Goal: Task Accomplishment & Management: Manage account settings

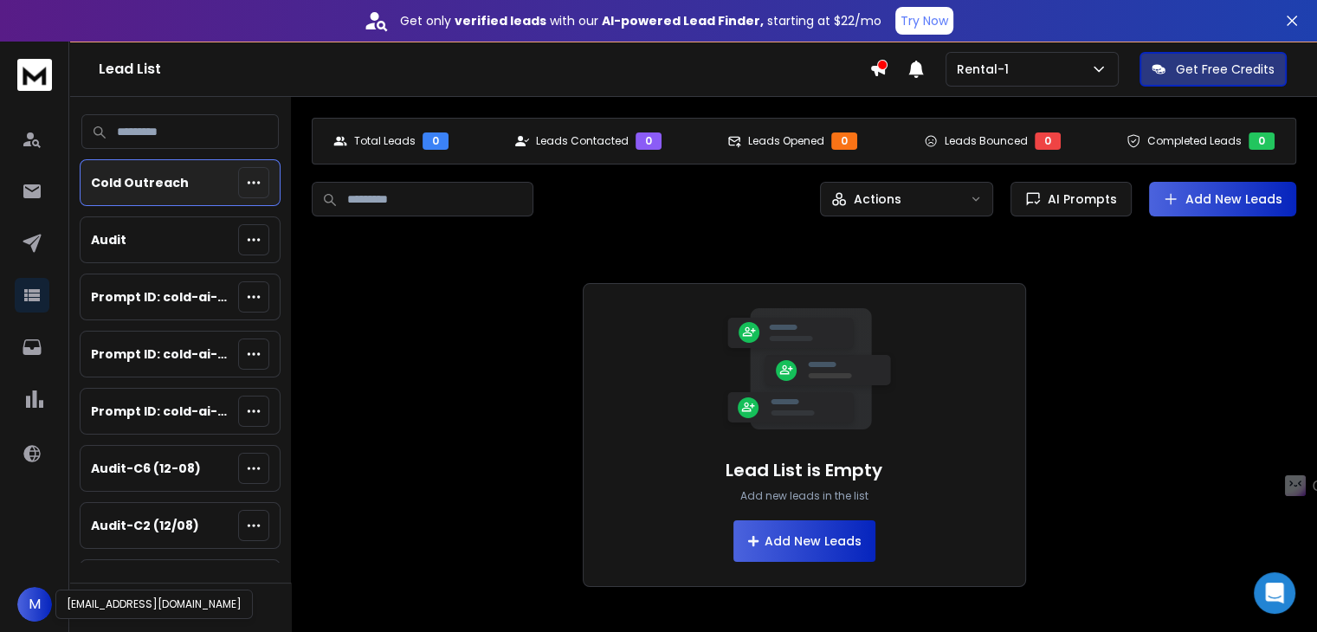
click at [35, 605] on span "M" at bounding box center [34, 604] width 35 height 35
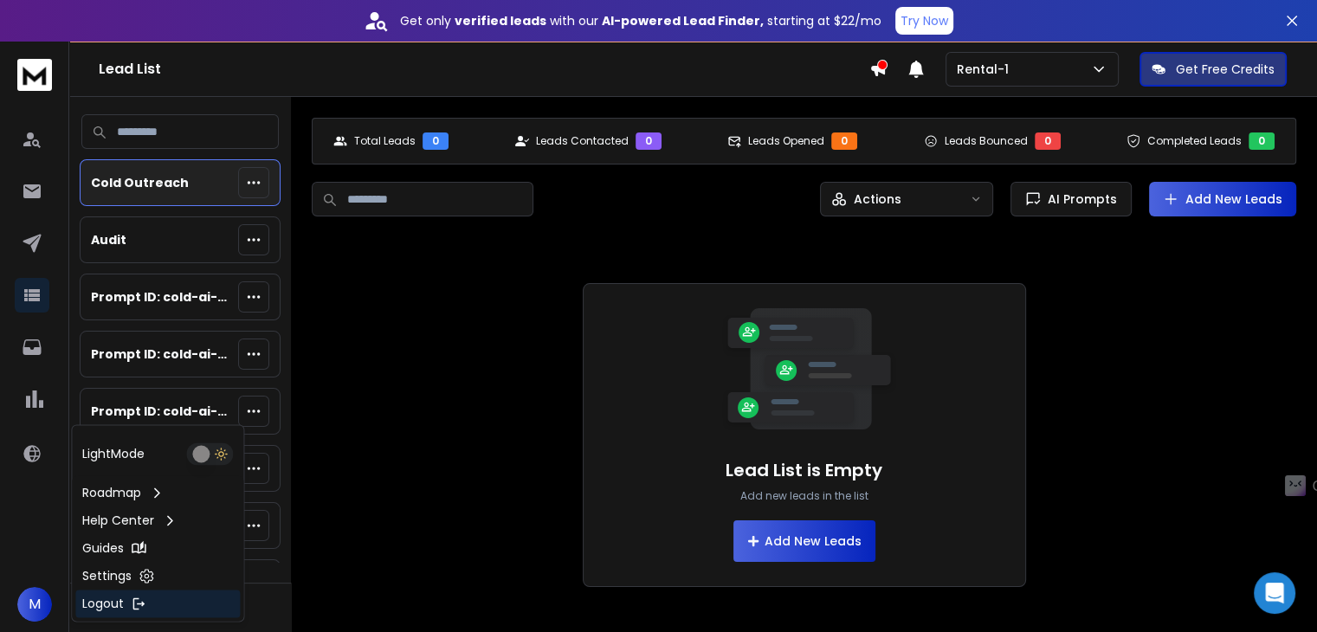
click at [119, 600] on p "Logout" at bounding box center [103, 603] width 42 height 17
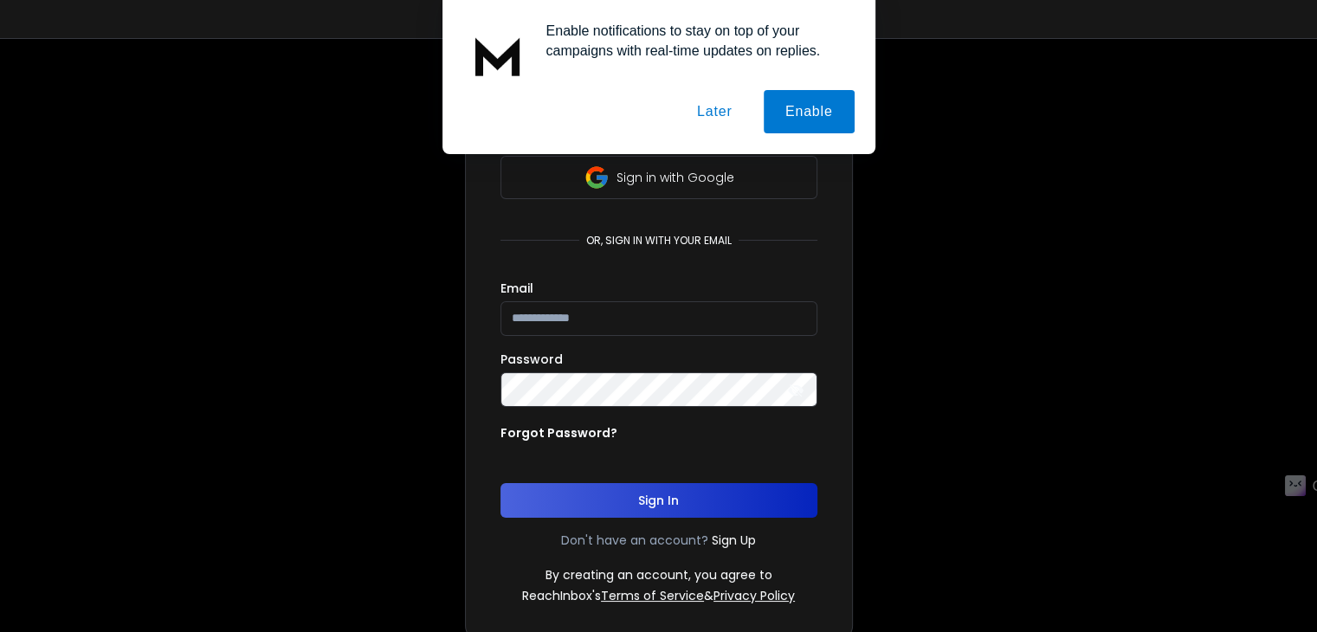
type input "**********"
click at [658, 316] on input "**********" at bounding box center [658, 318] width 317 height 35
click at [802, 383] on icon at bounding box center [796, 391] width 16 height 16
click at [558, 483] on button "Sign In" at bounding box center [658, 500] width 317 height 35
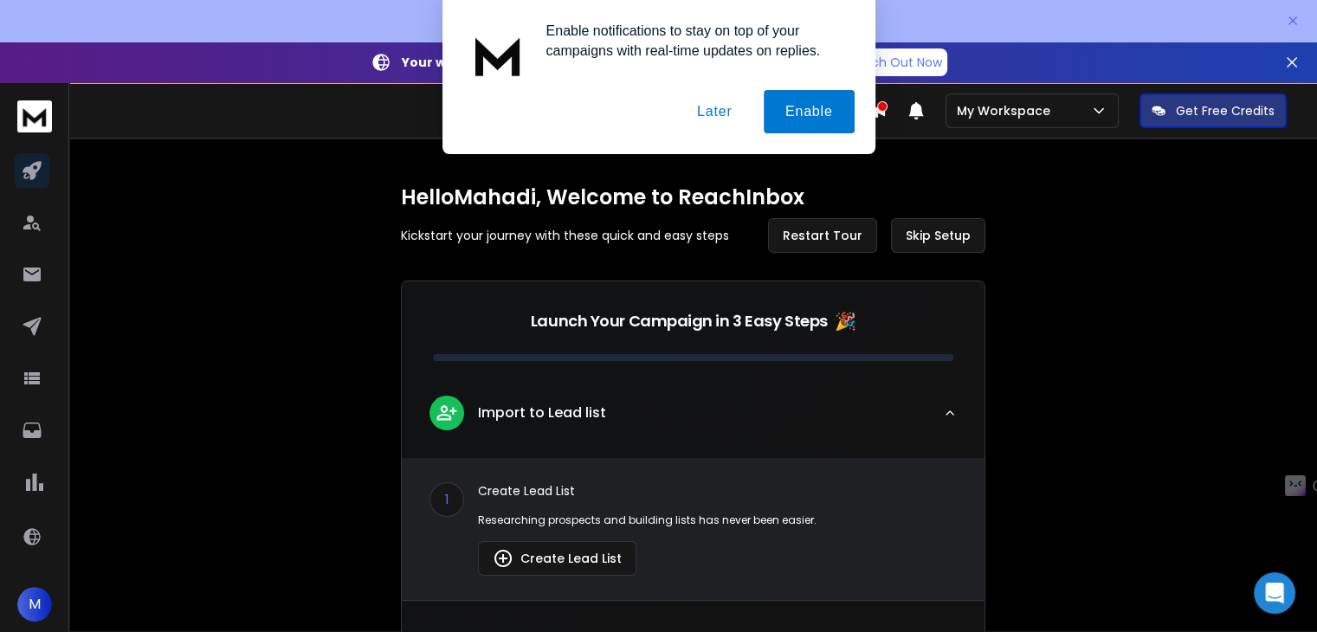
click at [1004, 119] on div "Enable notifications to stay on top of your campaigns with real-time updates on…" at bounding box center [658, 77] width 1317 height 154
click at [708, 102] on button "Later" at bounding box center [714, 111] width 78 height 43
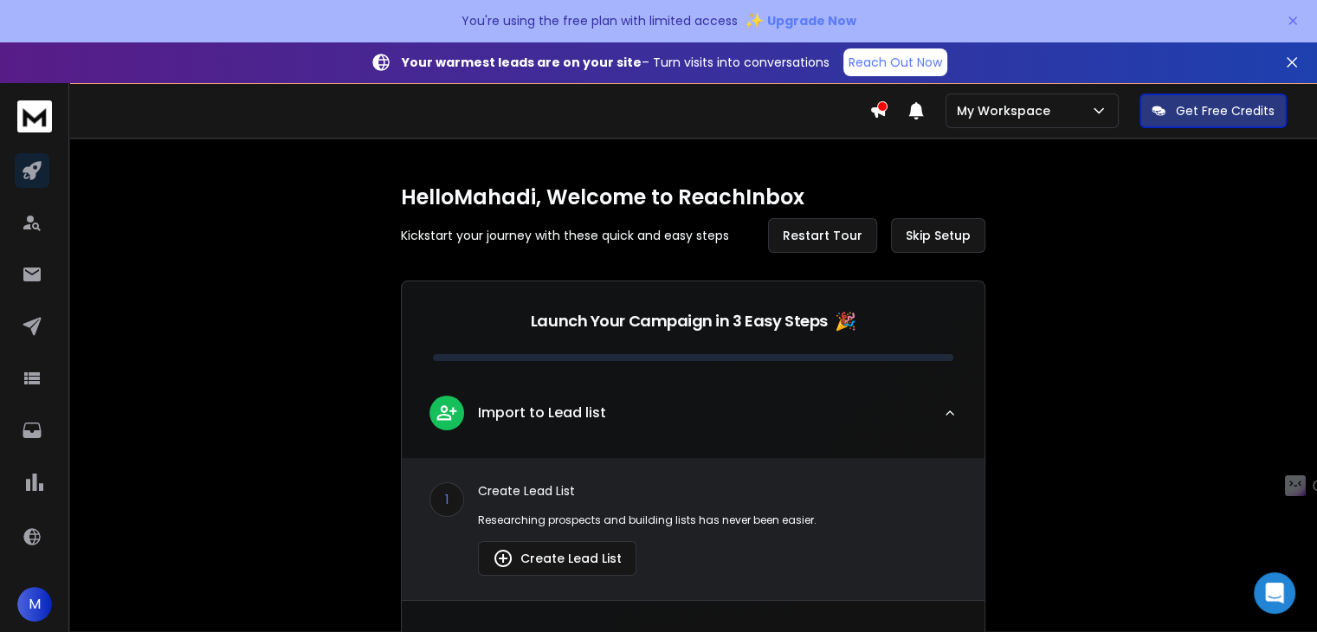
click at [1063, 108] on div "My Workspace" at bounding box center [1031, 110] width 151 height 17
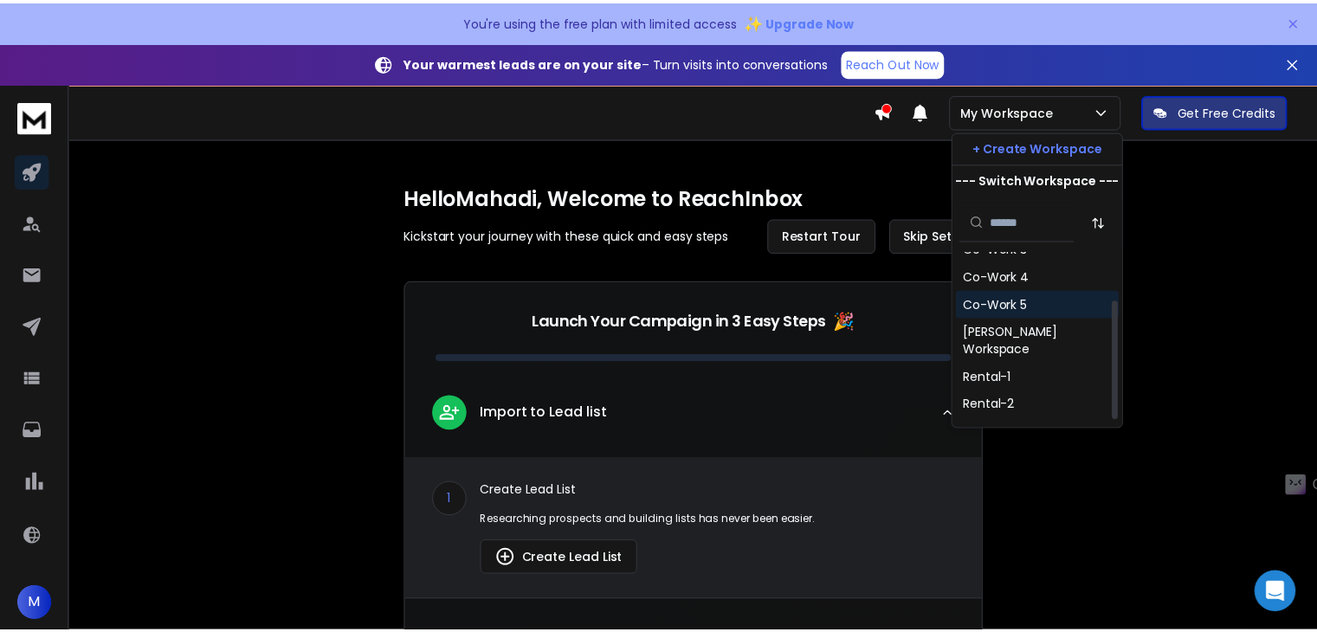
scroll to position [76, 0]
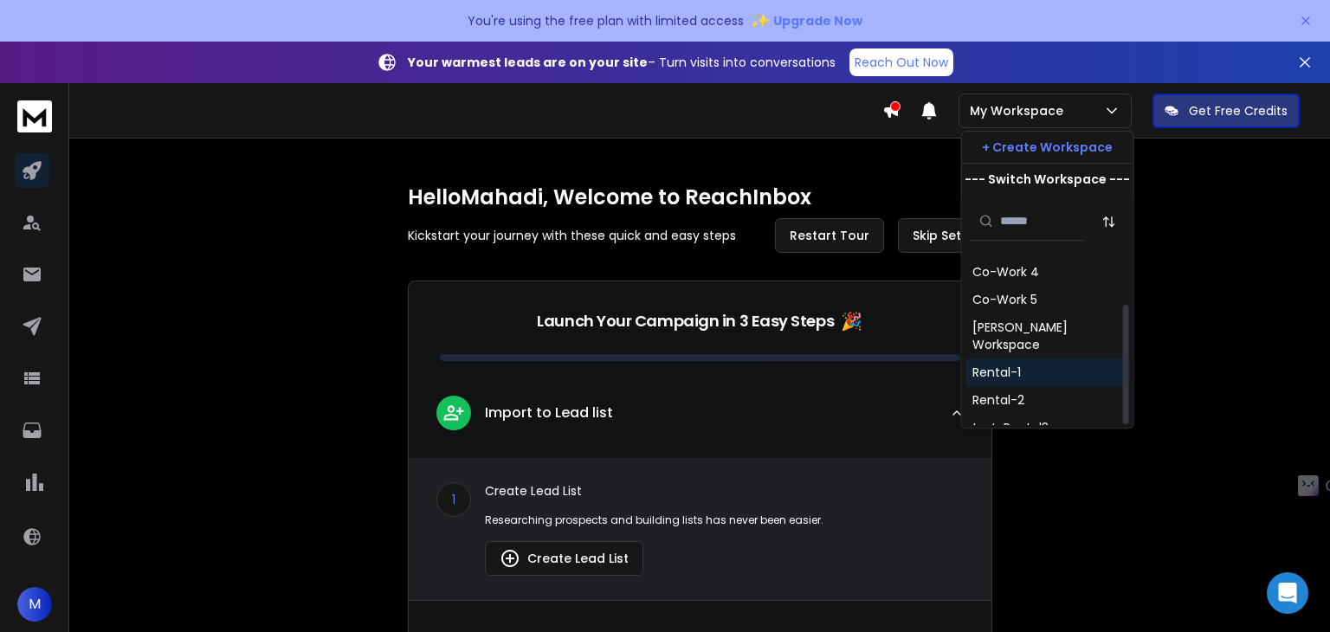
click at [1022, 358] on div "Rental-1" at bounding box center [1047, 372] width 164 height 28
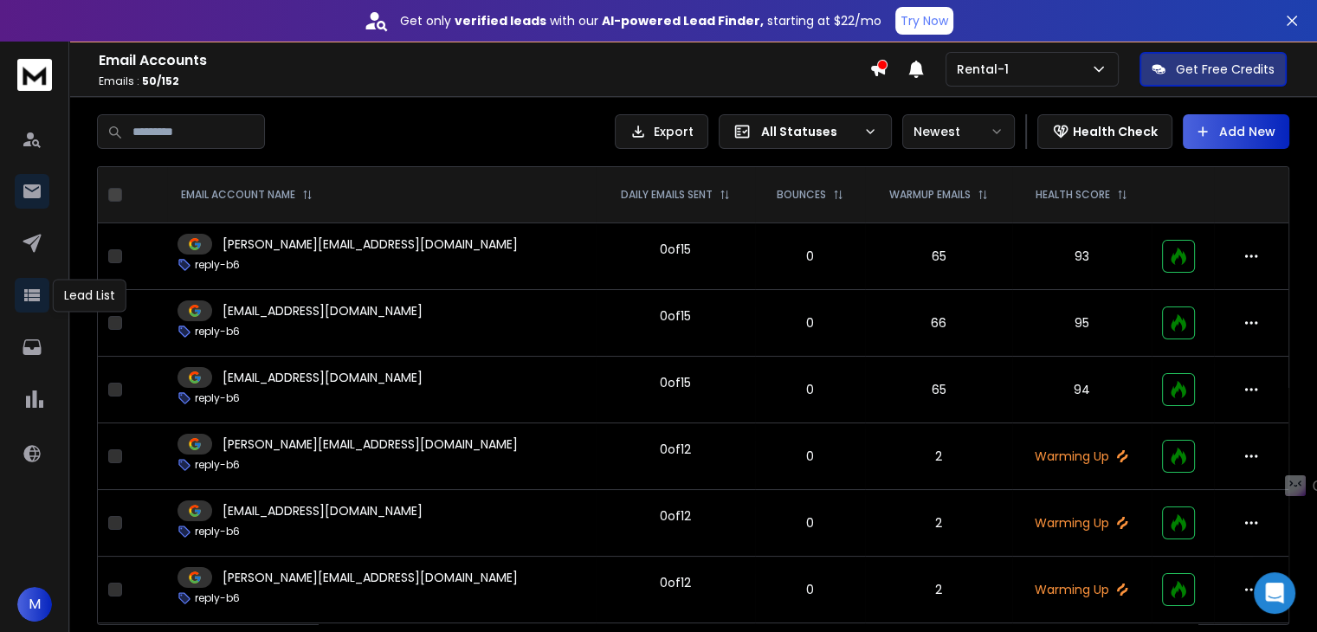
click at [31, 299] on icon at bounding box center [32, 295] width 16 height 12
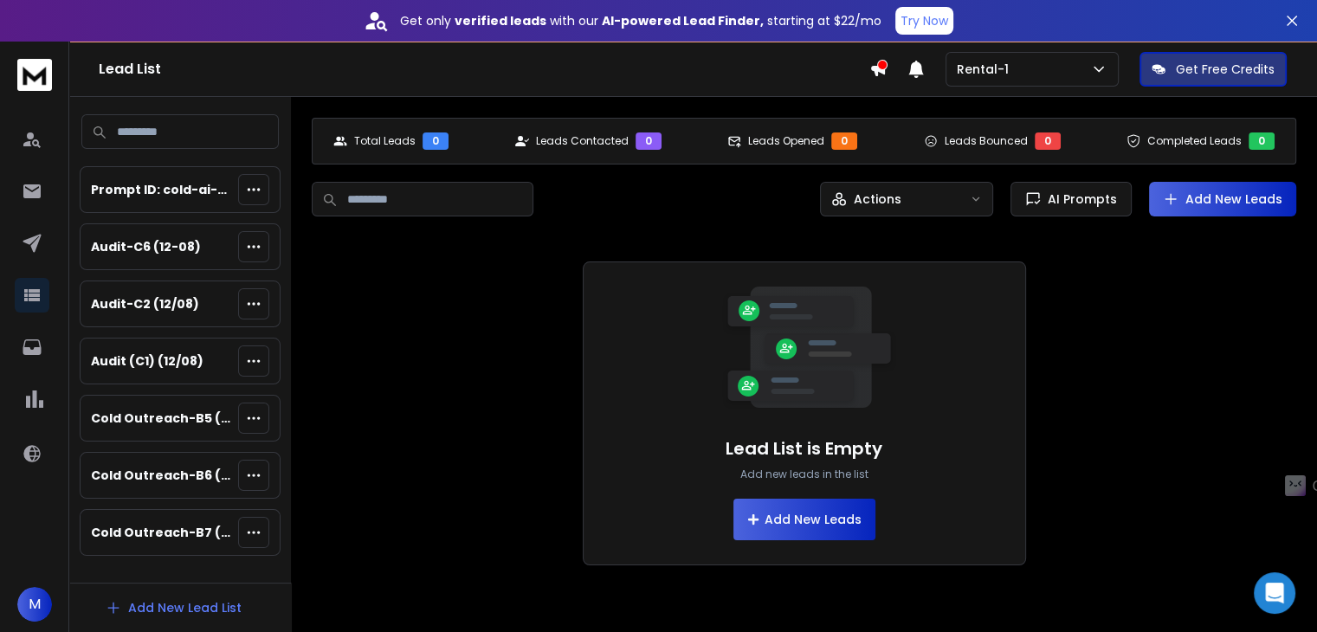
scroll to position [23, 0]
click at [167, 467] on p "Cold Outreach-B6 (12/08)" at bounding box center [161, 475] width 140 height 17
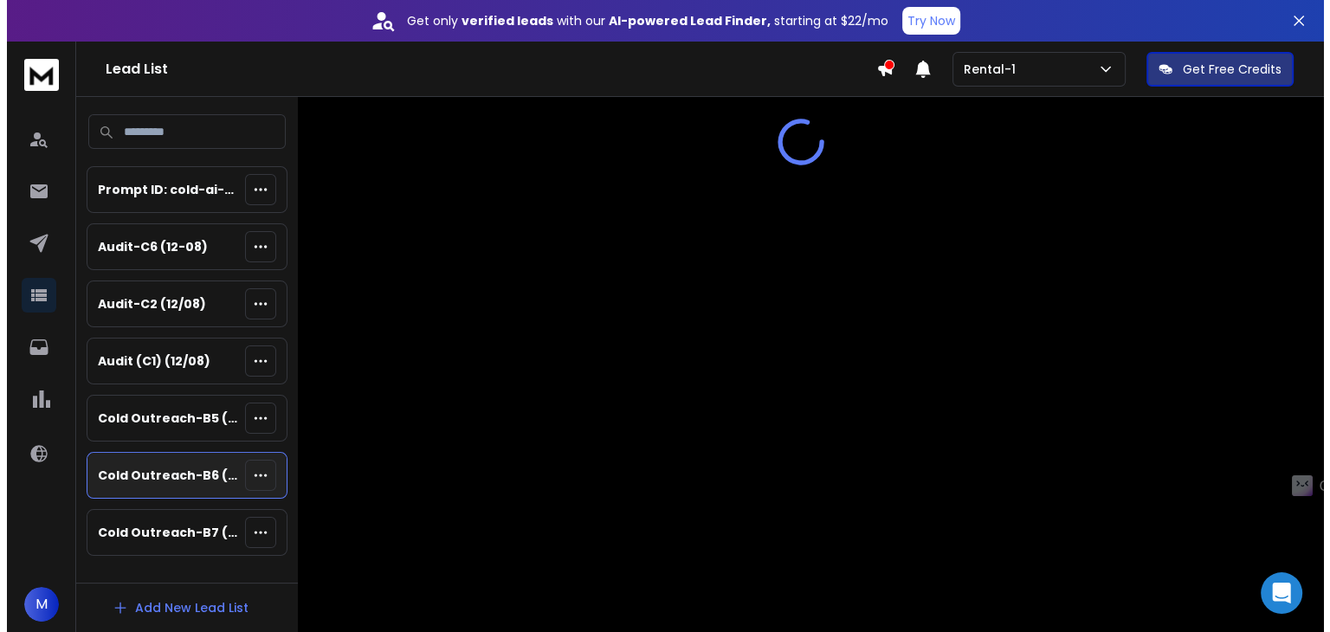
scroll to position [0, 0]
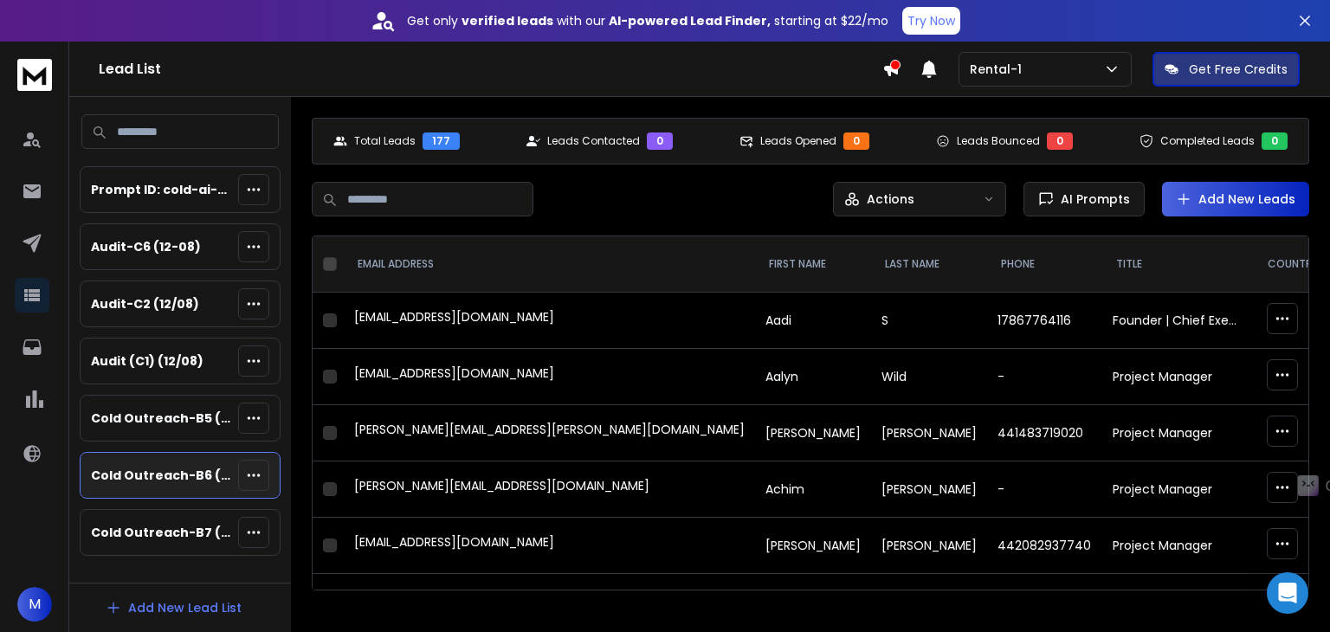
click at [164, 514] on div "Cold Outreach-B7 (12/08)" at bounding box center [180, 532] width 201 height 47
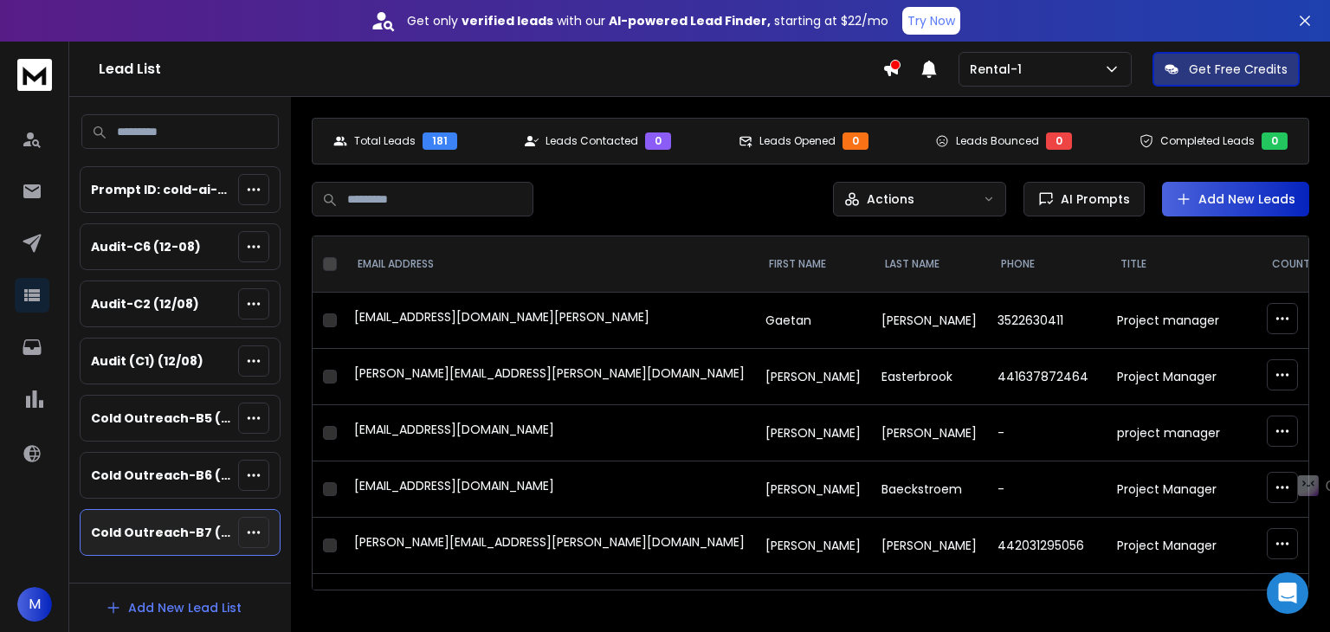
click at [191, 415] on p "Cold Outreach-B5 (12/08)" at bounding box center [161, 417] width 140 height 17
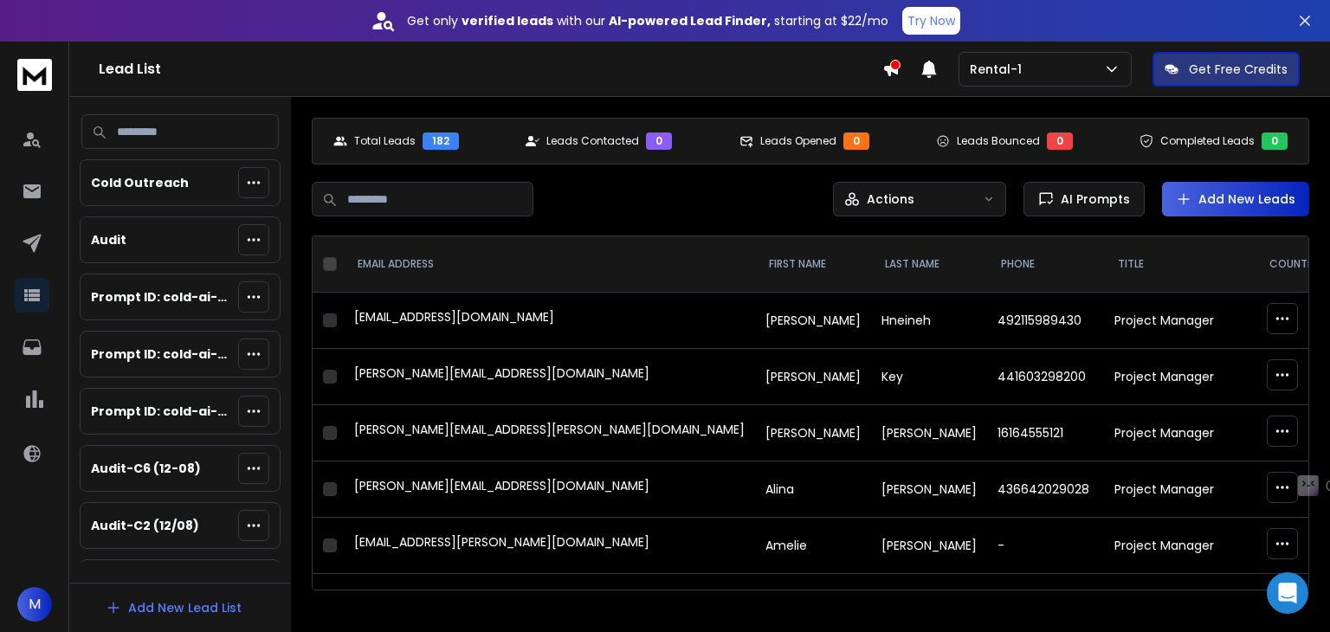
click at [181, 354] on p "Prompt ID: cold-ai-reply-b6 (cold outreach)" at bounding box center [161, 353] width 140 height 17
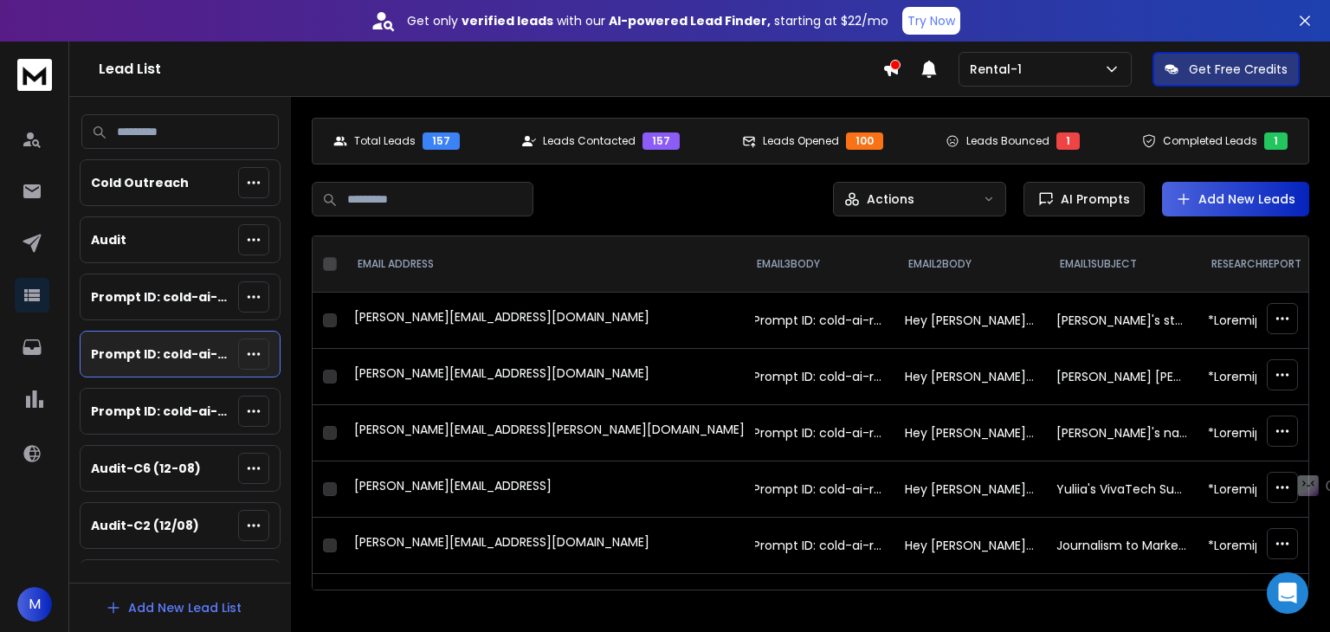
scroll to position [0, 1498]
click at [1014, 56] on button "Rental-1" at bounding box center [1044, 69] width 173 height 35
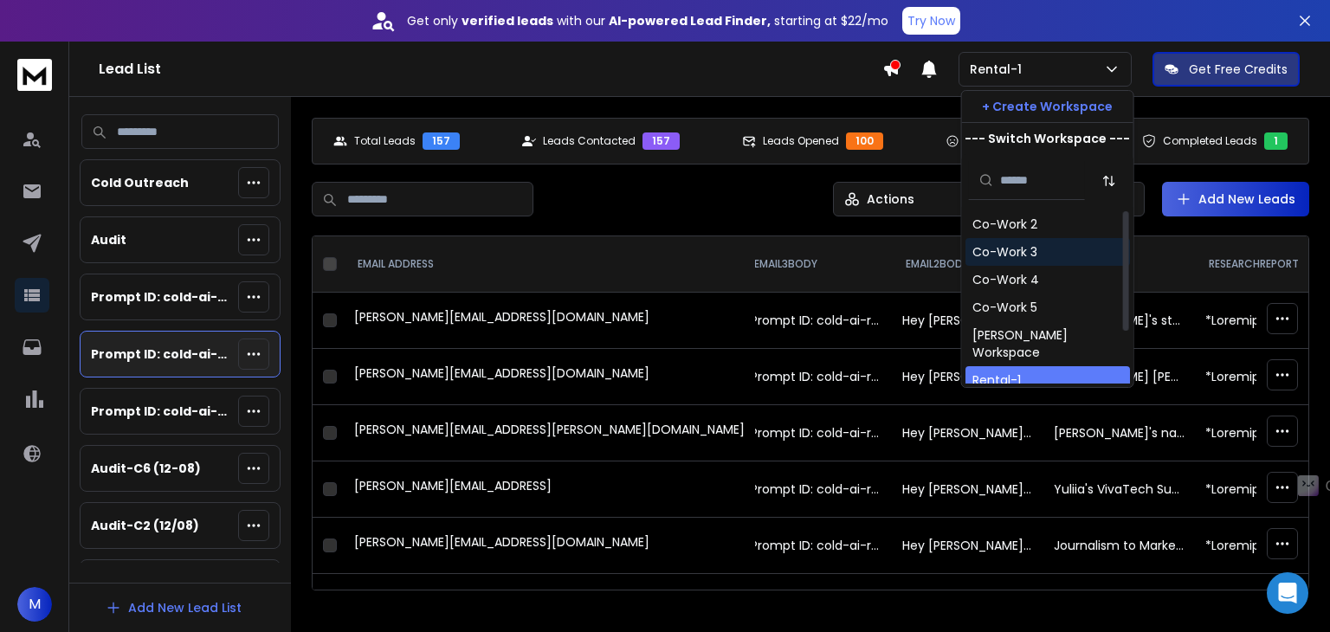
scroll to position [76, 0]
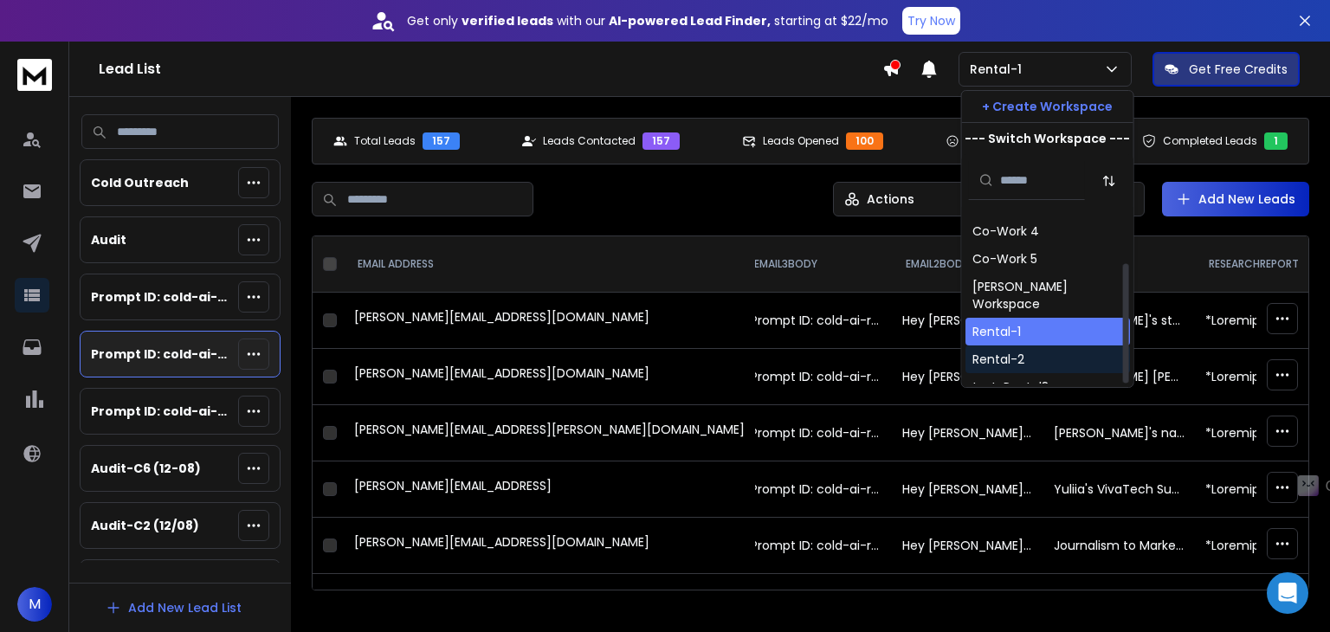
click at [1015, 354] on div "Rental-2" at bounding box center [1047, 359] width 164 height 28
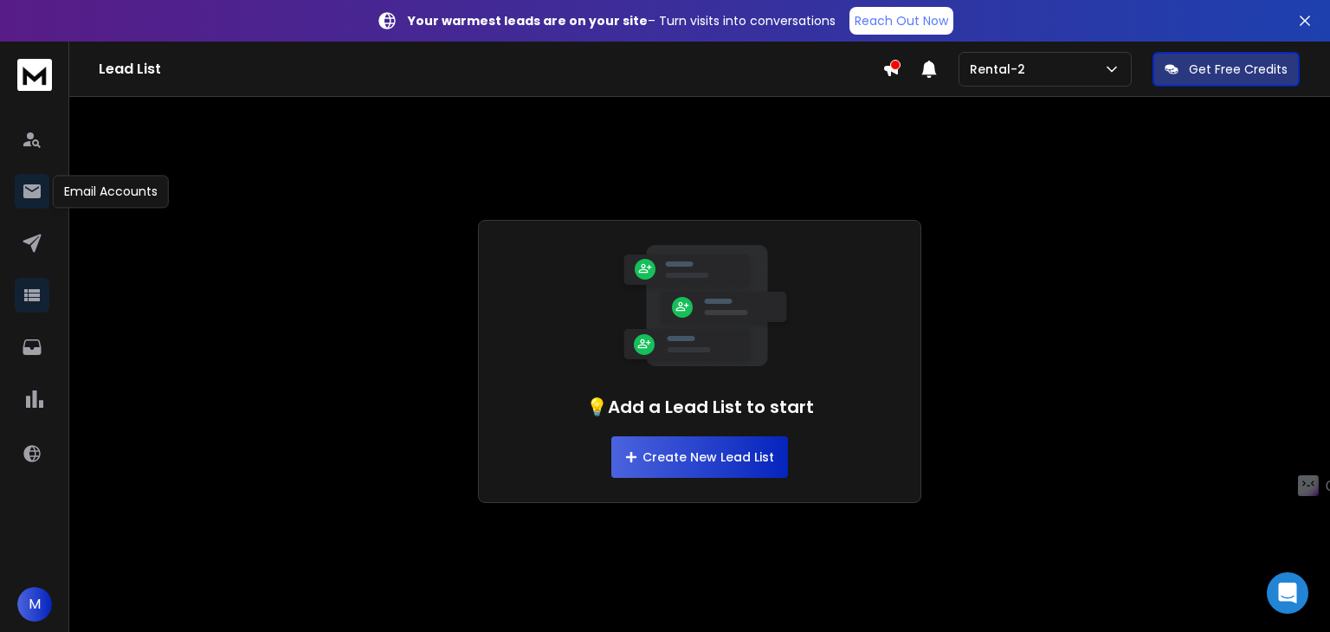
click at [37, 184] on icon at bounding box center [31, 191] width 17 height 14
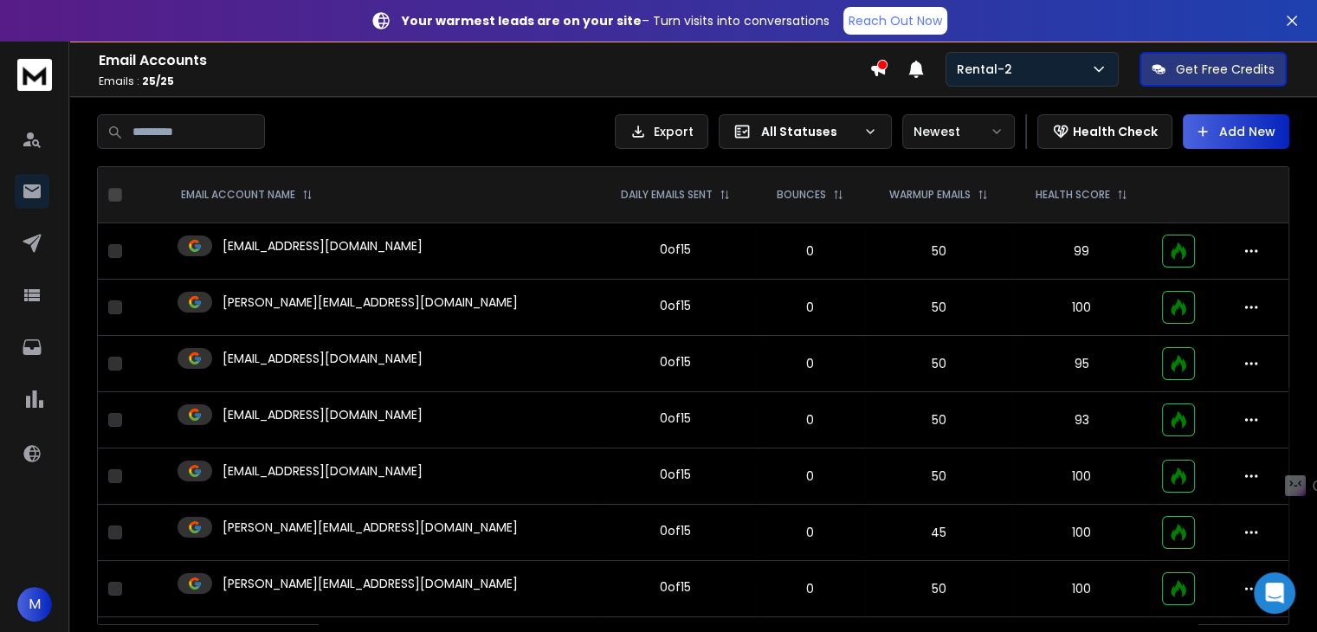
click at [1053, 67] on div "Rental-2" at bounding box center [1031, 69] width 151 height 17
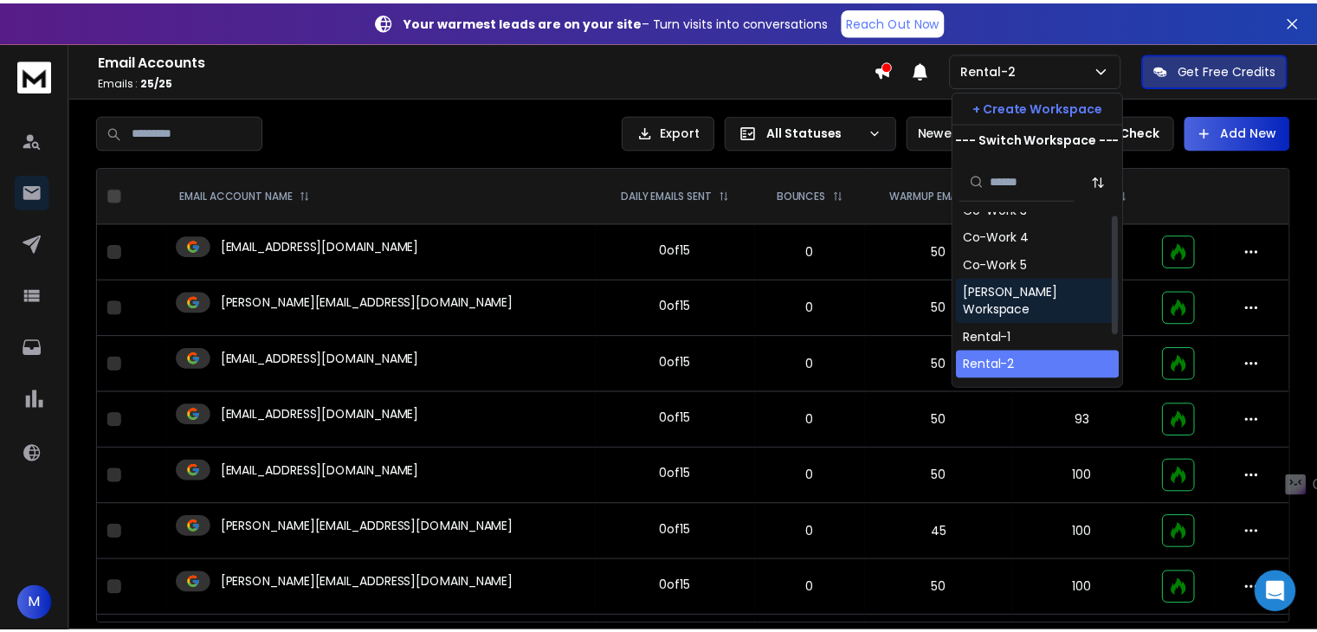
scroll to position [76, 0]
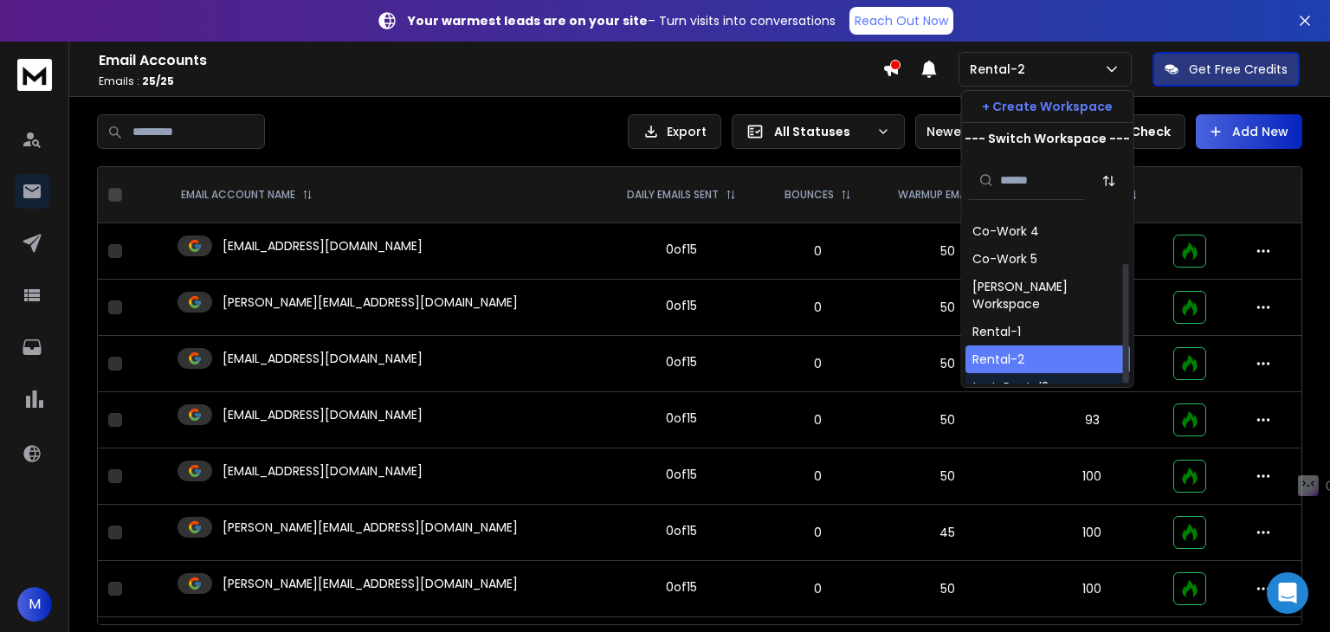
click at [1032, 378] on div "test-Rental3" at bounding box center [1010, 386] width 76 height 17
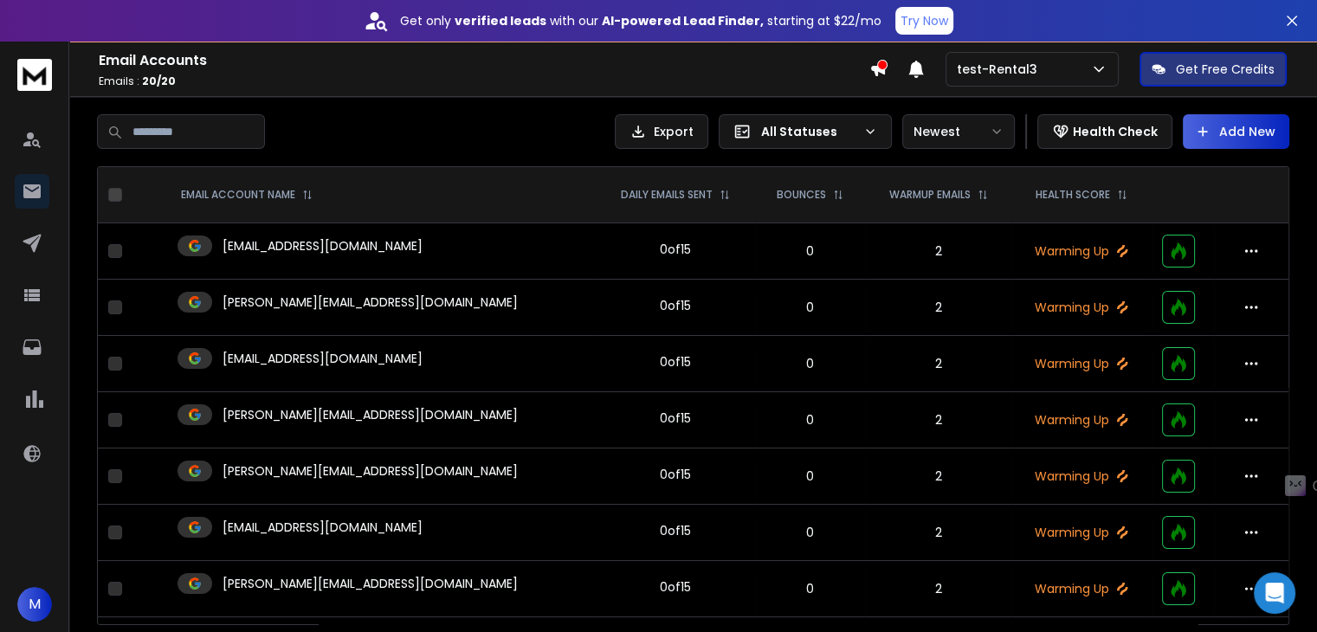
click at [157, 78] on span "20 / 20" at bounding box center [159, 81] width 34 height 15
click at [147, 80] on span "20 / 20" at bounding box center [159, 81] width 34 height 15
click at [164, 81] on span "20 / 20" at bounding box center [159, 81] width 34 height 15
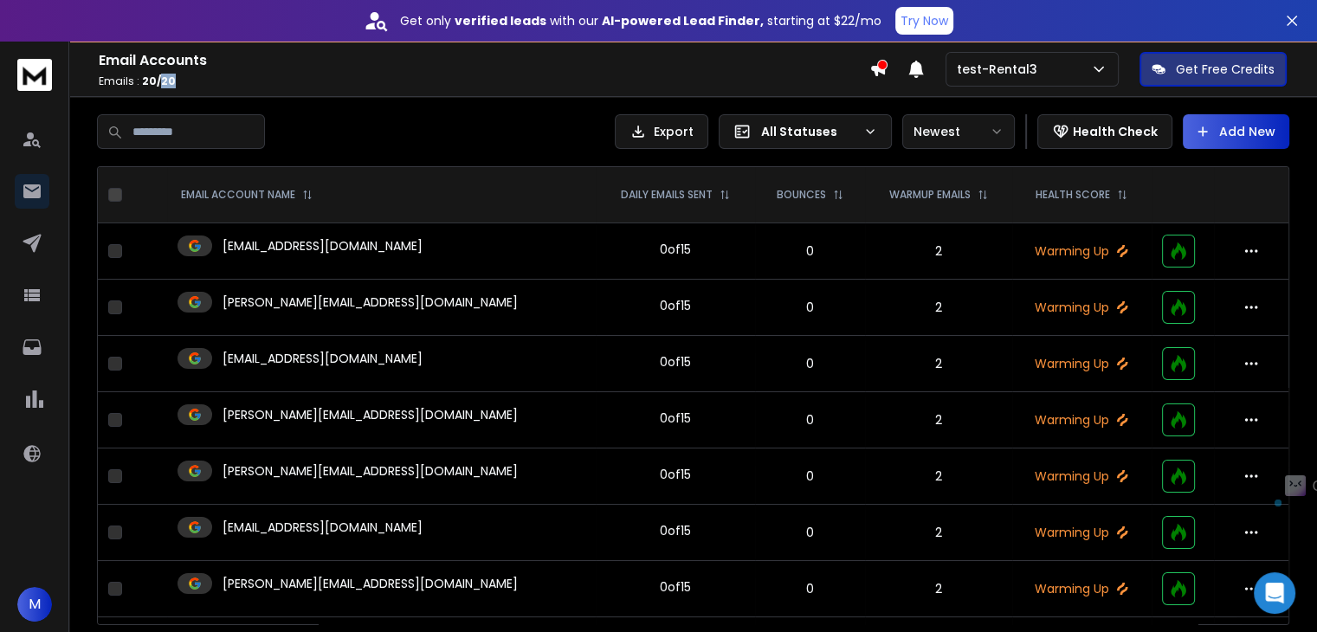
click at [164, 81] on span "20 / 20" at bounding box center [159, 81] width 34 height 15
click at [1020, 65] on p "test-Rental3" at bounding box center [999, 69] width 87 height 17
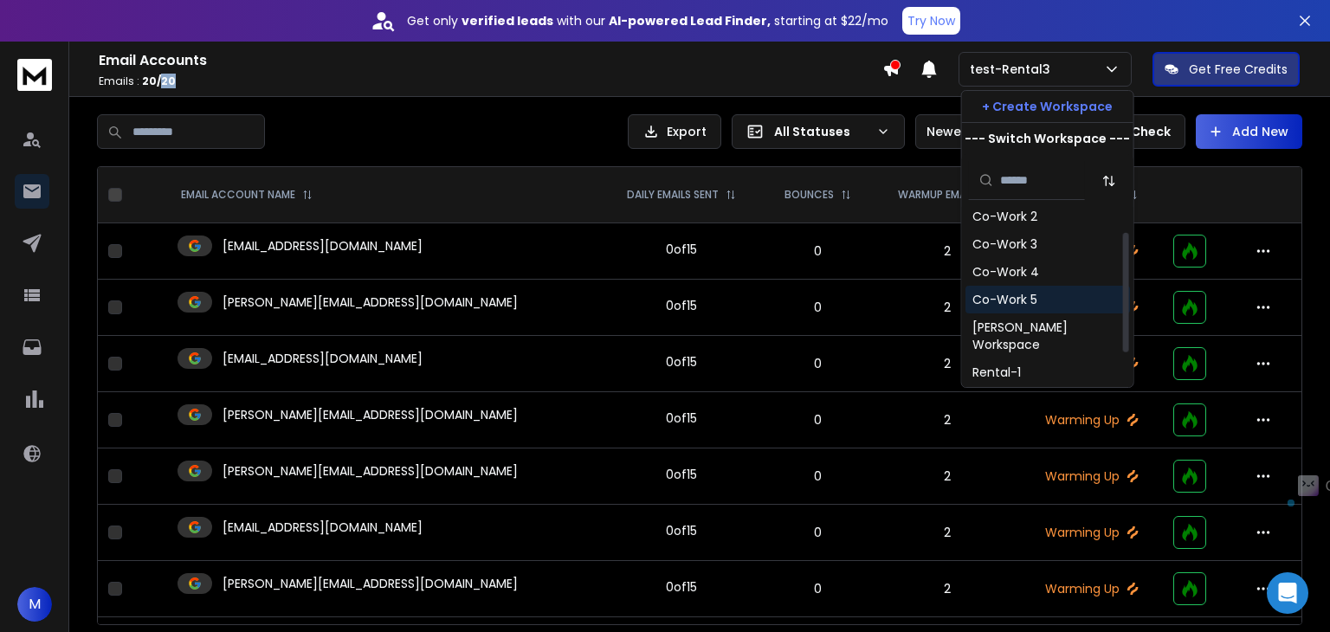
scroll to position [76, 0]
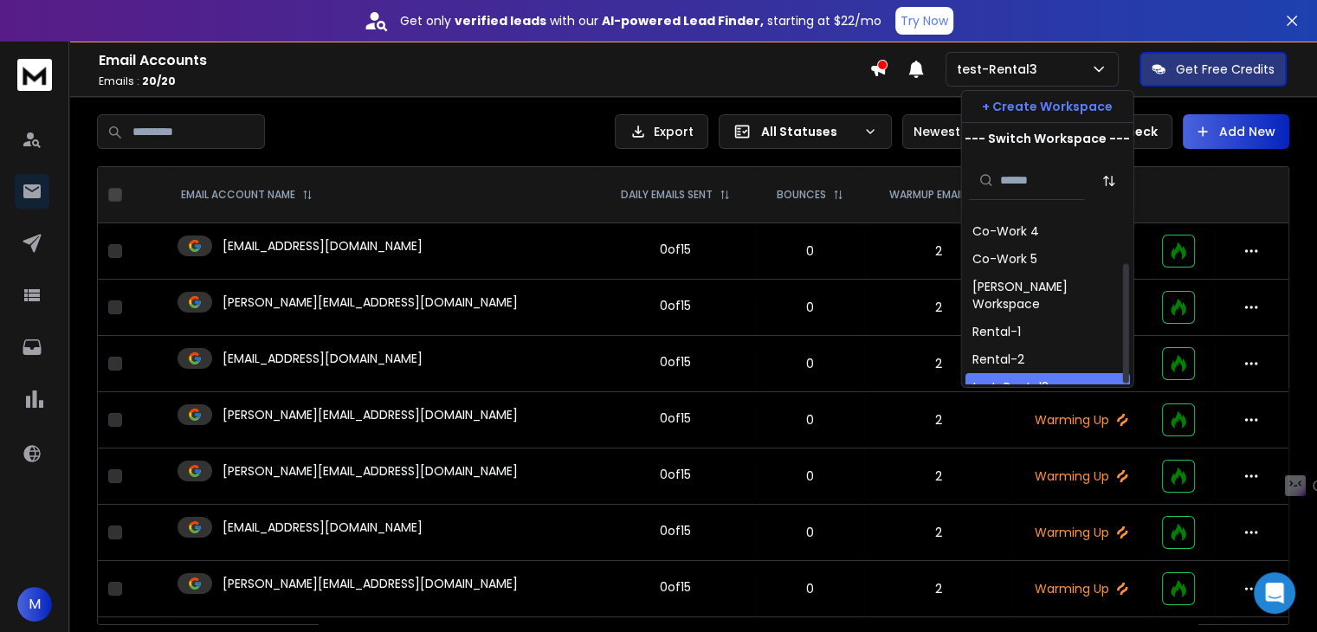
click at [485, 114] on div at bounding box center [350, 131] width 507 height 35
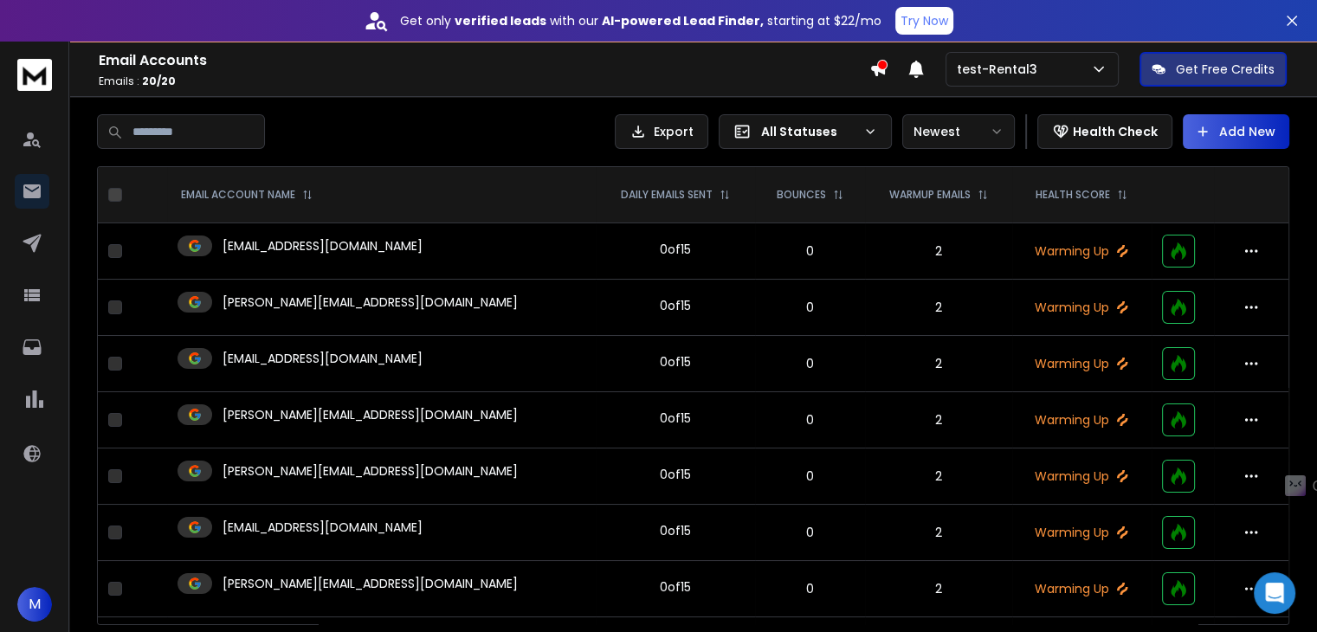
click at [187, 61] on h1 "Email Accounts" at bounding box center [484, 60] width 770 height 21
click at [118, 63] on h1 "Email Accounts" at bounding box center [484, 60] width 770 height 21
click at [386, 77] on p "Emails : 20 / 20" at bounding box center [484, 81] width 770 height 14
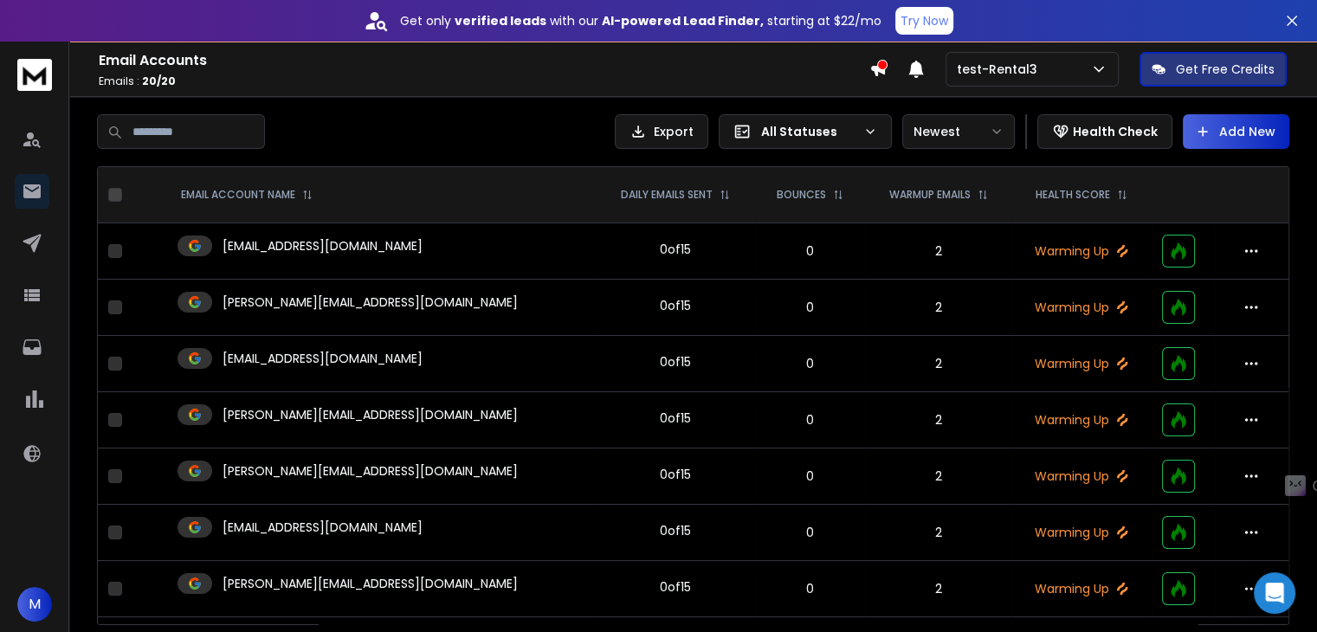
click at [185, 58] on h1 "Email Accounts" at bounding box center [484, 60] width 770 height 21
click at [138, 47] on div "Email Accounts Emails : 20 / 20 test-Rental3 Get Free Credits" at bounding box center [658, 69] width 1317 height 55
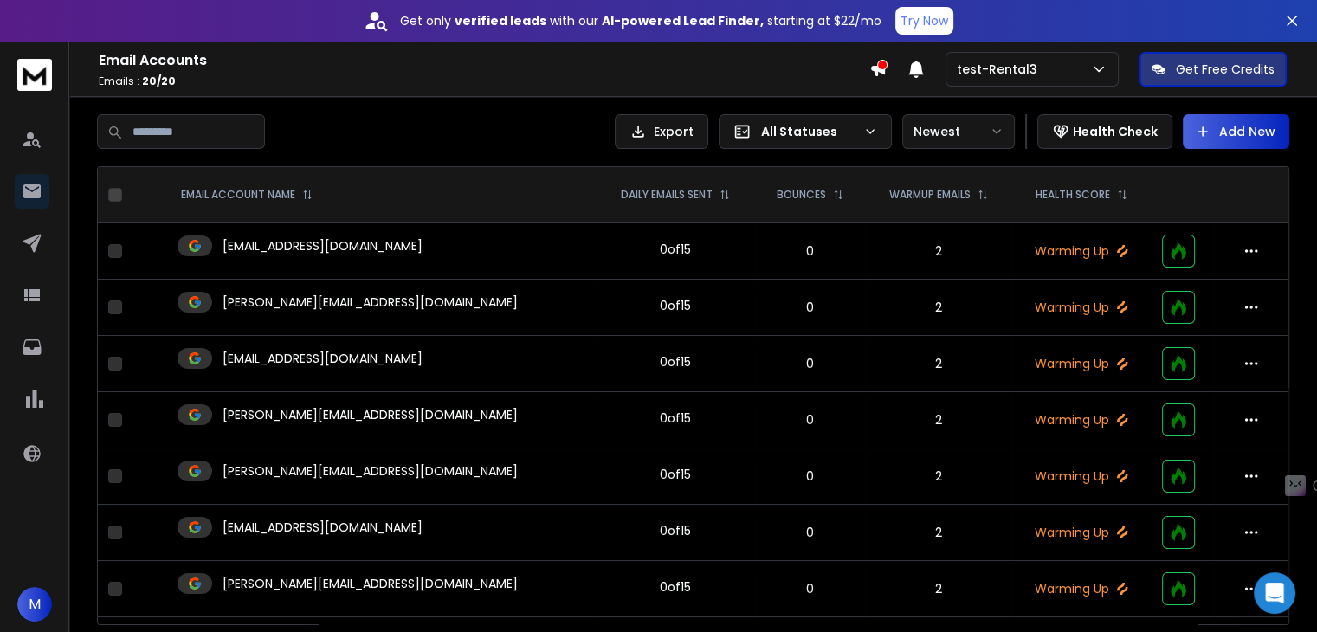
click at [248, 57] on h1 "Email Accounts" at bounding box center [484, 60] width 770 height 21
click at [1013, 67] on p "test-Rental3" at bounding box center [999, 69] width 87 height 17
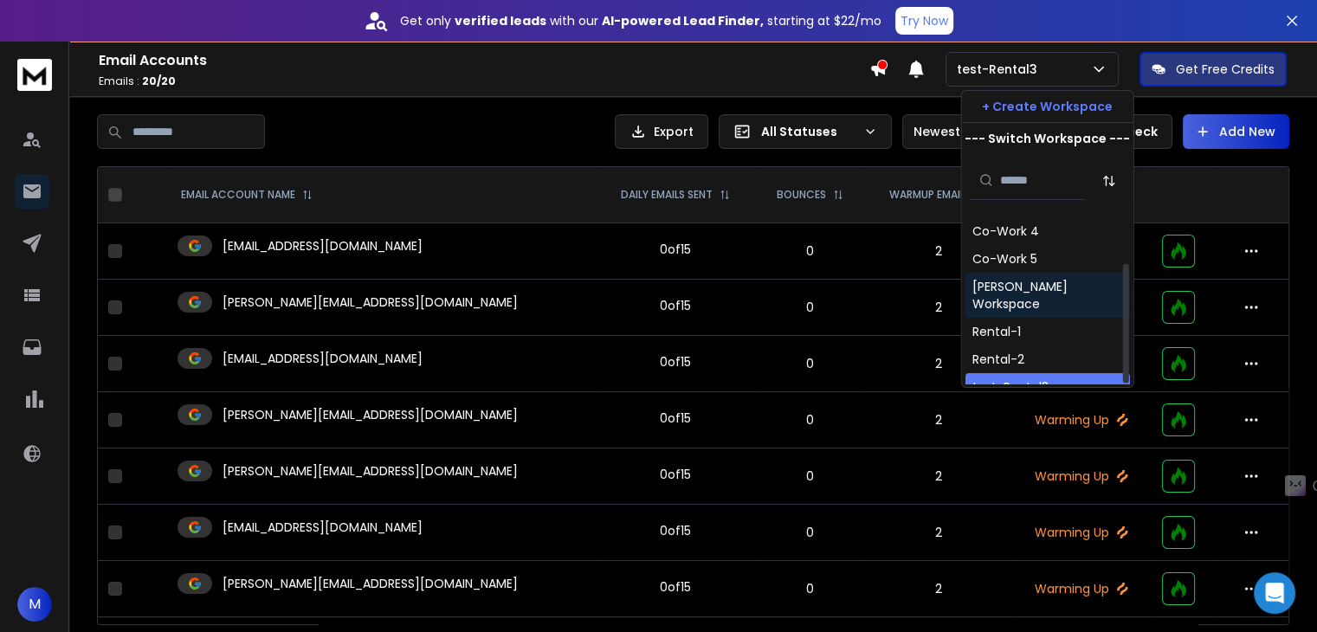
click at [499, 93] on div "Email Accounts Emails : 20 / 20 test-Rental3 Get Free Credits" at bounding box center [658, 69] width 1317 height 55
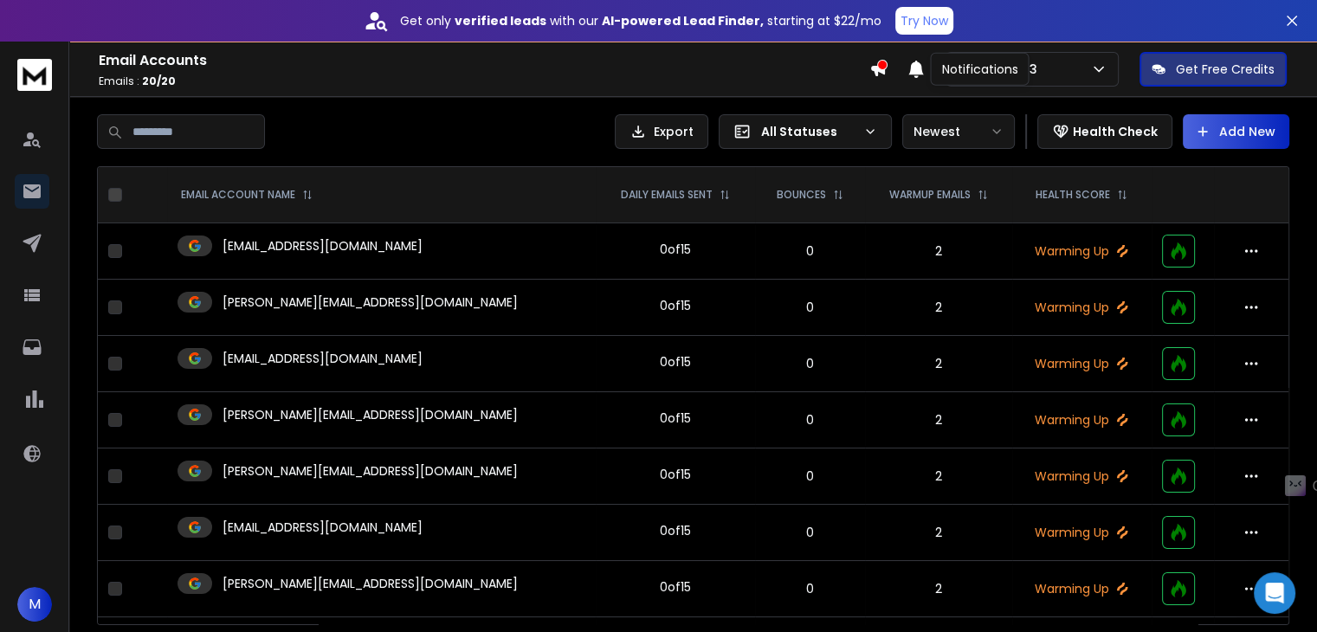
click at [1006, 70] on div "Notifications" at bounding box center [979, 69] width 99 height 33
click at [1039, 70] on p "test-Rental3" at bounding box center [999, 69] width 87 height 17
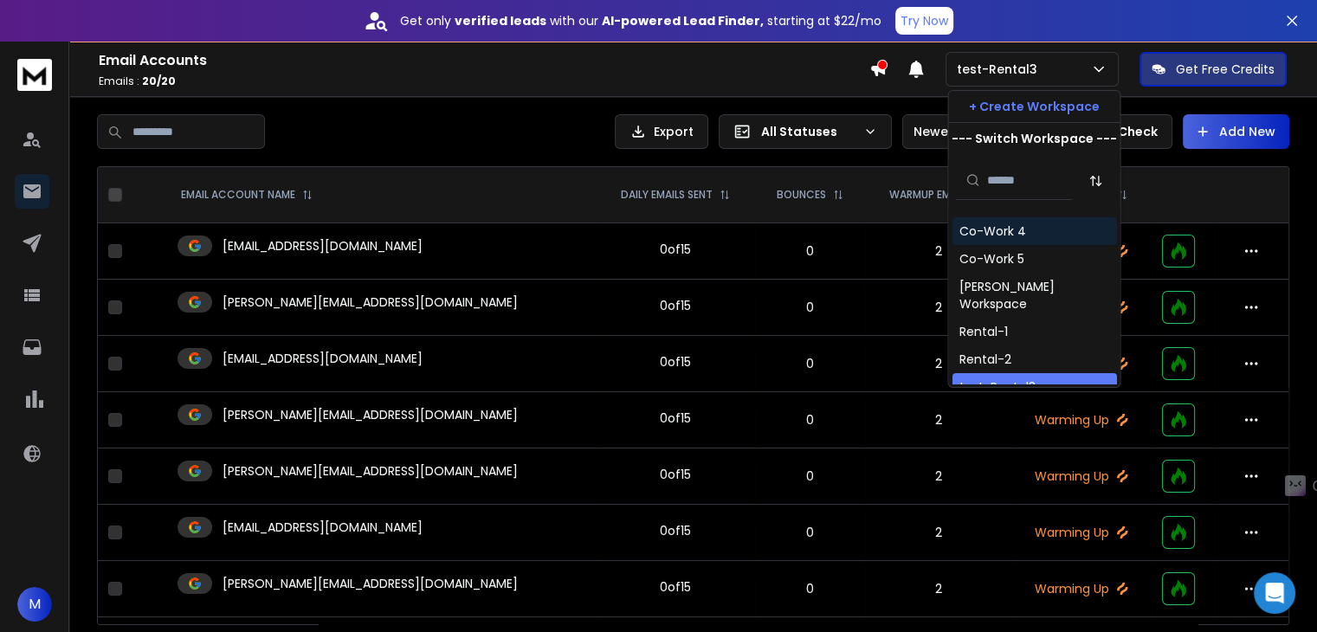
click at [723, 62] on h1 "Email Accounts" at bounding box center [484, 60] width 770 height 21
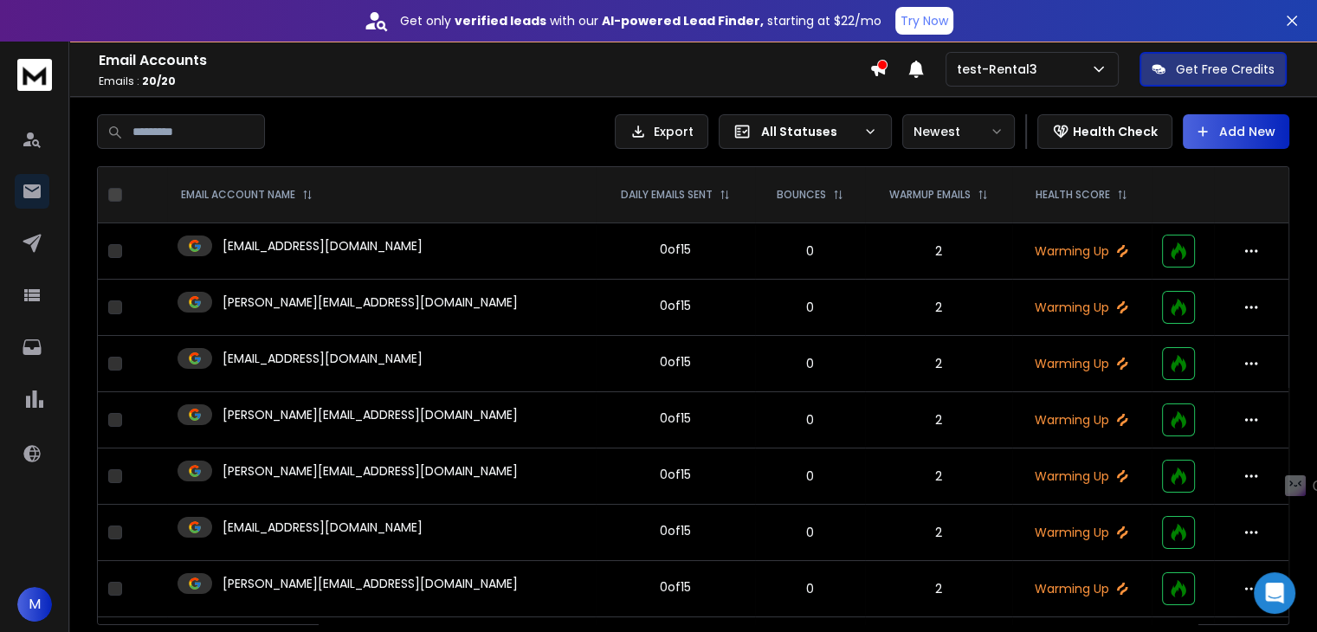
click at [680, 70] on h1 "Email Accounts" at bounding box center [484, 60] width 770 height 21
click at [1070, 78] on button "test-Rental3" at bounding box center [1031, 69] width 173 height 35
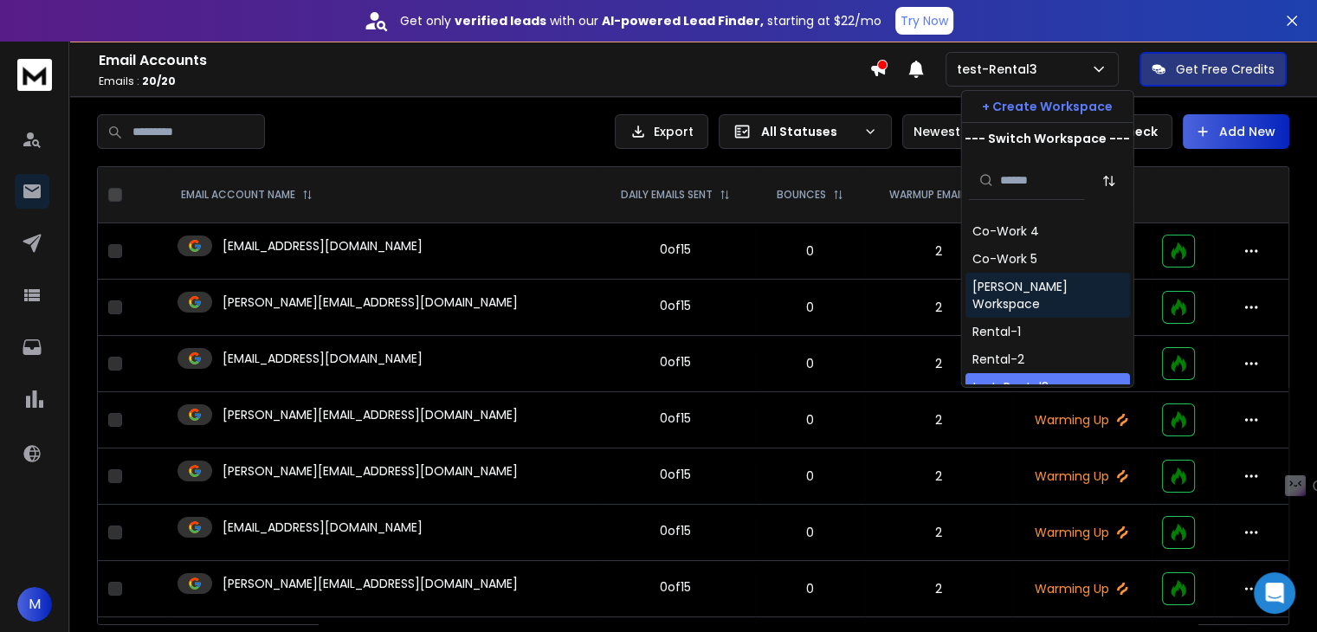
click at [545, 124] on div at bounding box center [350, 131] width 507 height 35
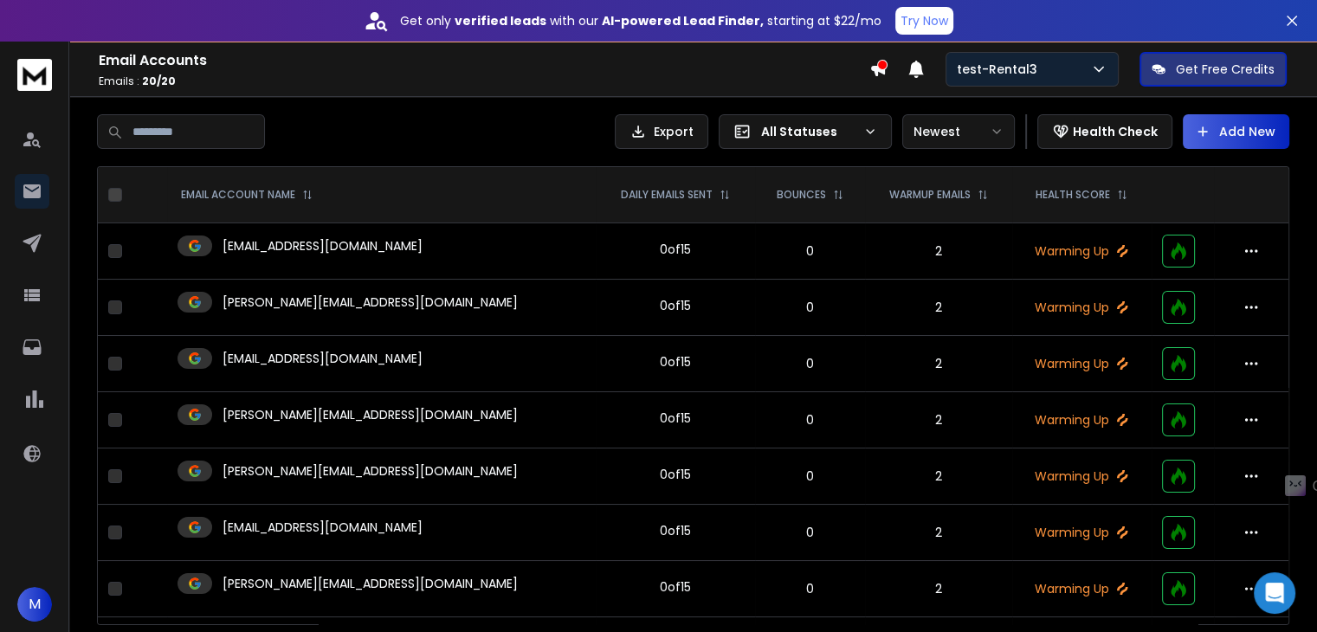
click at [1040, 72] on p "test-Rental3" at bounding box center [999, 69] width 87 height 17
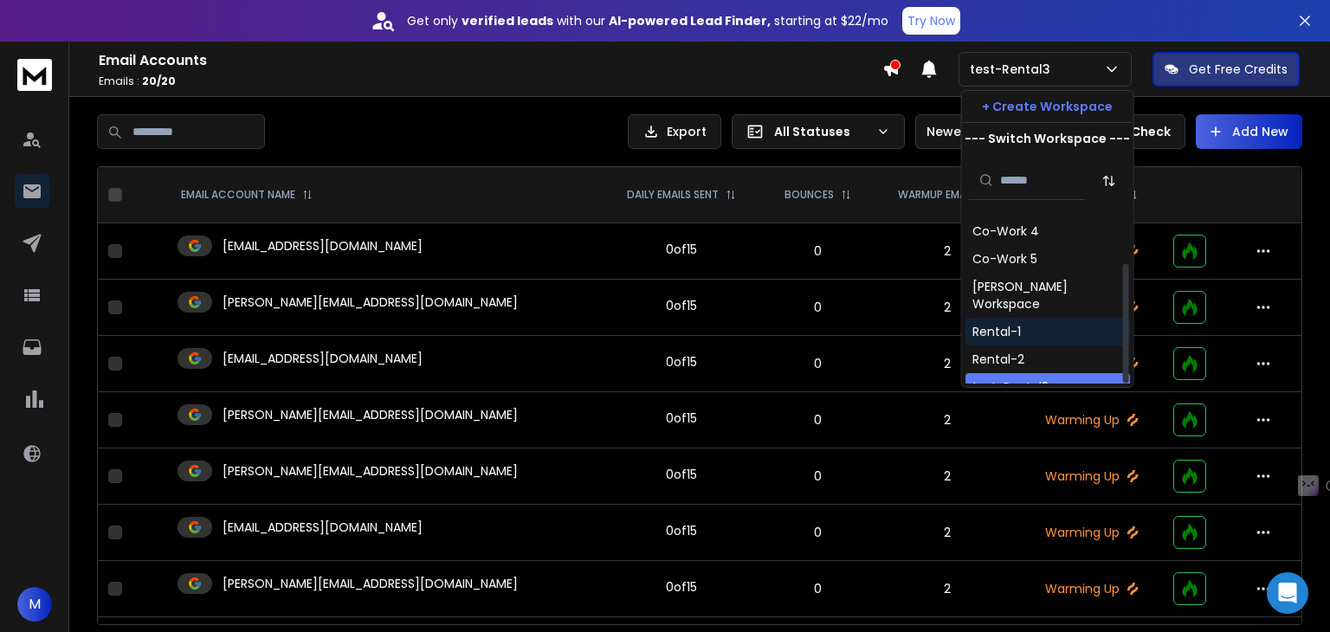
click at [1009, 323] on div "Rental-1" at bounding box center [996, 331] width 48 height 17
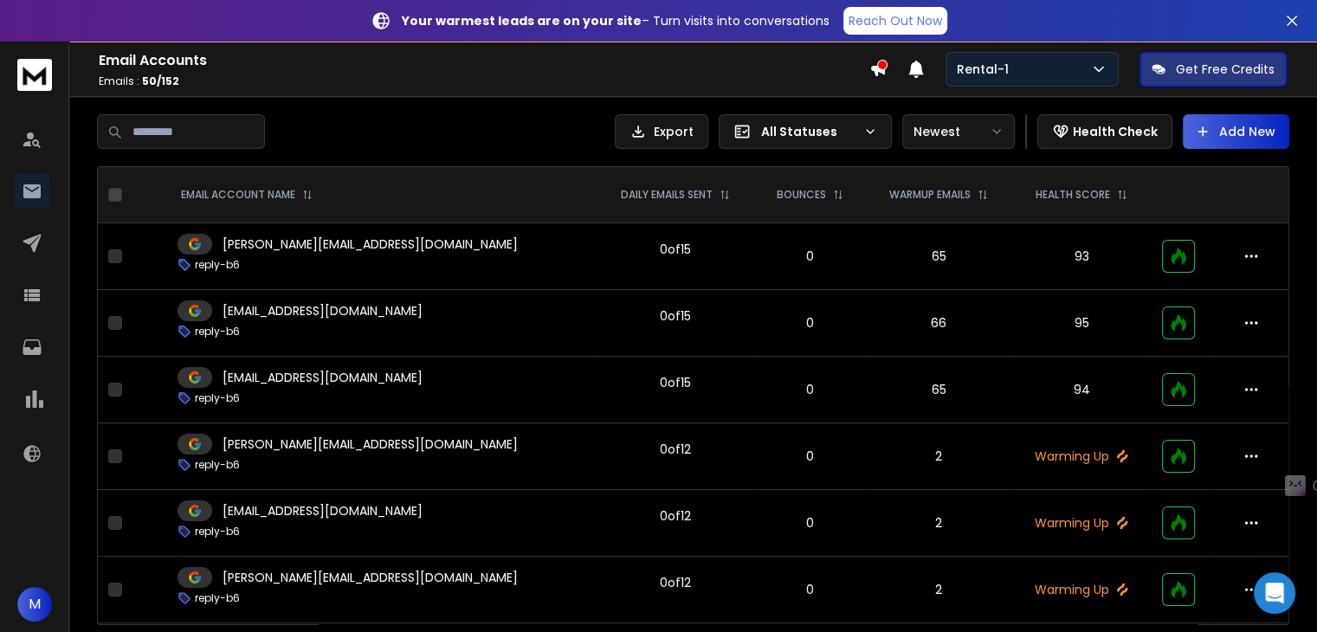
click at [1073, 67] on div "Rental-1" at bounding box center [1031, 69] width 151 height 17
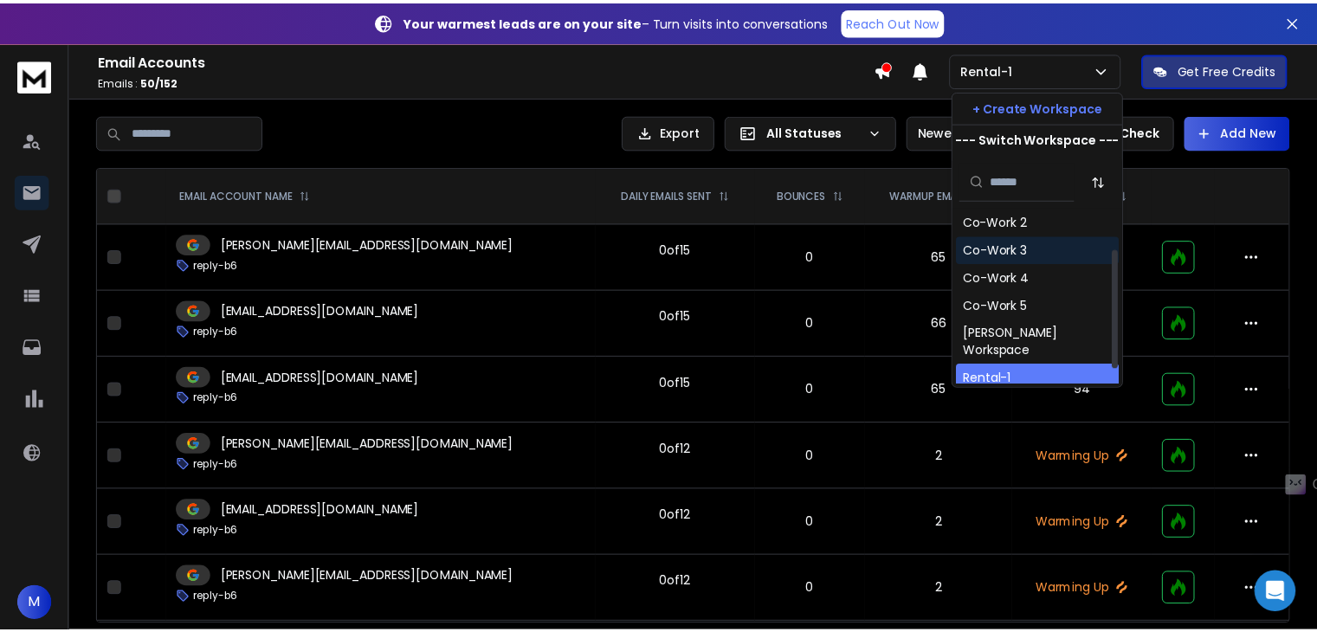
scroll to position [76, 0]
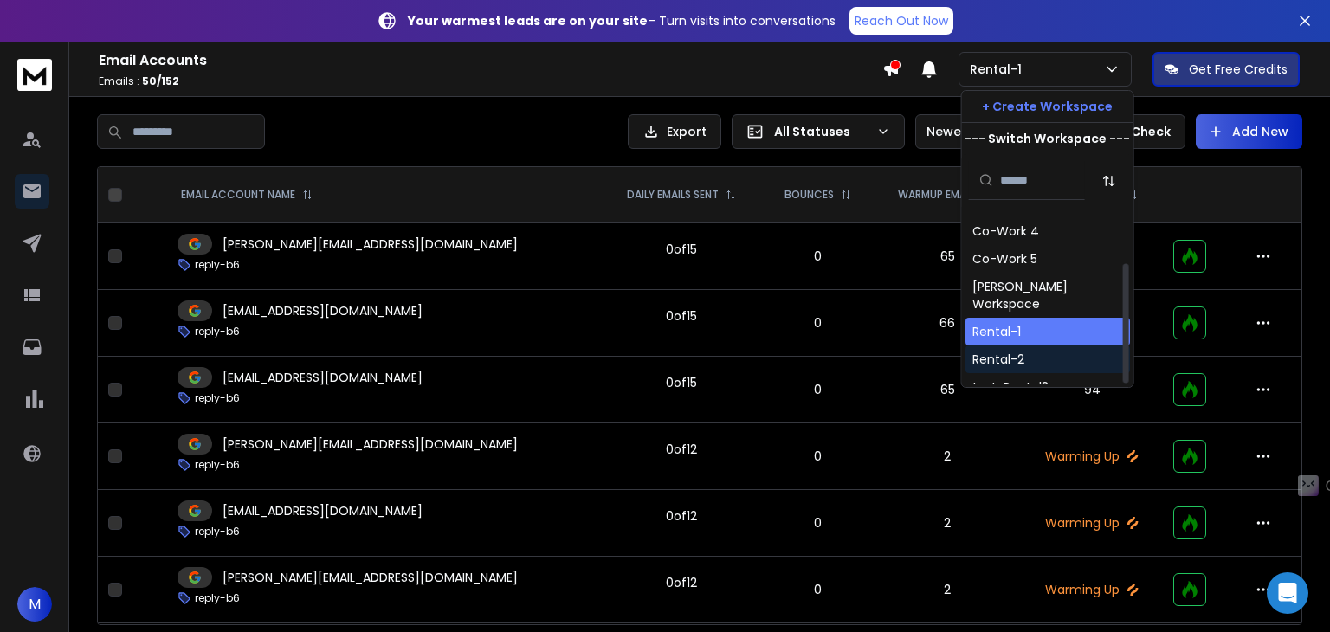
click at [1038, 345] on div "Rental-2" at bounding box center [1047, 359] width 164 height 28
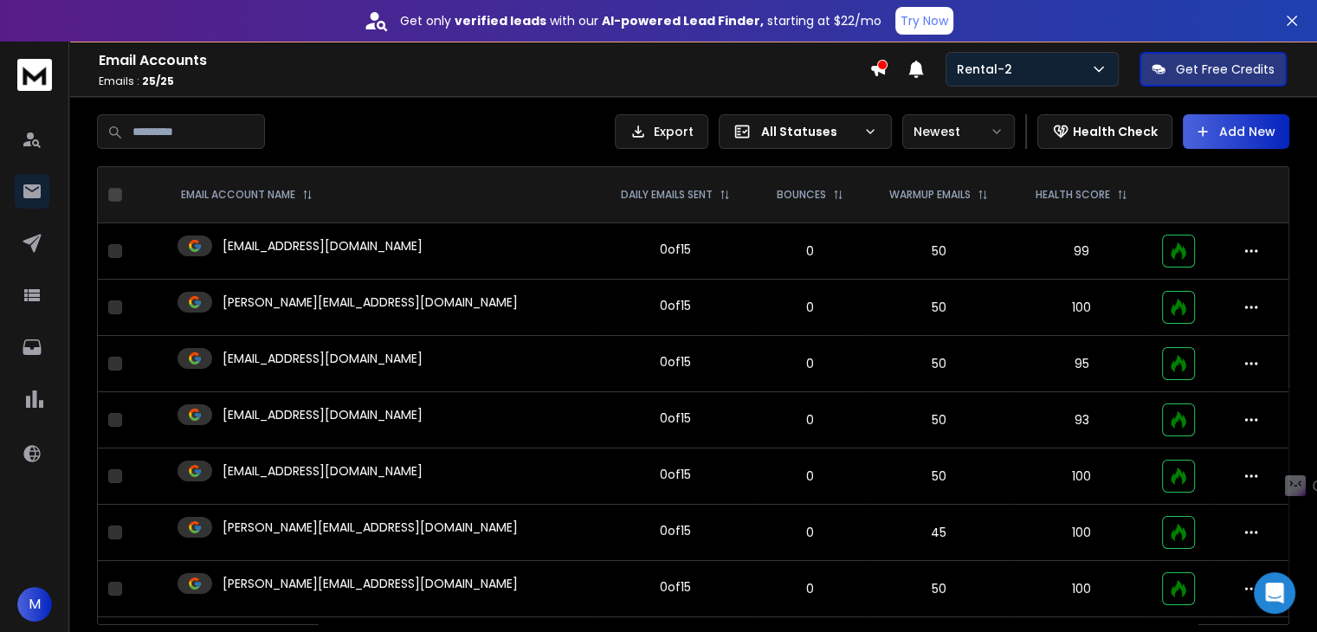
click at [1052, 68] on div "Rental-2" at bounding box center [1031, 69] width 151 height 17
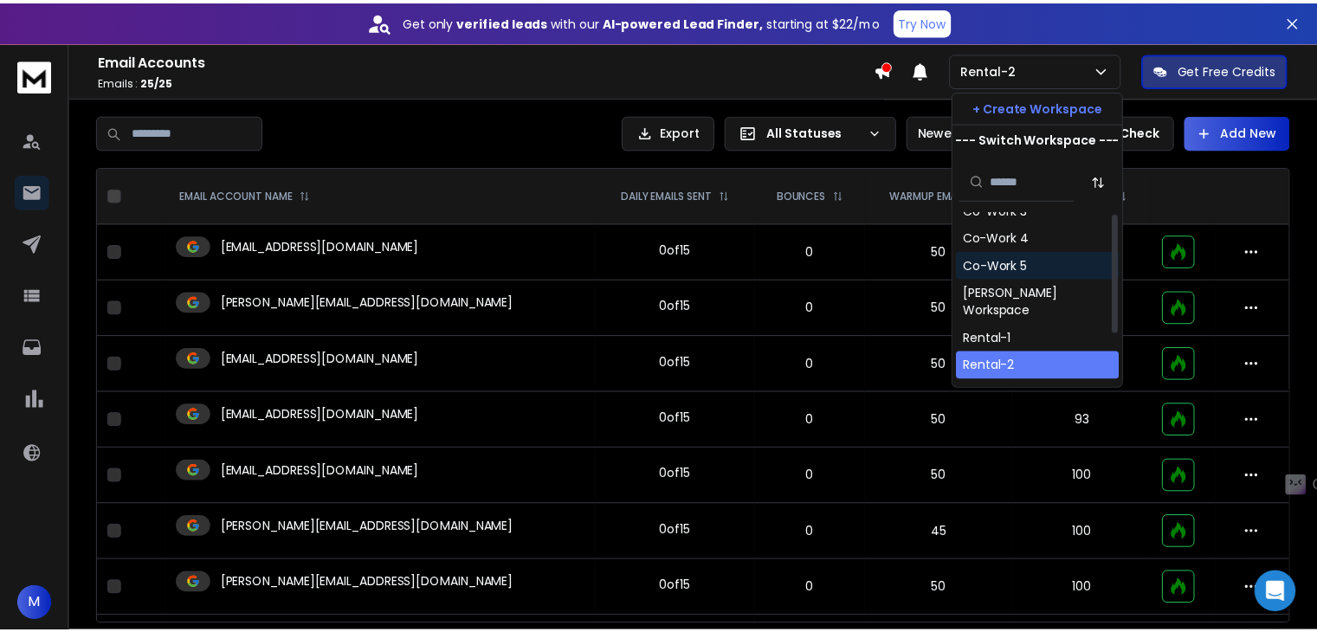
scroll to position [76, 0]
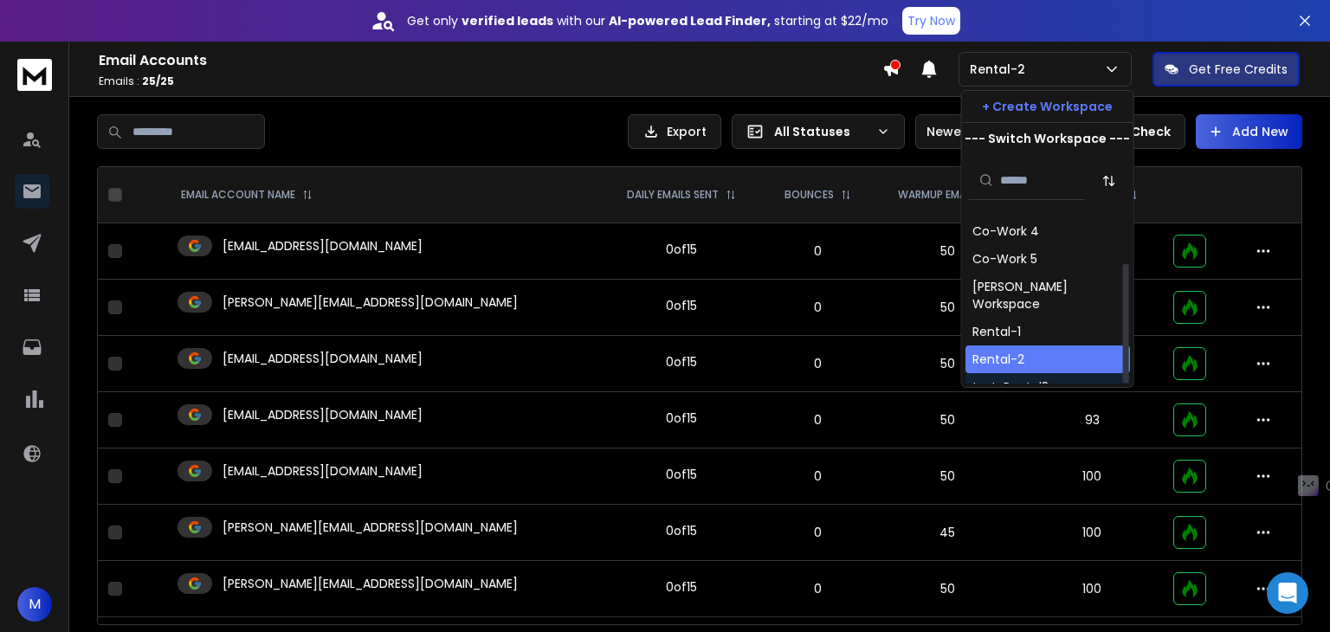
click at [1027, 378] on div "test-Rental3" at bounding box center [1010, 386] width 76 height 17
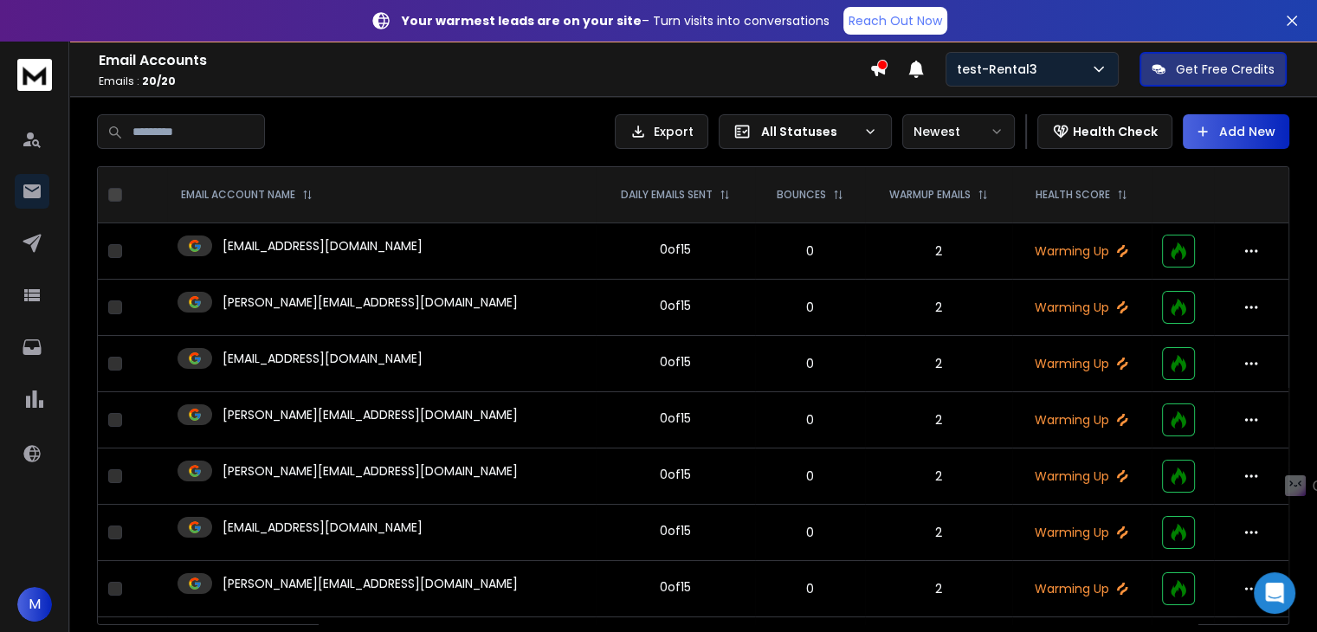
click at [1053, 63] on div "test-Rental3" at bounding box center [1031, 69] width 151 height 17
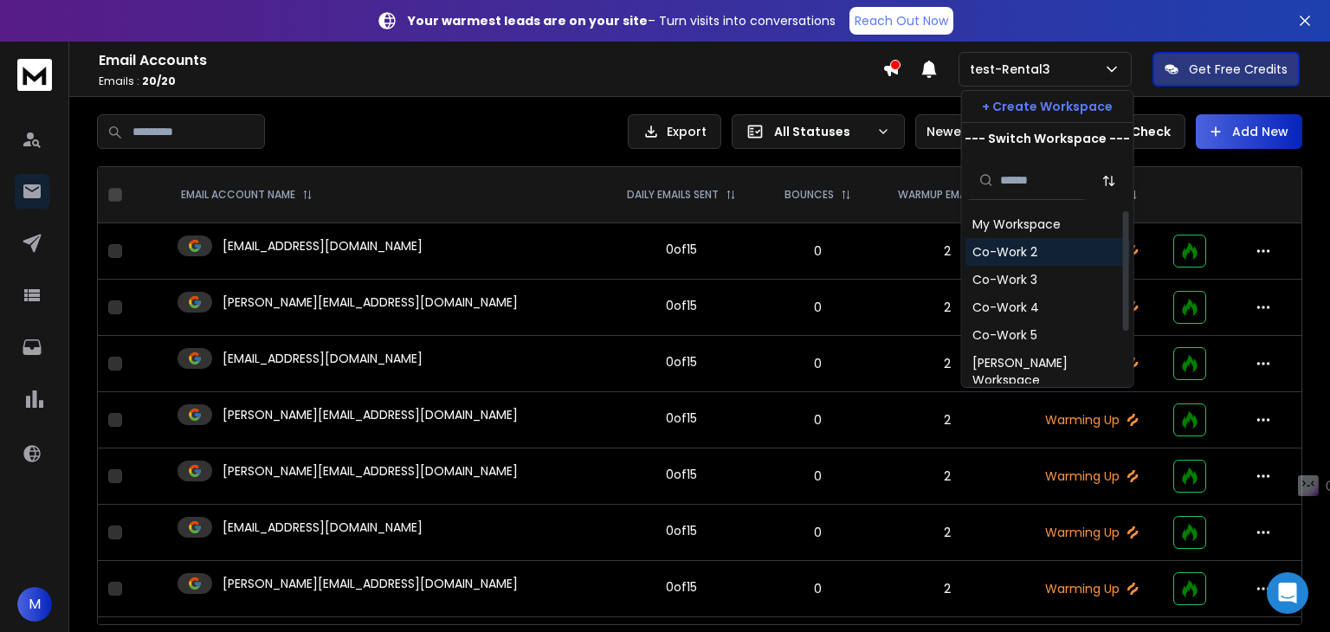
scroll to position [76, 0]
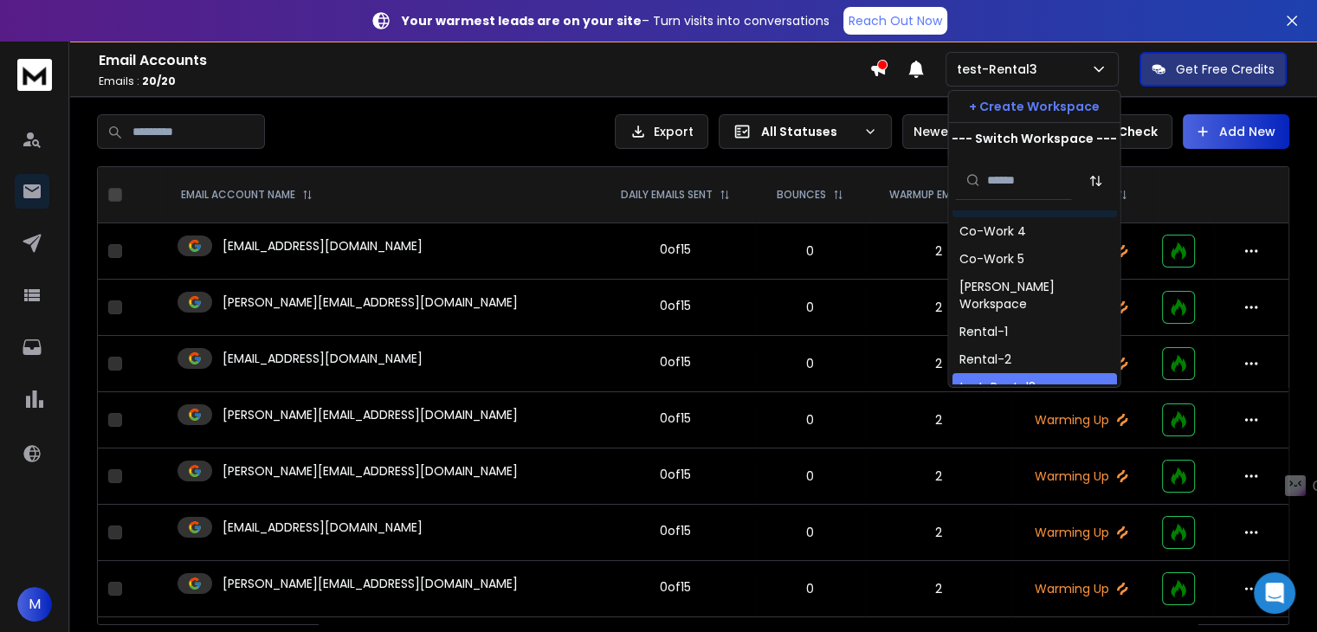
click at [564, 103] on div "Export All Statuses Newest Health Check Add New EMAIL ACCOUNT NAME DAILY EMAILS…" at bounding box center [692, 369] width 1247 height 545
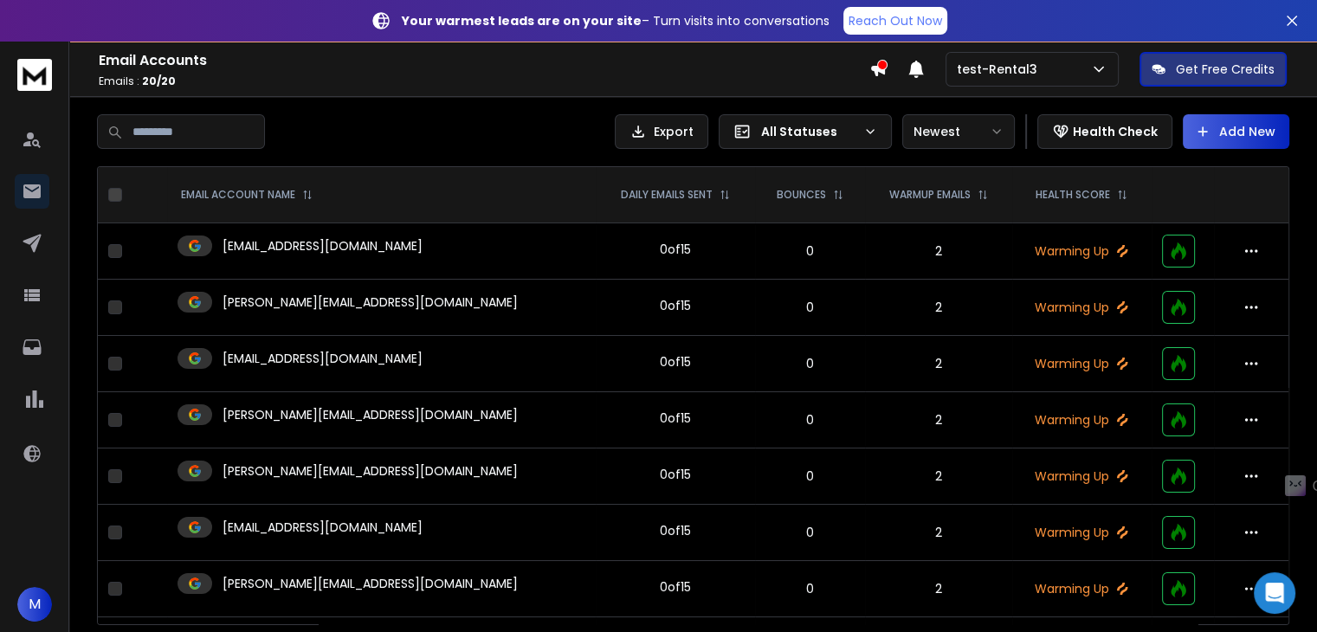
click at [306, 247] on p "[EMAIL_ADDRESS][DOMAIN_NAME]" at bounding box center [322, 245] width 200 height 17
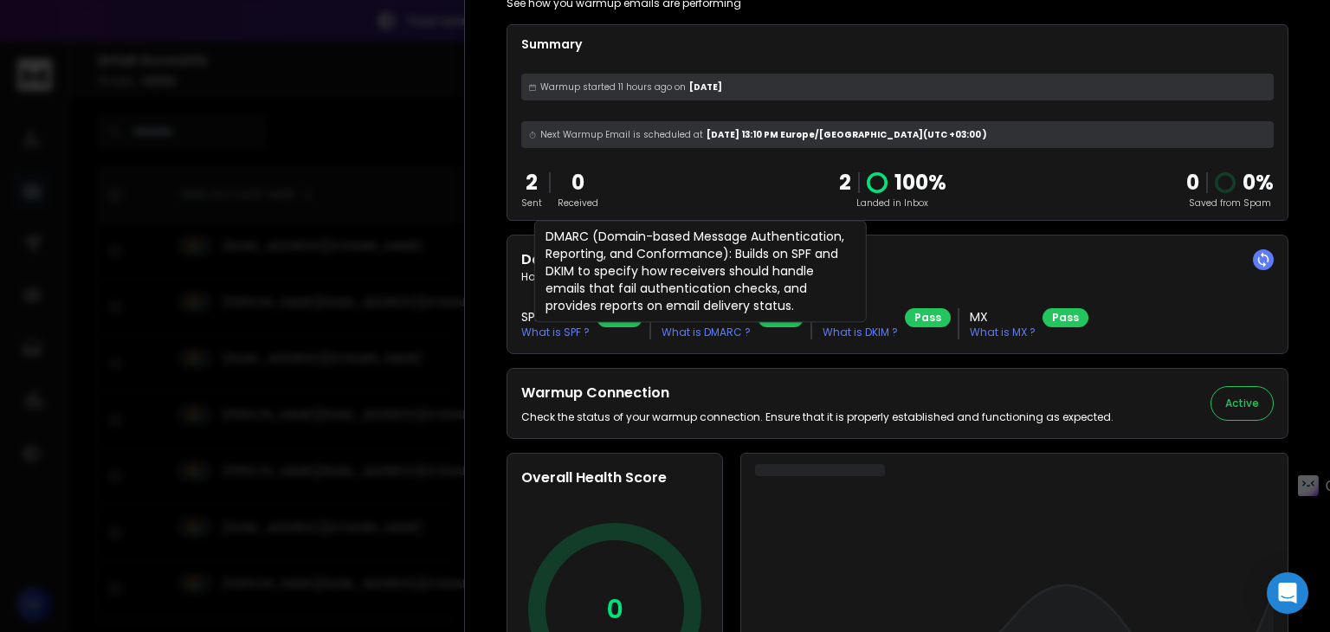
scroll to position [173, 0]
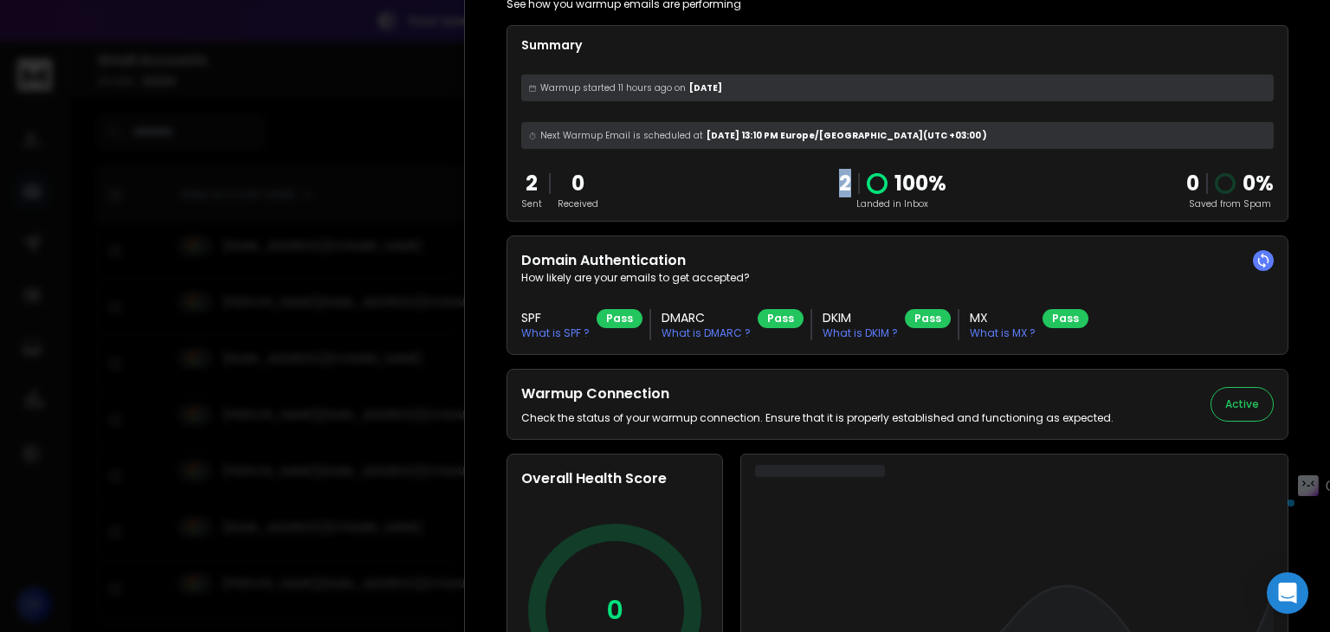
drag, startPoint x: 846, startPoint y: 181, endPoint x: 817, endPoint y: 182, distance: 28.6
click at [817, 182] on div "2 Sent 0 Received 2 100 % Landed in Inbox 0 0 % Saved from Spam" at bounding box center [897, 190] width 752 height 41
click at [337, 200] on div at bounding box center [665, 316] width 1330 height 632
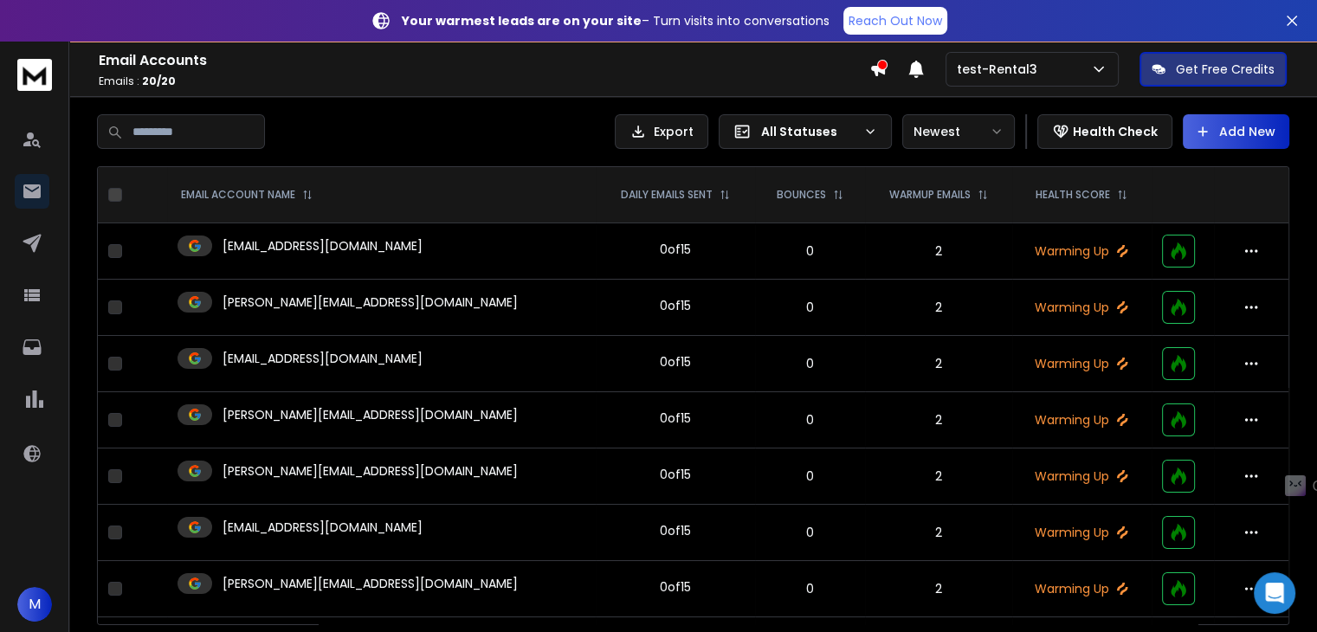
click at [135, 58] on h1 "Email Accounts" at bounding box center [484, 60] width 770 height 21
click at [163, 66] on h1 "Email Accounts" at bounding box center [484, 60] width 770 height 21
click at [117, 57] on h1 "Email Accounts" at bounding box center [484, 60] width 770 height 21
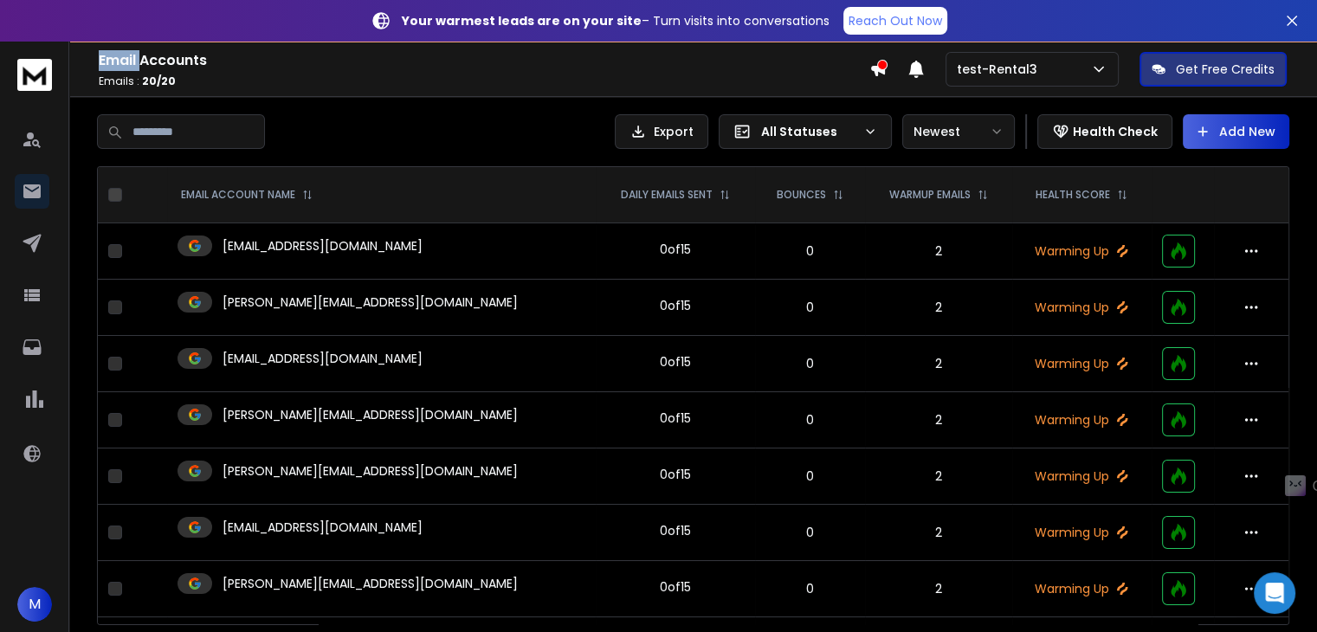
click at [117, 57] on h1 "Email Accounts" at bounding box center [484, 60] width 770 height 21
click at [1001, 66] on p "test-Rental3" at bounding box center [999, 69] width 87 height 17
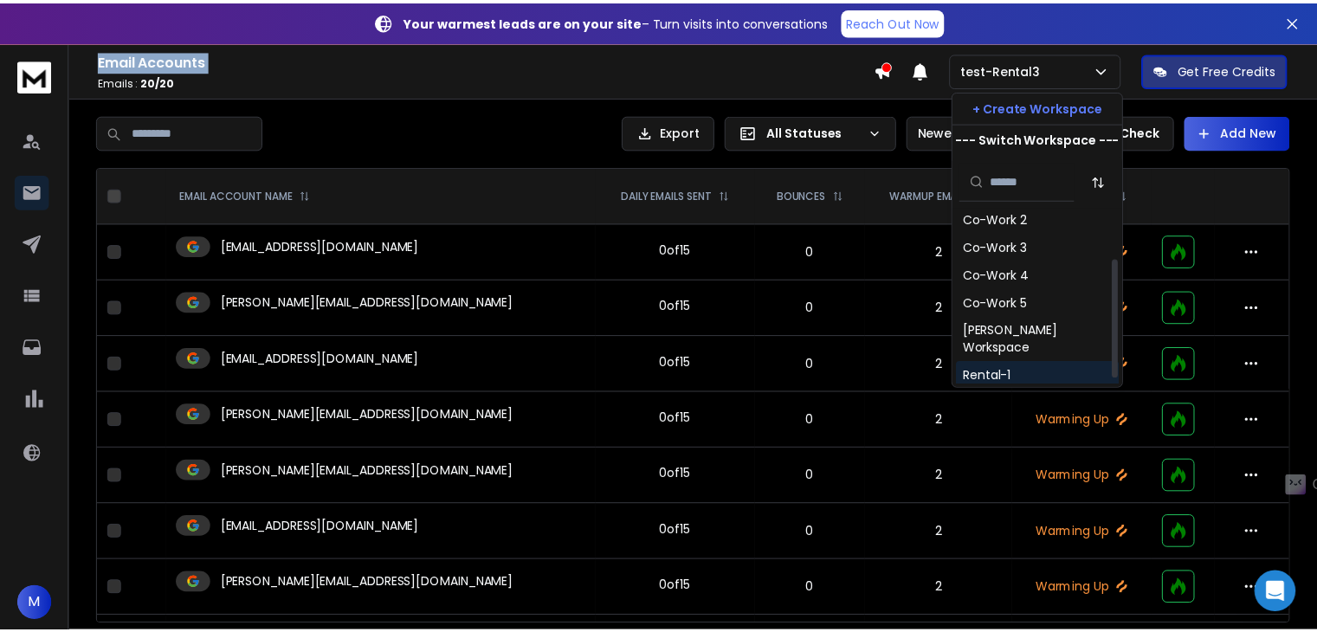
scroll to position [76, 0]
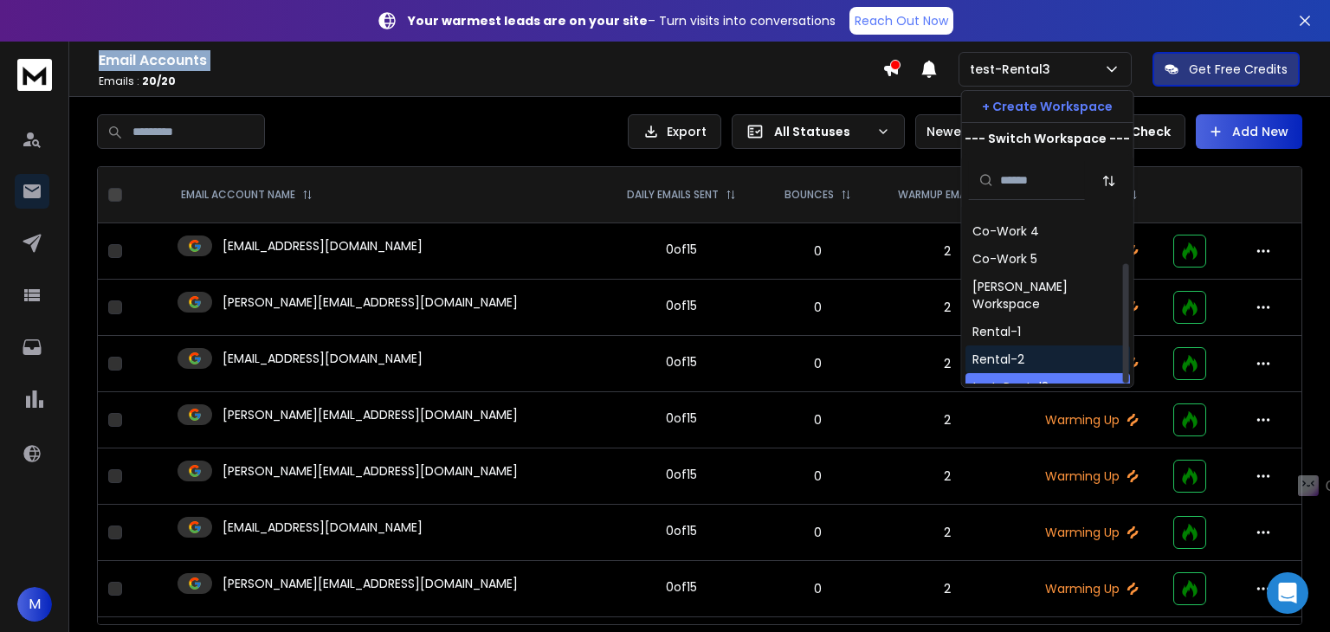
click at [1021, 351] on div "Rental-2" at bounding box center [998, 359] width 52 height 17
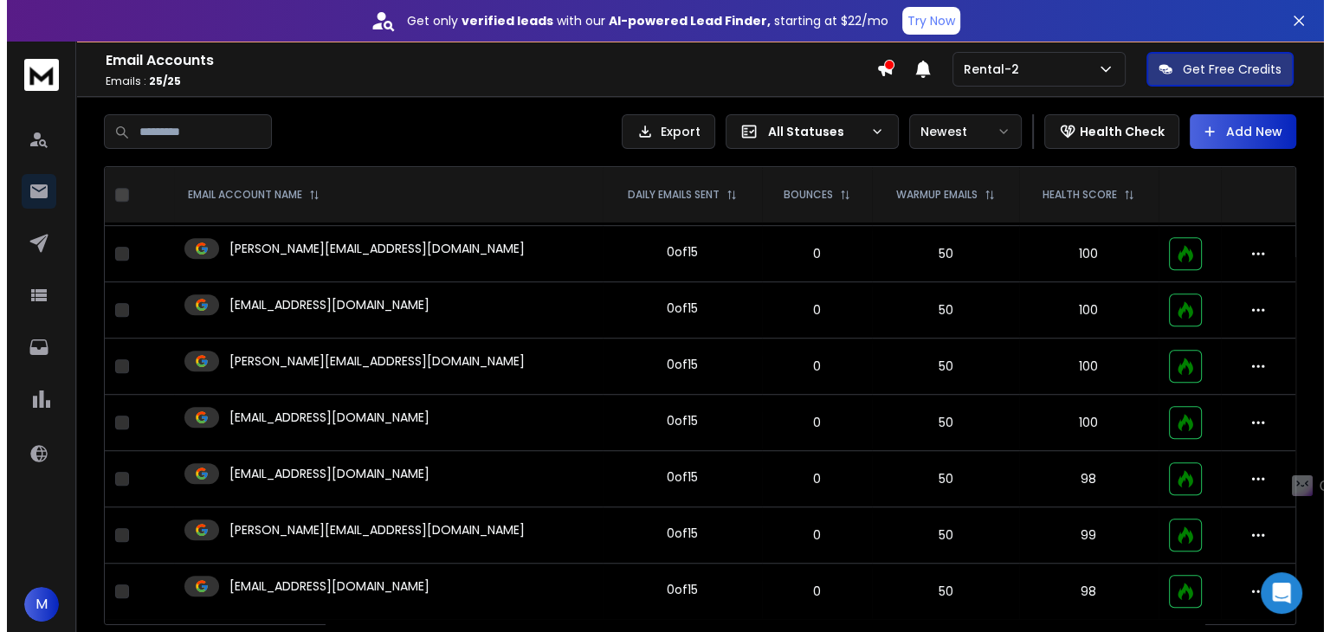
scroll to position [1014, 0]
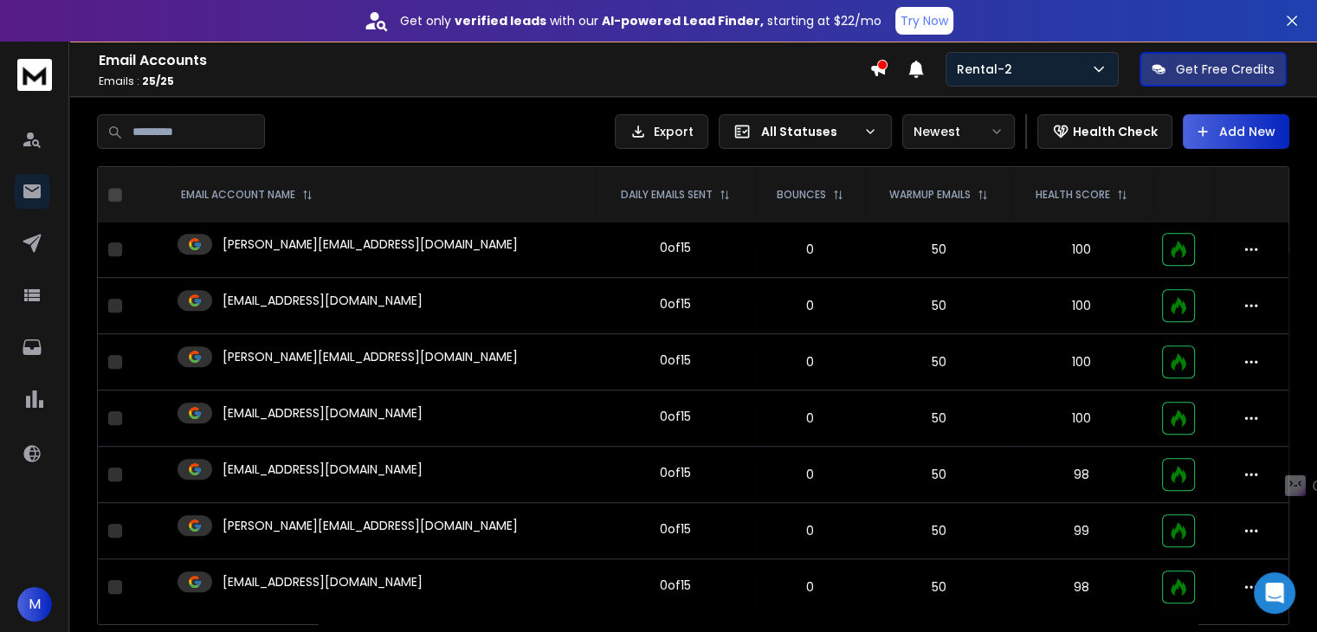
click at [1032, 68] on div "Rental-2" at bounding box center [1031, 69] width 151 height 17
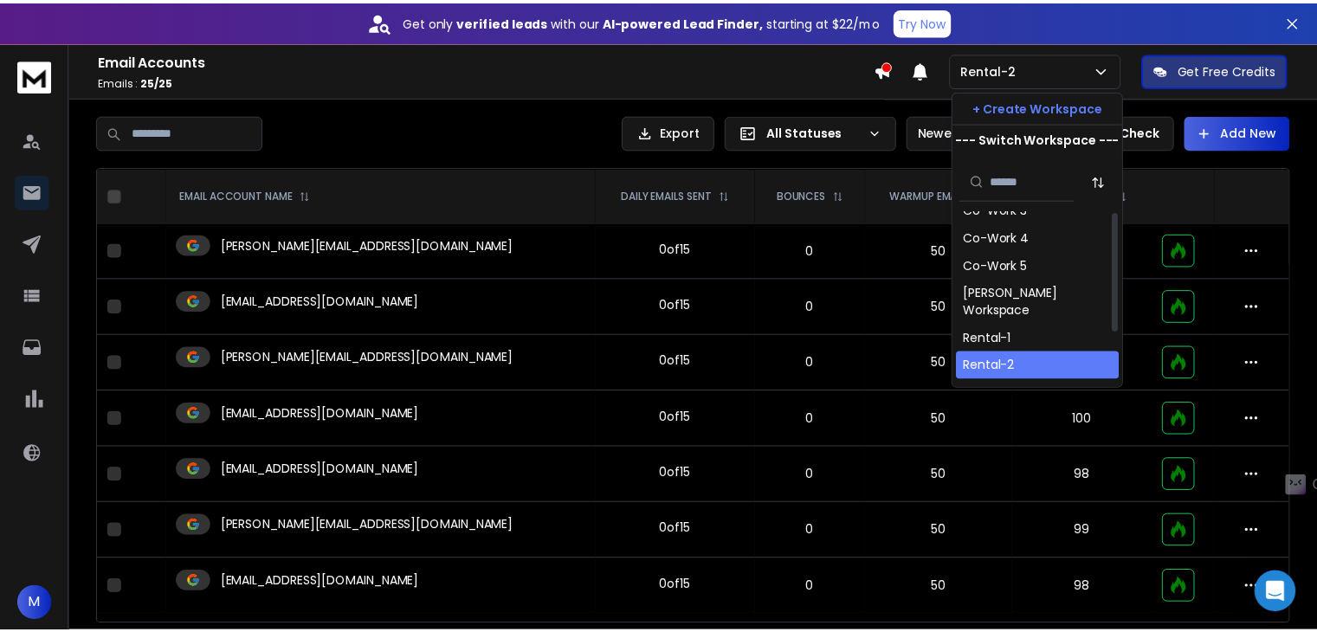
scroll to position [76, 0]
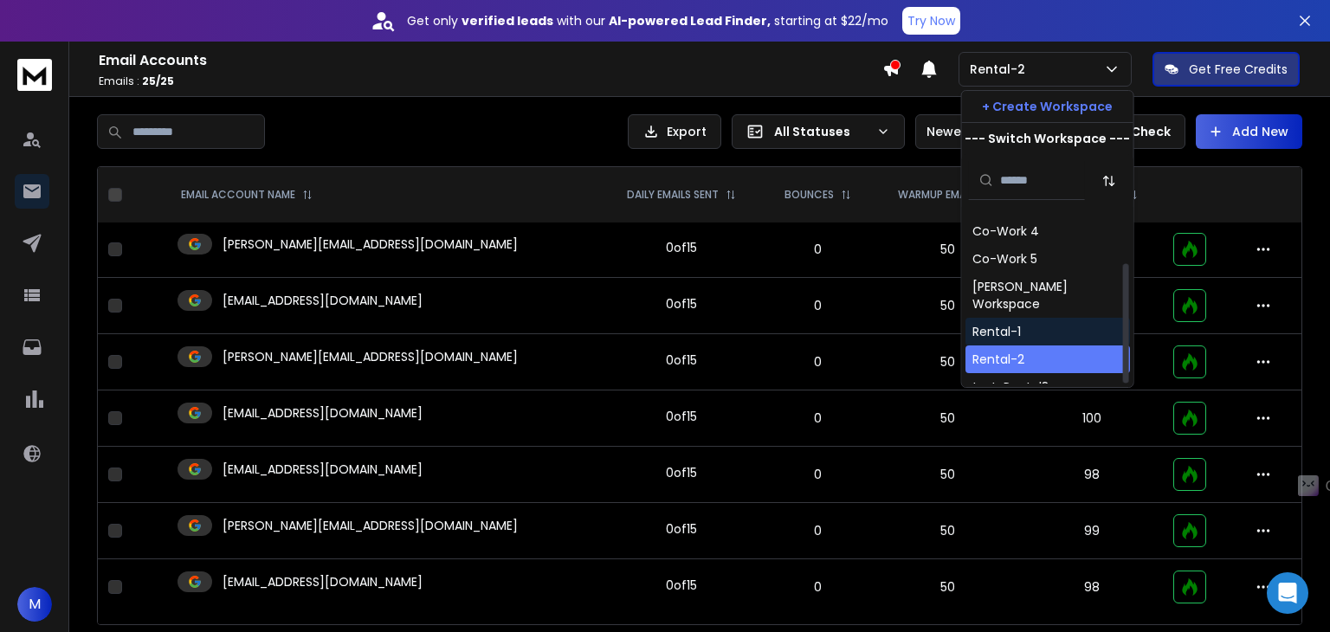
click at [1018, 323] on div "Rental-1" at bounding box center [996, 331] width 48 height 17
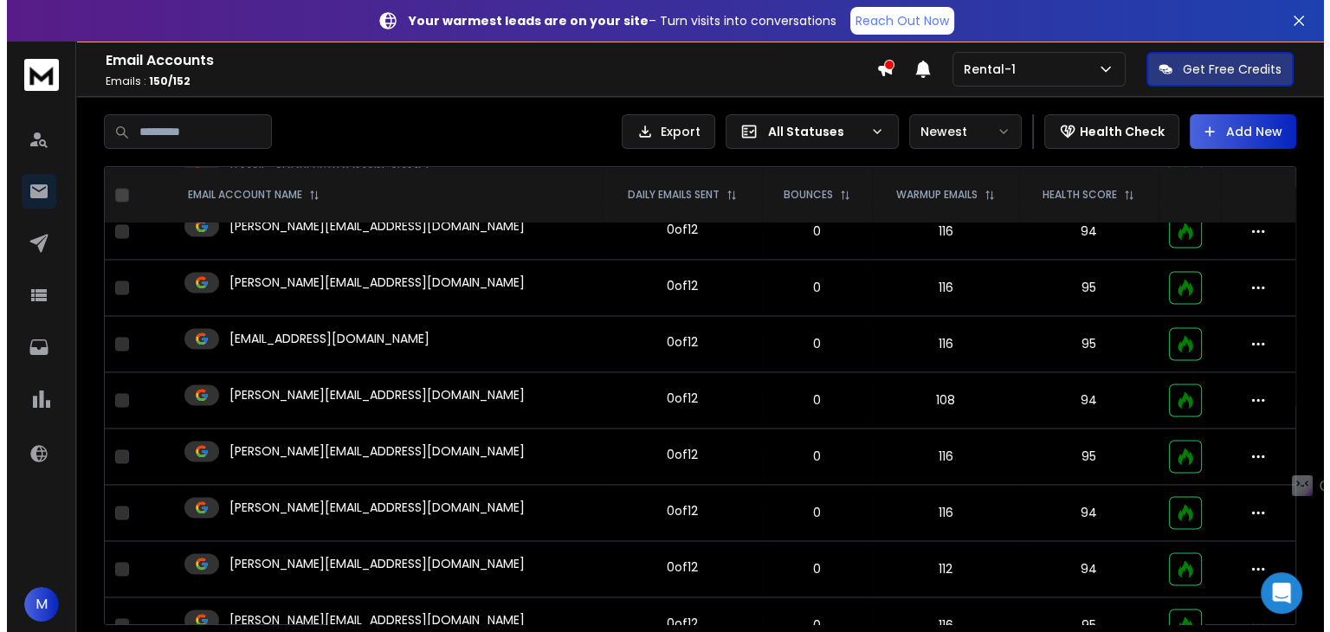
scroll to position [9259, 0]
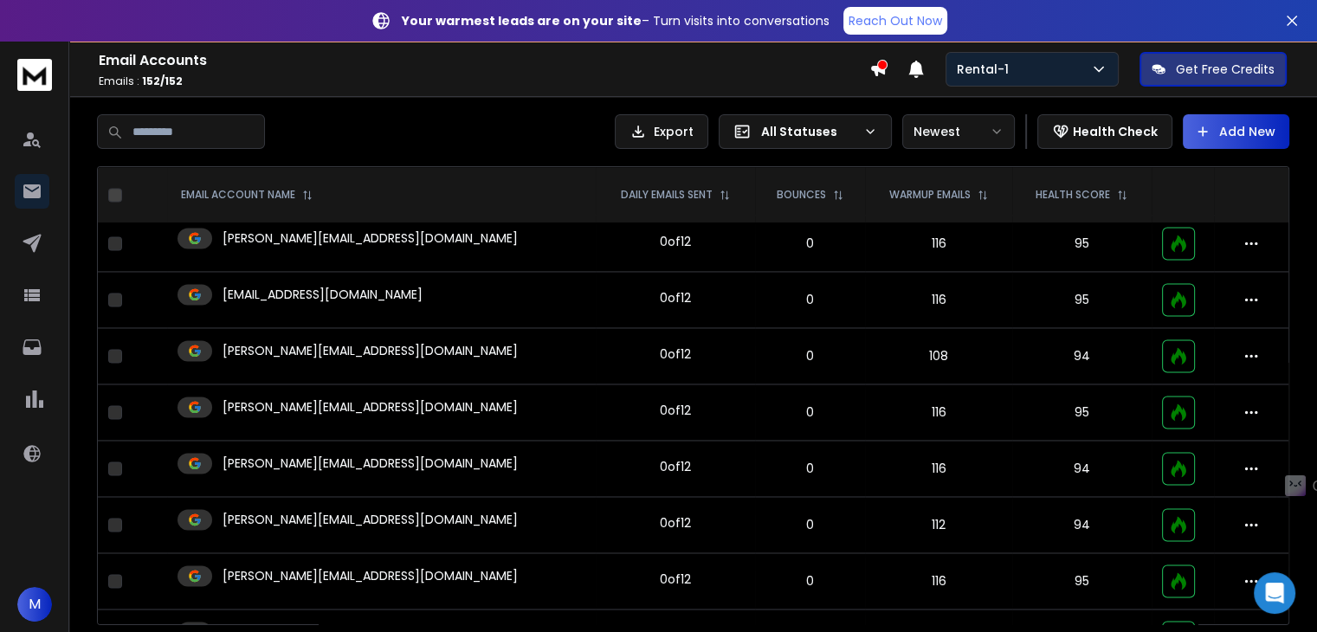
click at [1025, 64] on div "Rental-1" at bounding box center [1031, 69] width 151 height 17
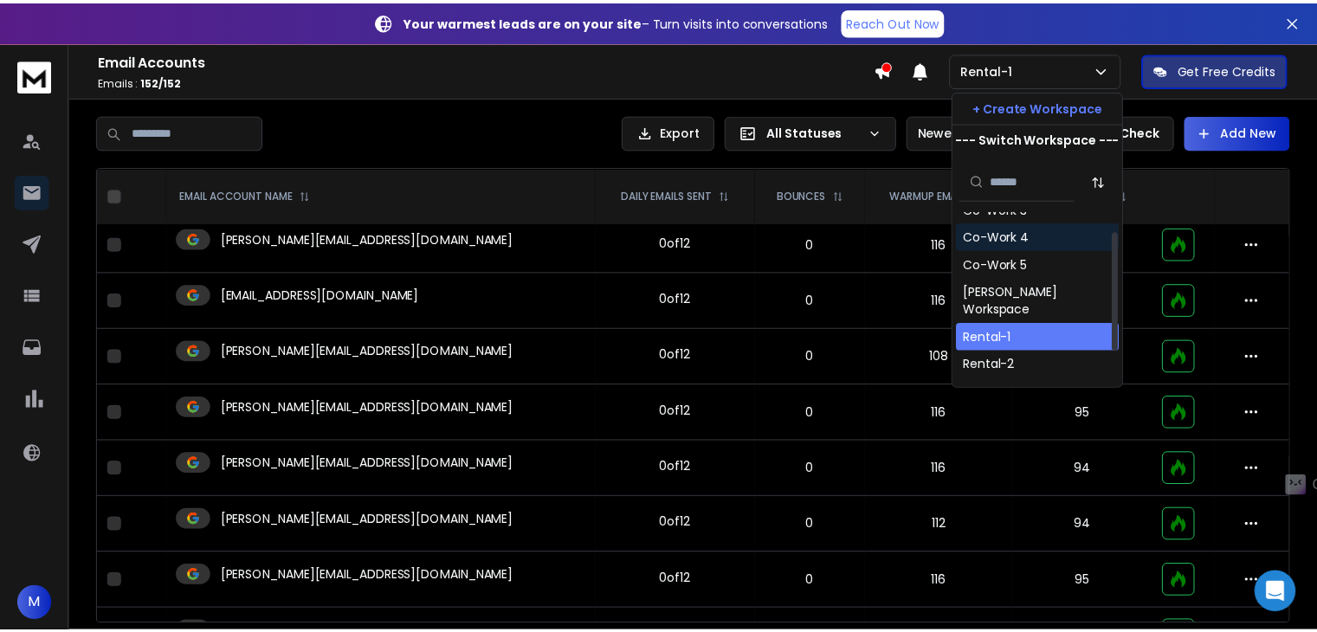
scroll to position [76, 0]
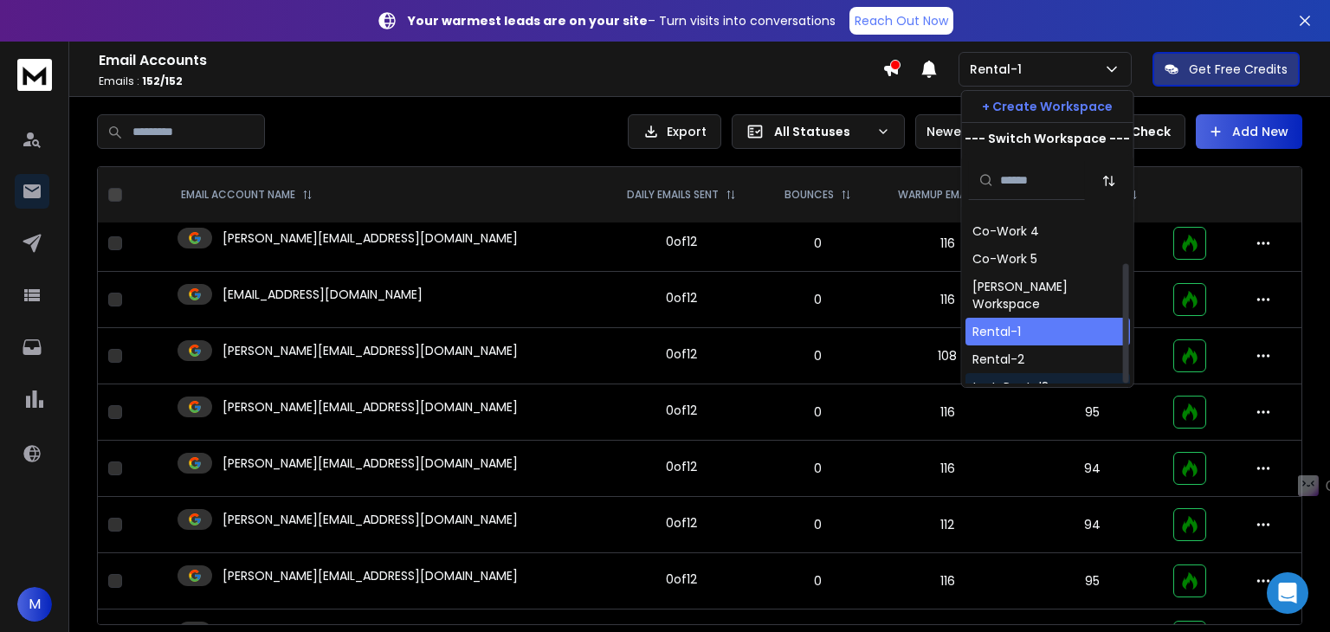
click at [1014, 378] on div "test-Rental3" at bounding box center [1010, 386] width 76 height 17
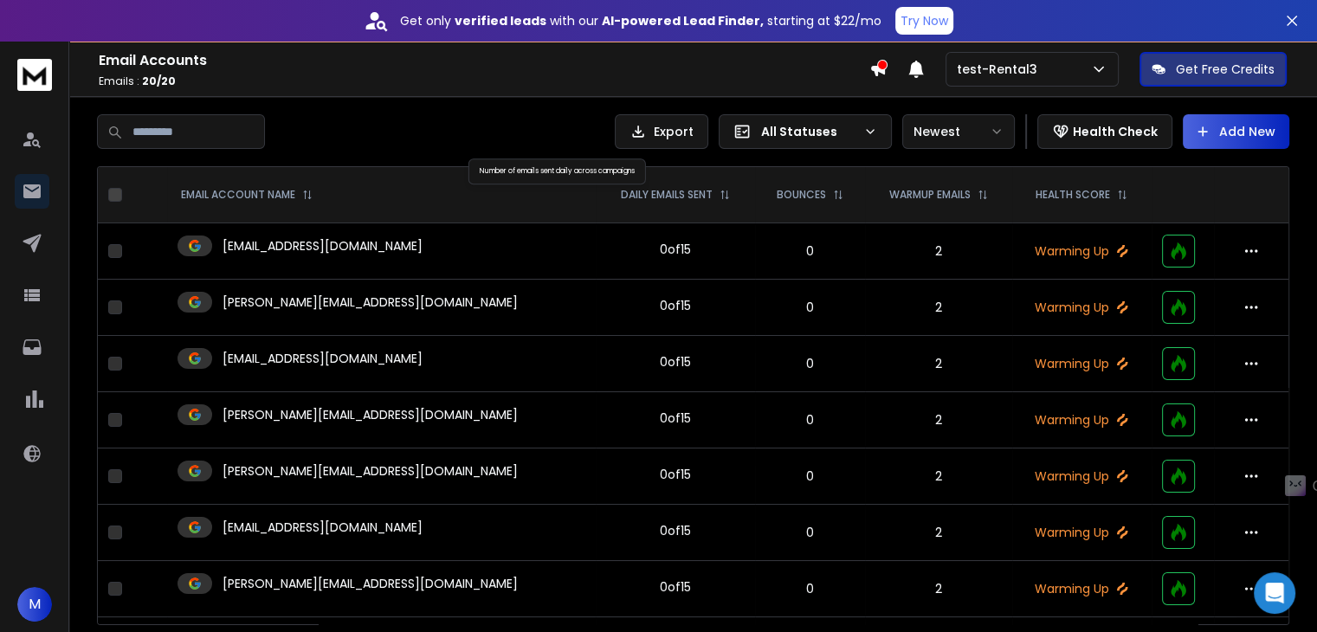
click at [621, 196] on p "DAILY EMAILS SENT" at bounding box center [667, 195] width 92 height 14
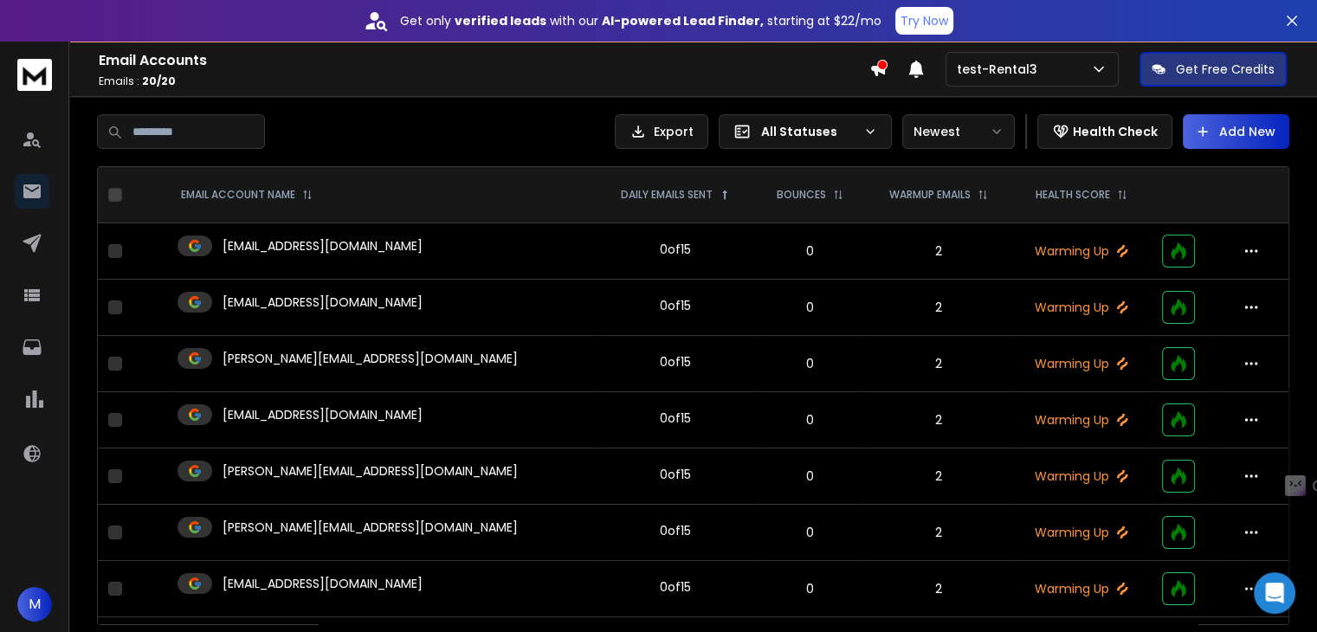
click at [274, 202] on th "EMAIL ACCOUNT NAME" at bounding box center [381, 195] width 428 height 56
click at [274, 190] on div "EMAIL ACCOUNT NAME" at bounding box center [247, 195] width 132 height 14
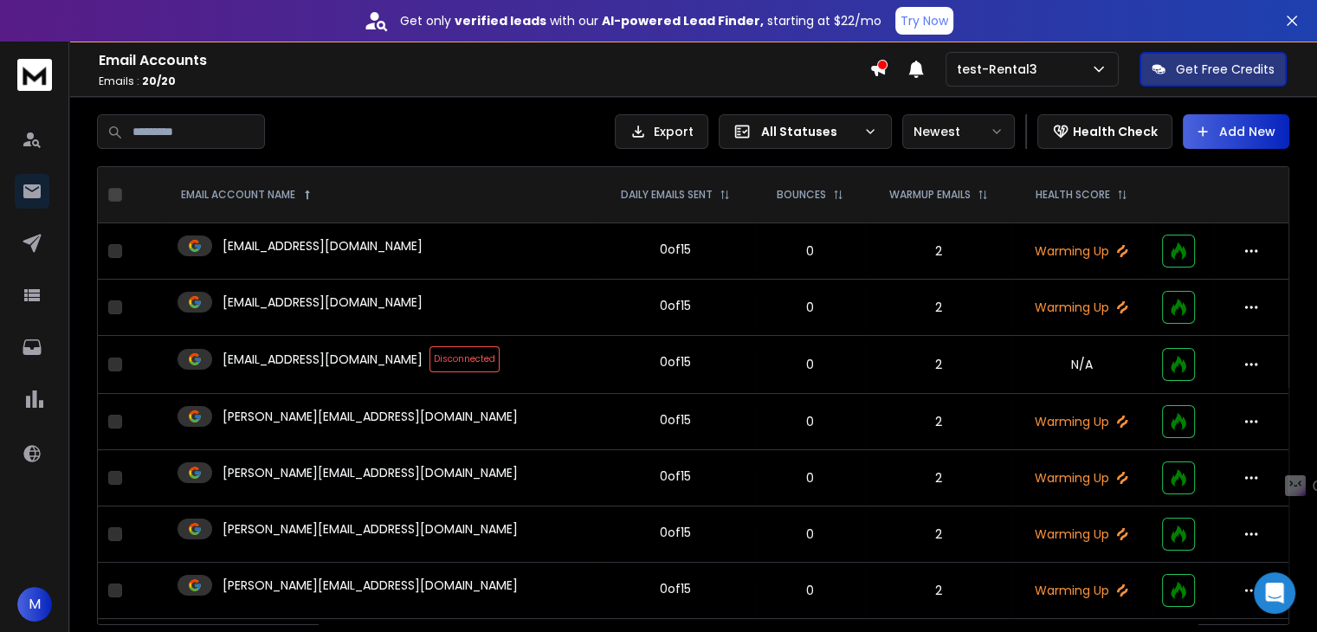
click at [259, 196] on div "EMAIL ACCOUNT NAME" at bounding box center [247, 195] width 132 height 14
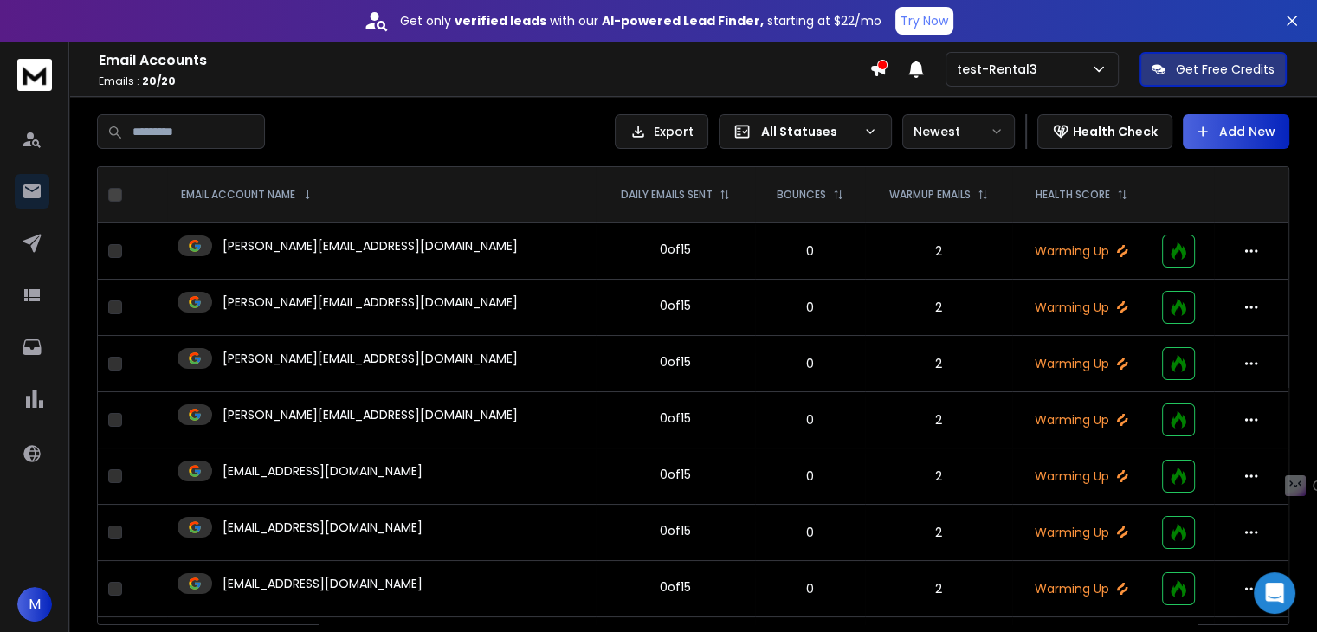
click at [838, 127] on p "All Statuses" at bounding box center [808, 131] width 95 height 17
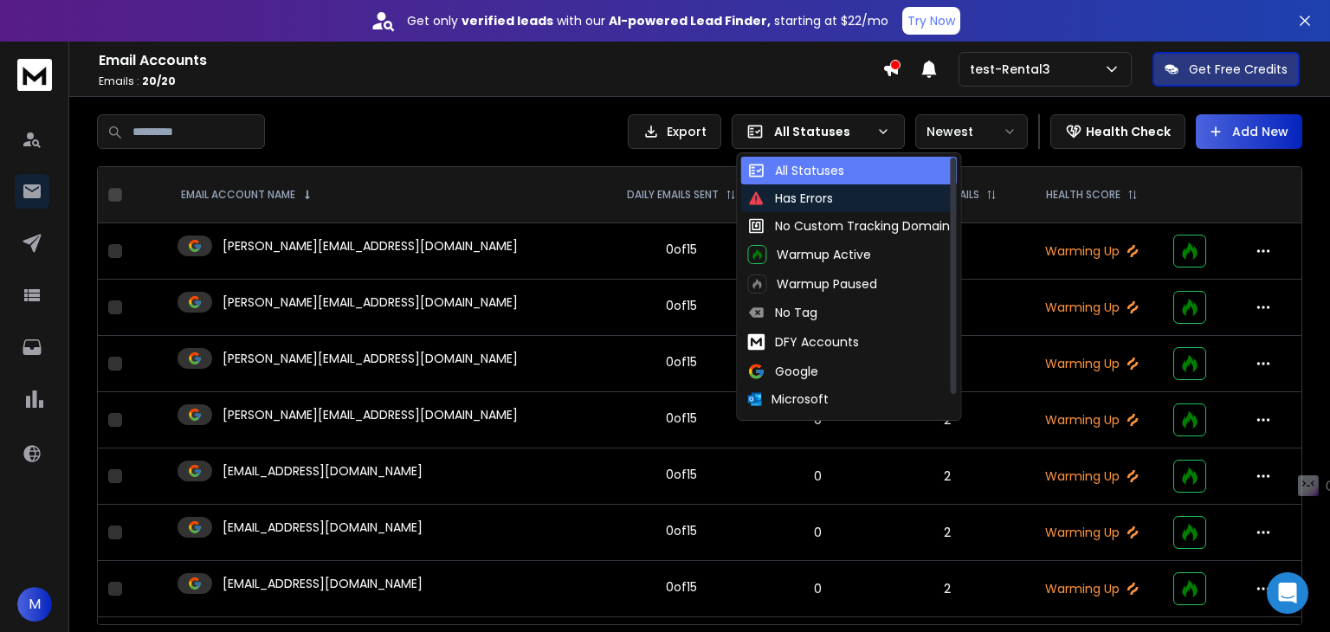
click at [802, 207] on div "Has Errors" at bounding box center [848, 198] width 216 height 28
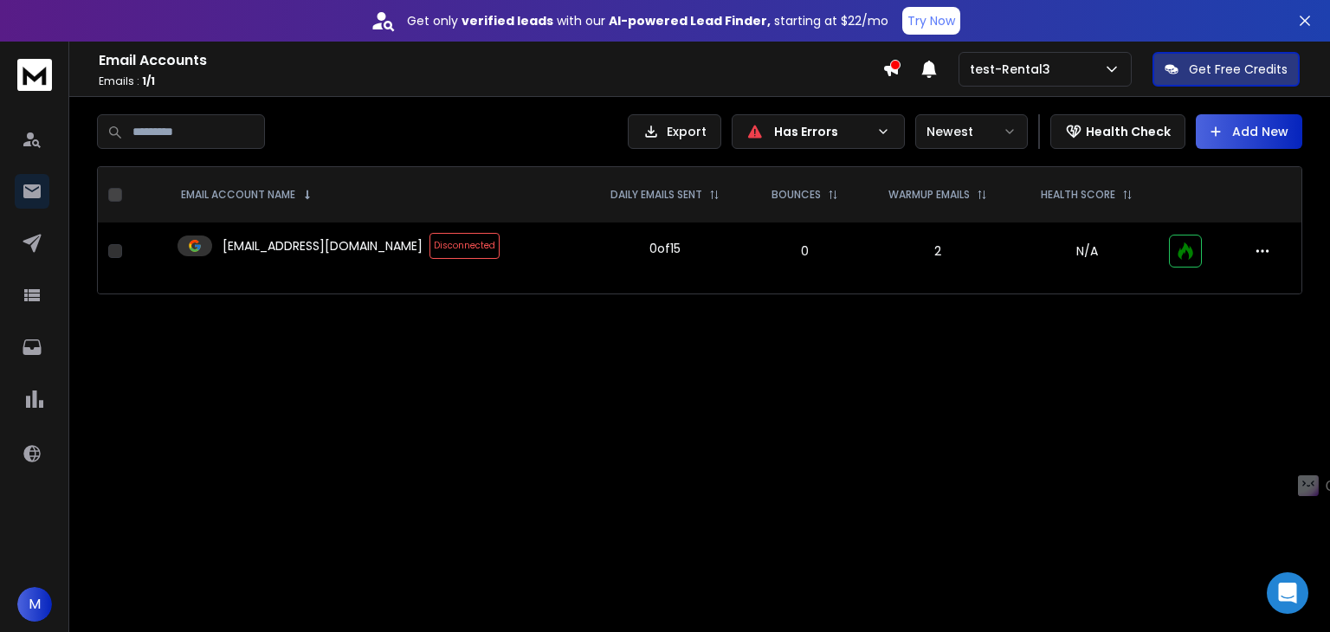
click at [990, 50] on div "Email Accounts Emails : 1 / 1 test-Rental3 Get Free Credits" at bounding box center [665, 69] width 1330 height 55
click at [994, 63] on p "test-Rental3" at bounding box center [1012, 69] width 87 height 17
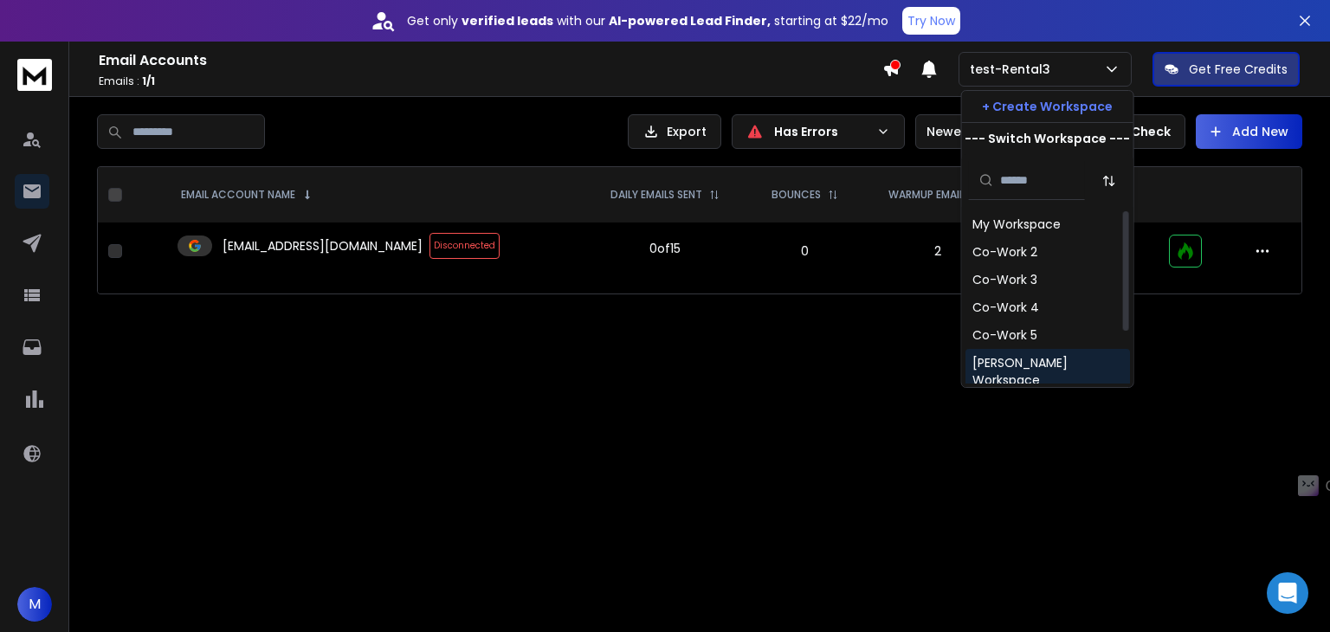
click at [1008, 351] on div "[PERSON_NAME] Workspace" at bounding box center [1047, 371] width 164 height 45
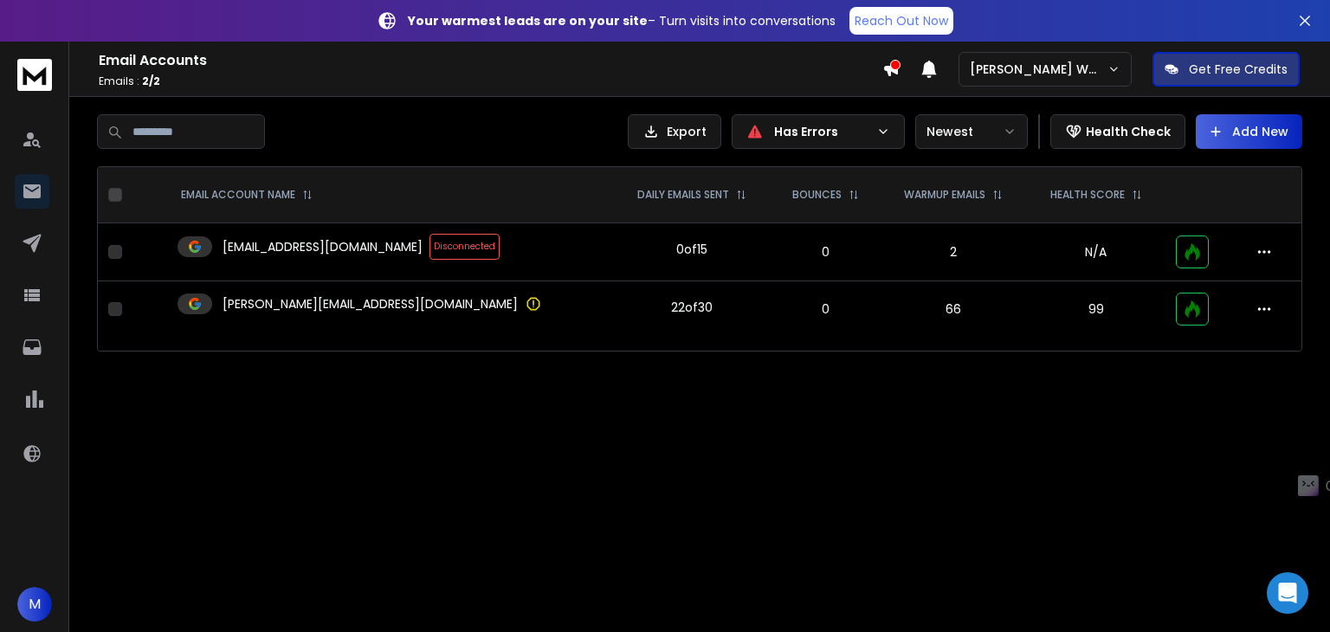
click at [869, 135] on p "Has Errors" at bounding box center [821, 131] width 95 height 17
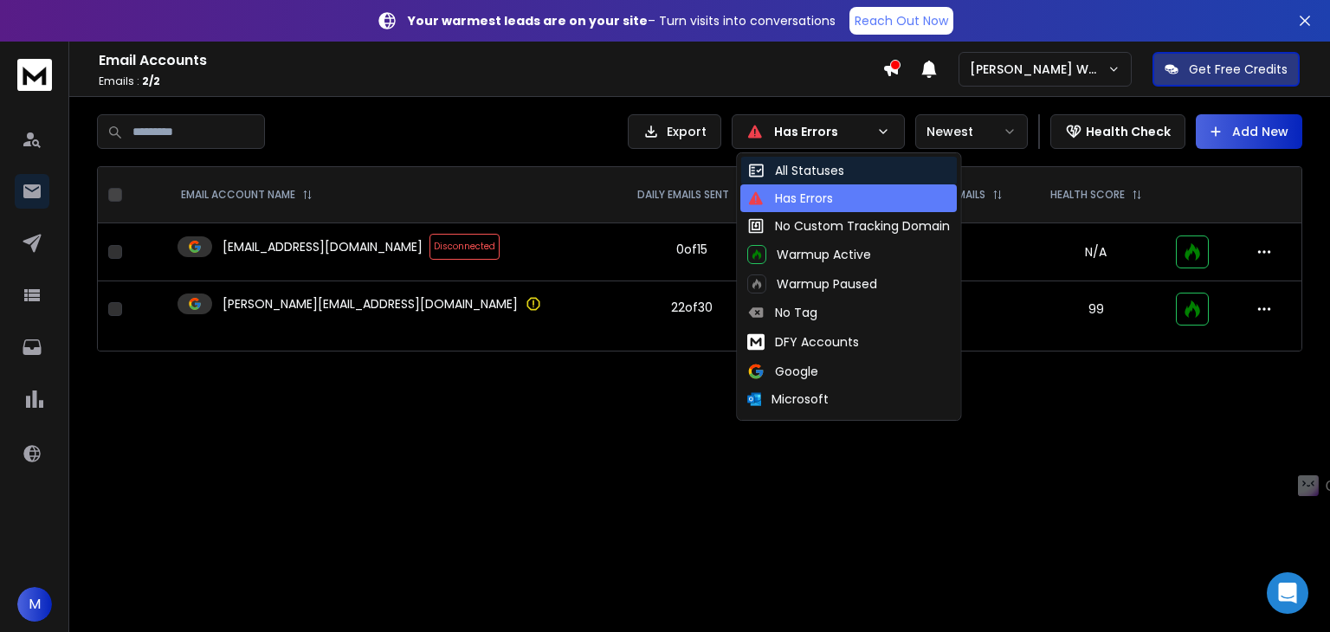
click at [869, 135] on p "Has Errors" at bounding box center [821, 131] width 95 height 17
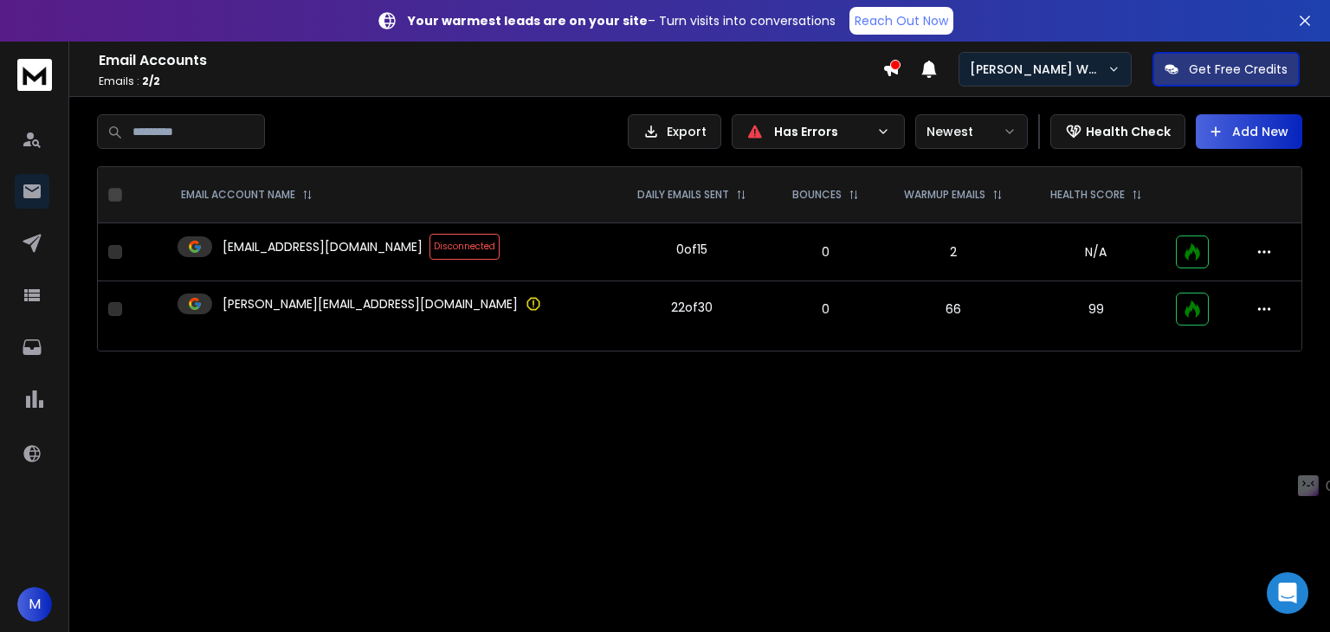
click at [1020, 78] on button "[PERSON_NAME] Workspace" at bounding box center [1044, 69] width 173 height 35
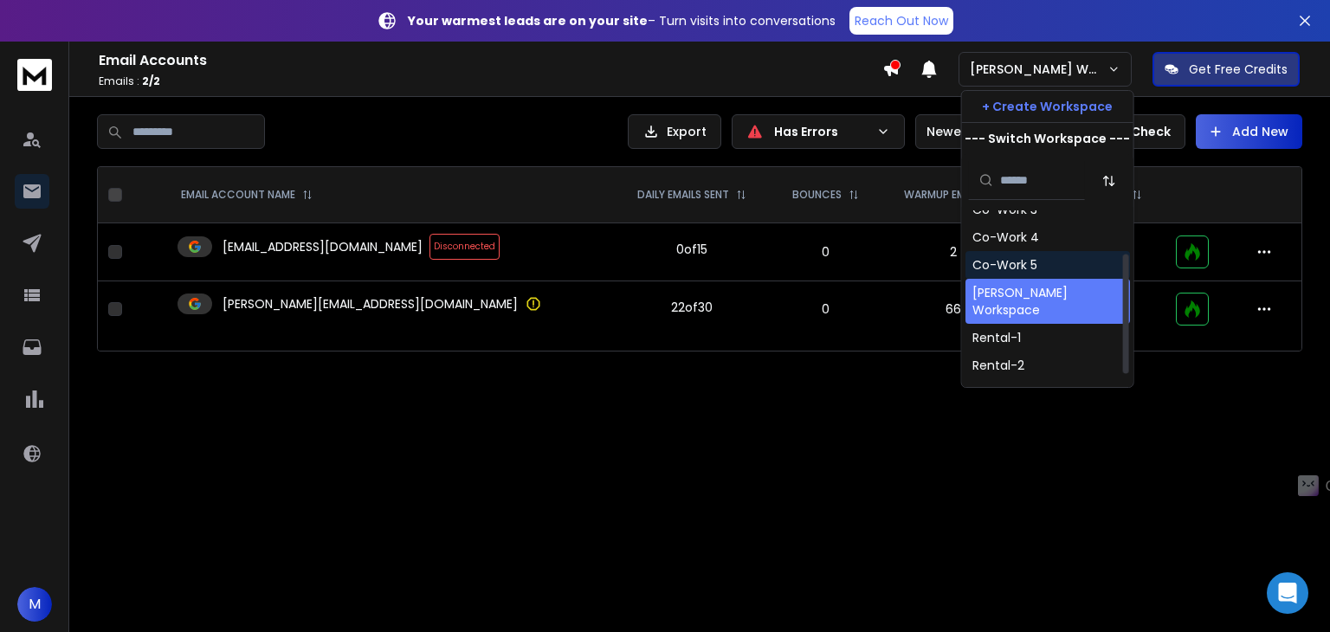
scroll to position [76, 0]
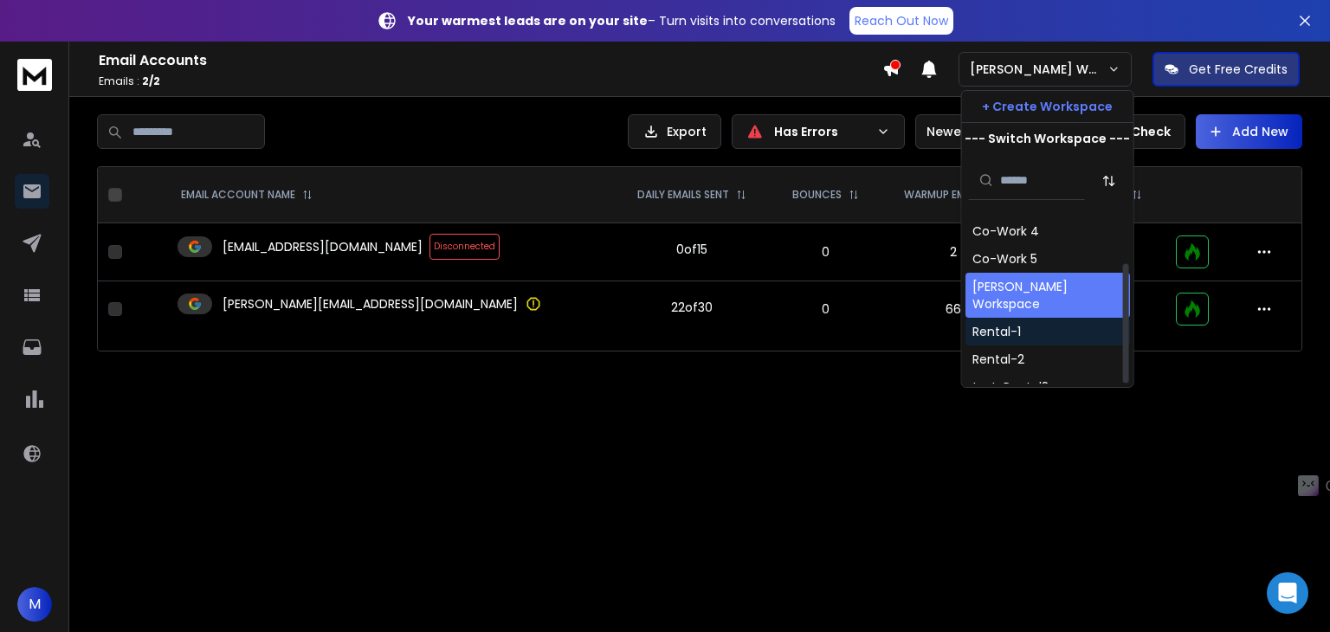
click at [1015, 323] on div "Rental-1" at bounding box center [996, 331] width 48 height 17
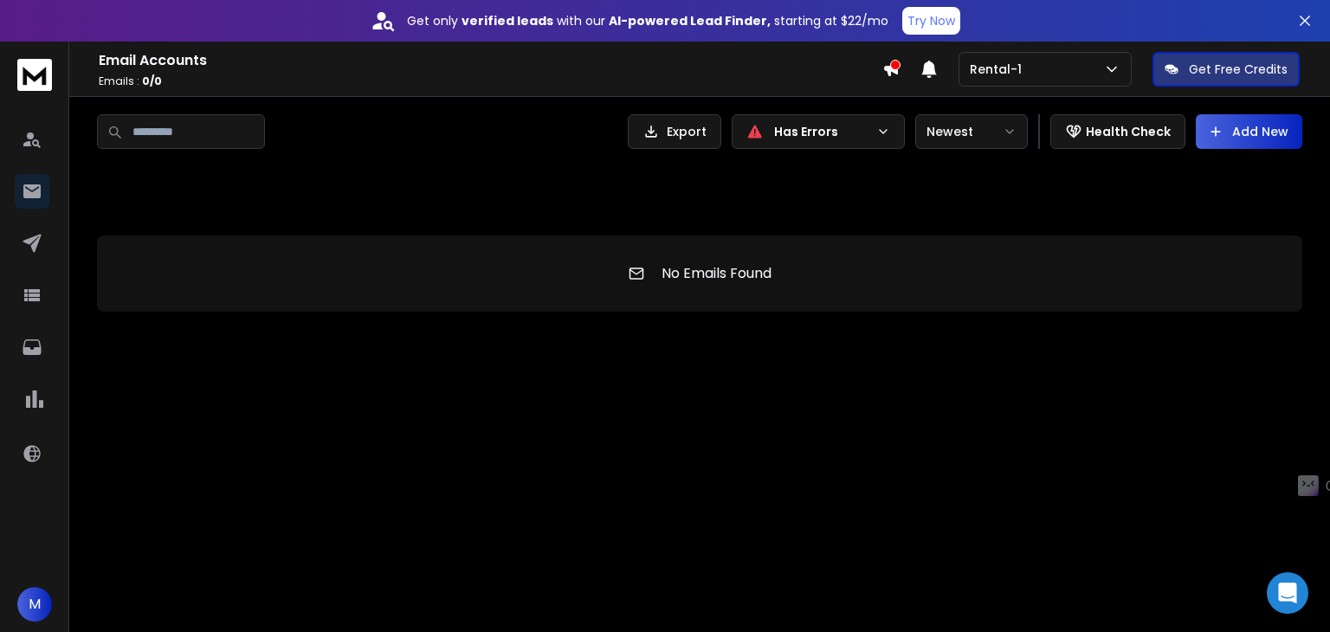
click at [856, 120] on div "Has Errors" at bounding box center [817, 131] width 173 height 35
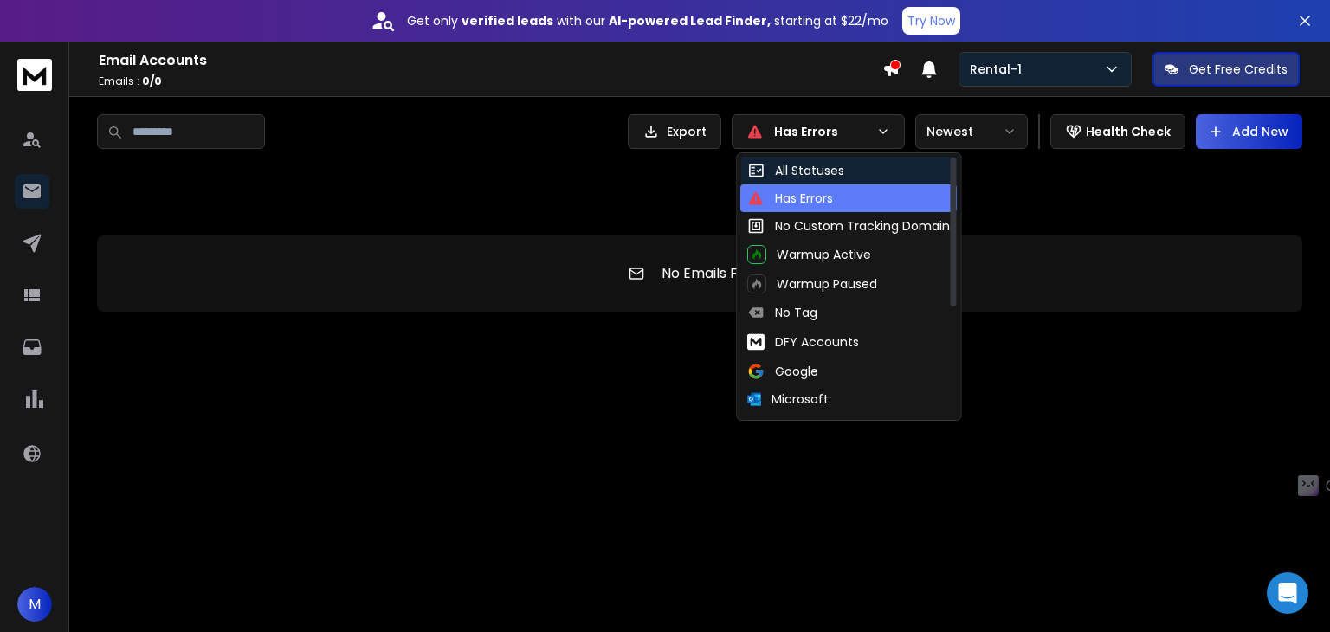
click at [1026, 80] on button "Rental-1" at bounding box center [1044, 69] width 173 height 35
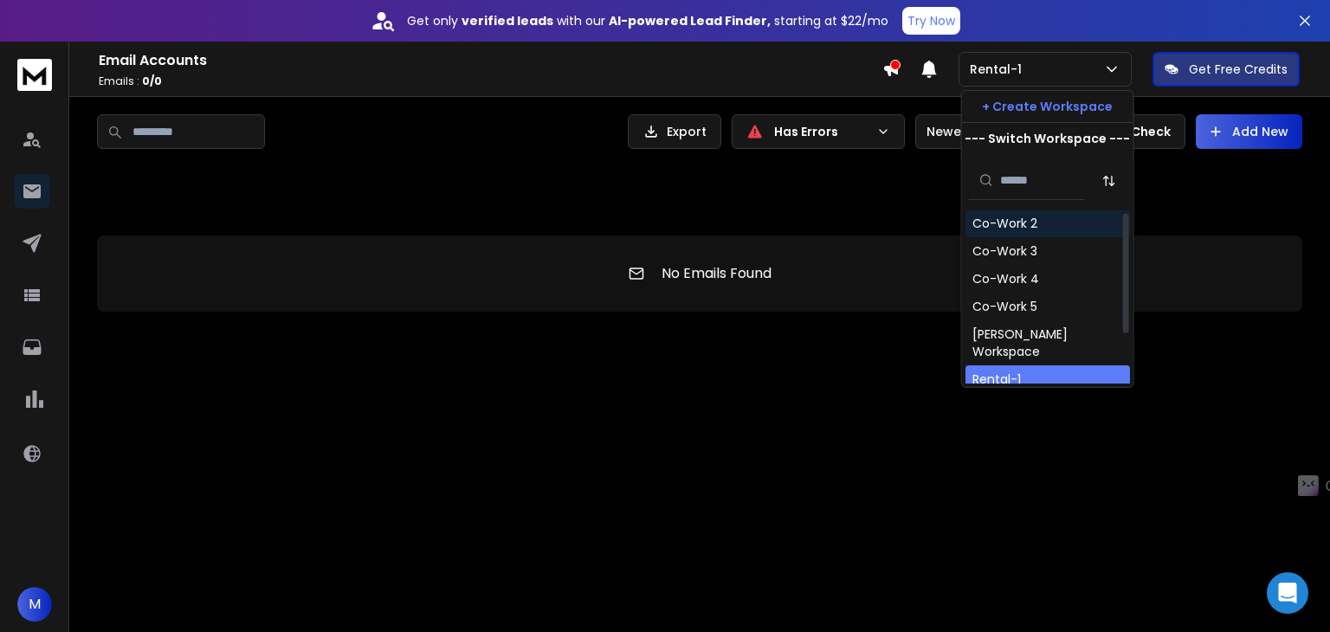
scroll to position [76, 0]
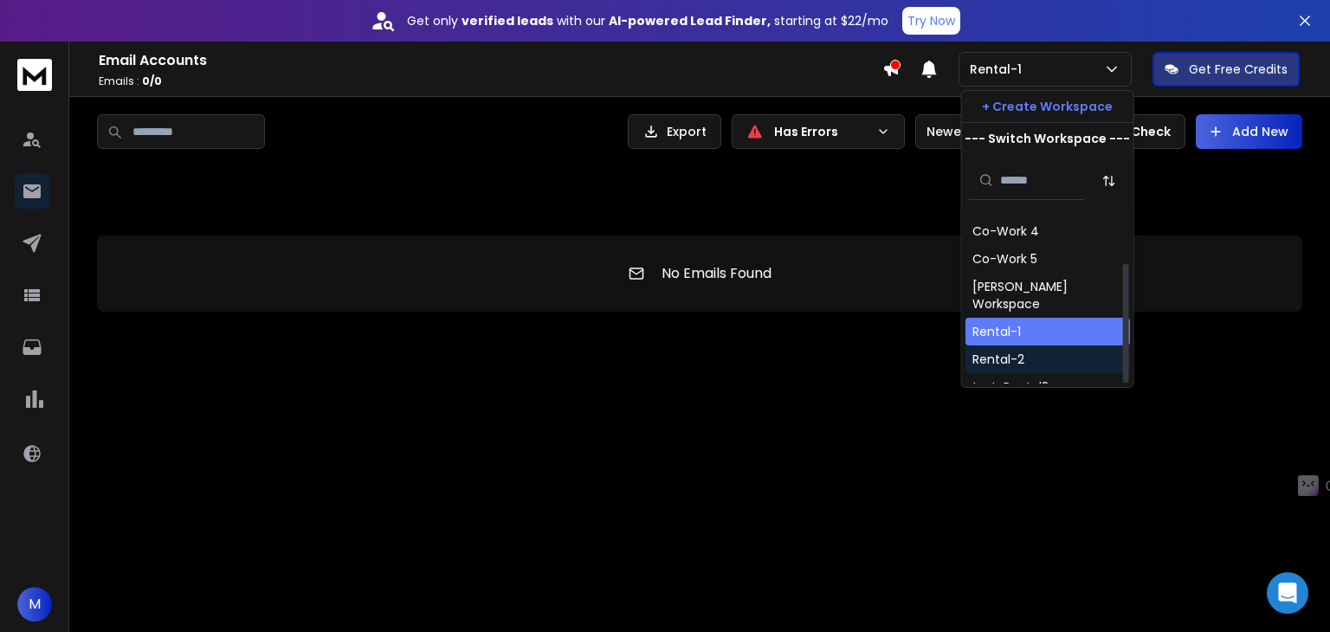
click at [1018, 351] on div "Rental-2" at bounding box center [998, 359] width 52 height 17
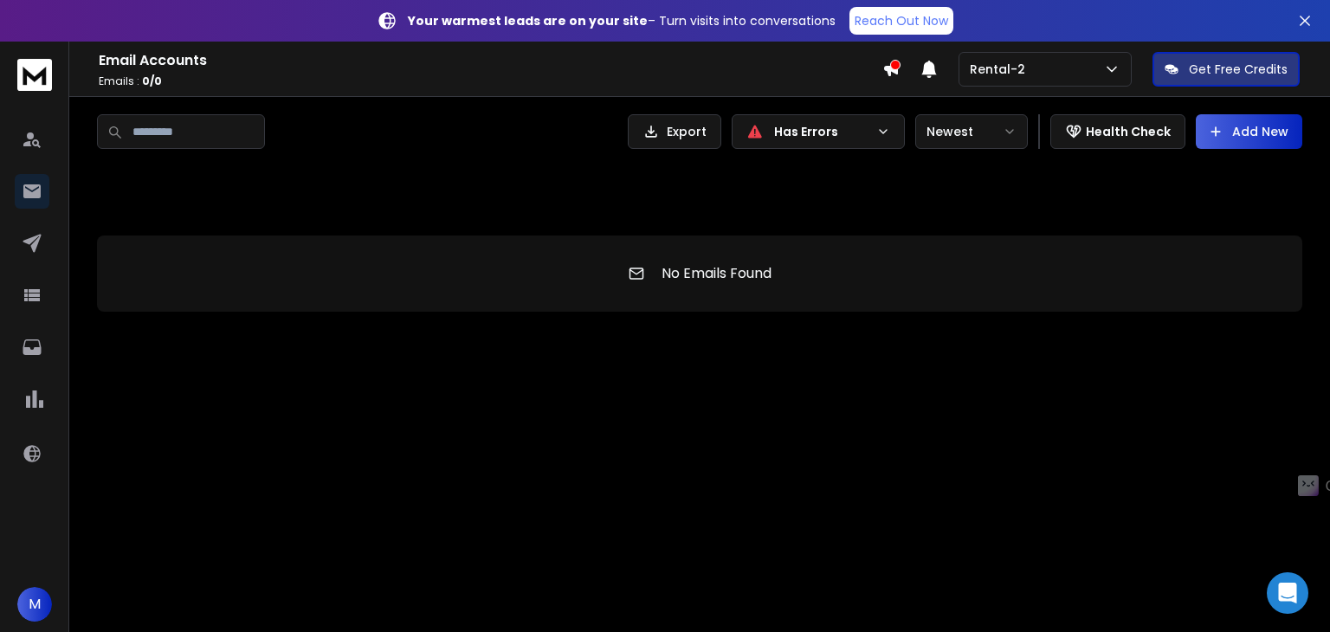
click at [844, 131] on p "Has Errors" at bounding box center [821, 131] width 95 height 17
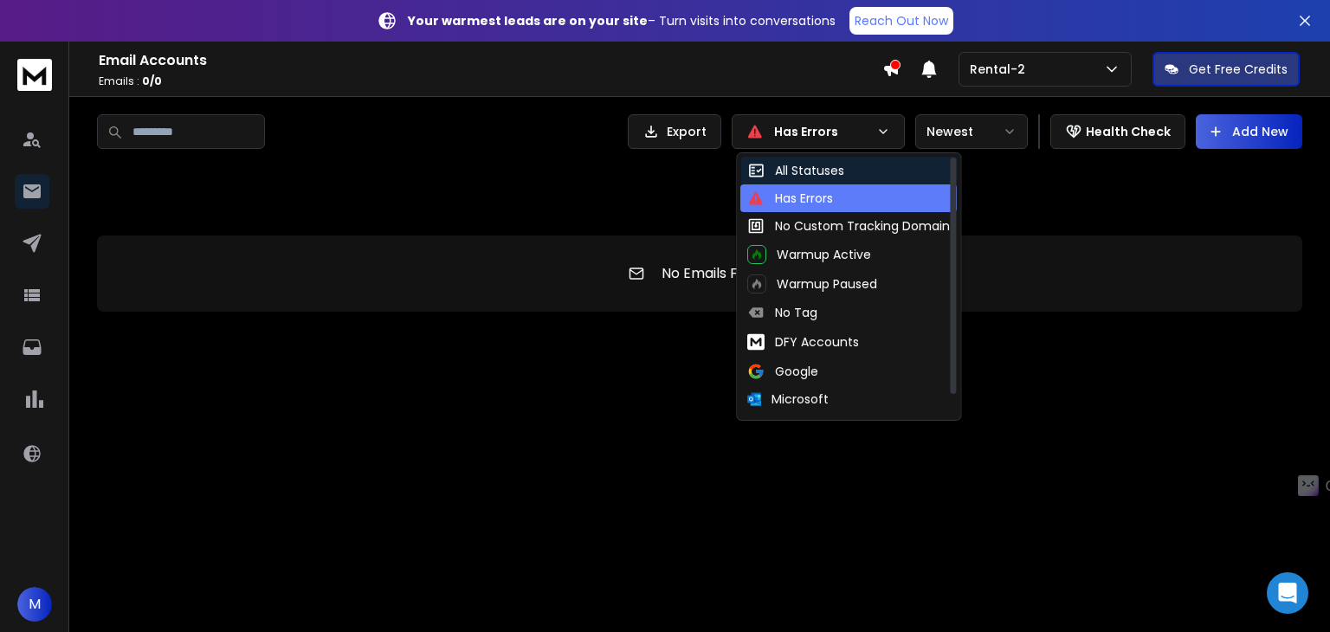
click at [845, 169] on div "All Statuses" at bounding box center [848, 171] width 216 height 28
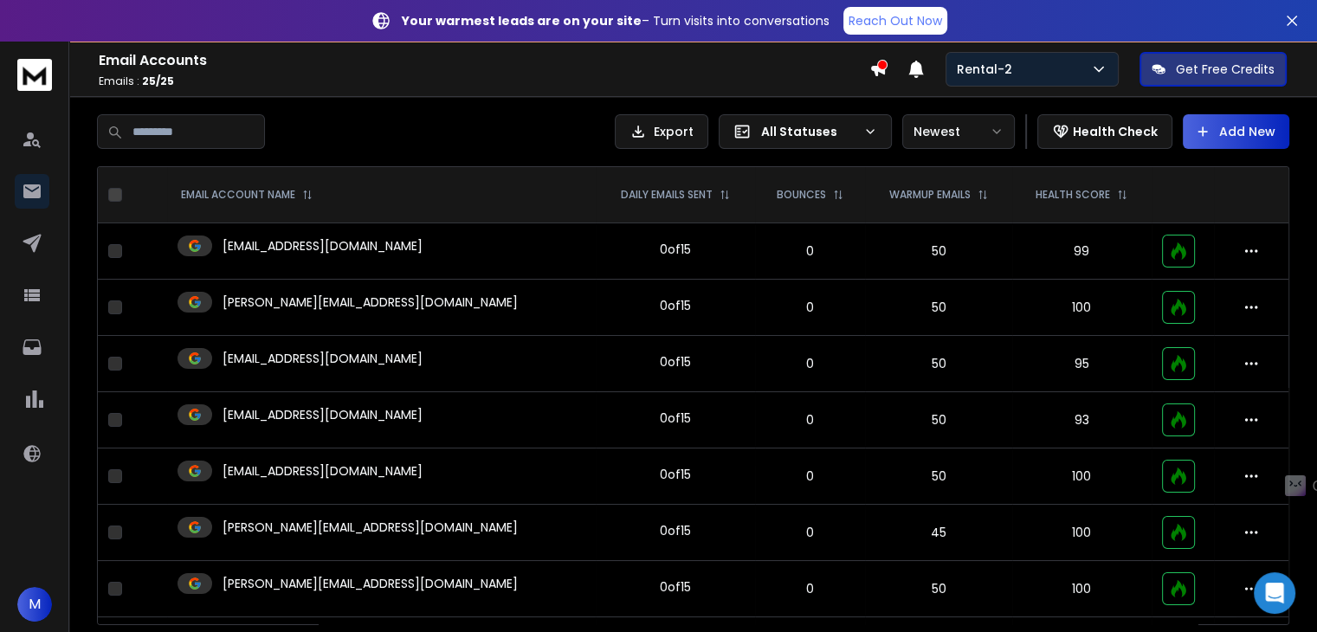
click at [1078, 56] on button "Rental-2" at bounding box center [1031, 69] width 173 height 35
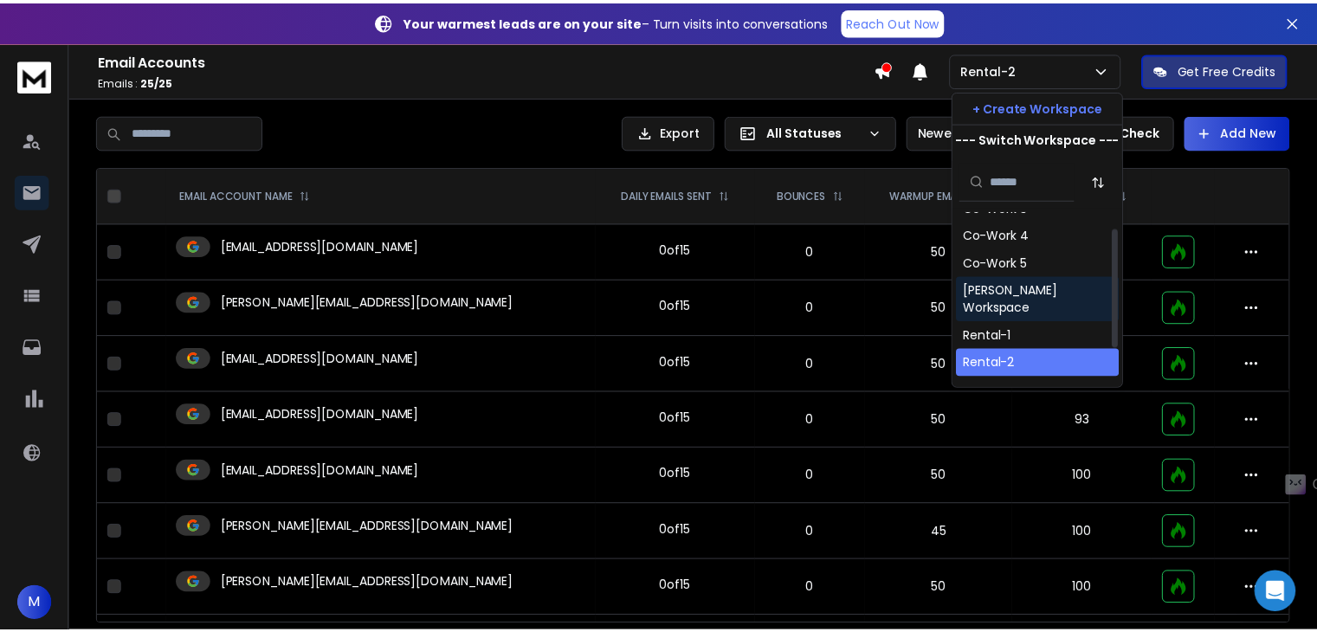
scroll to position [76, 0]
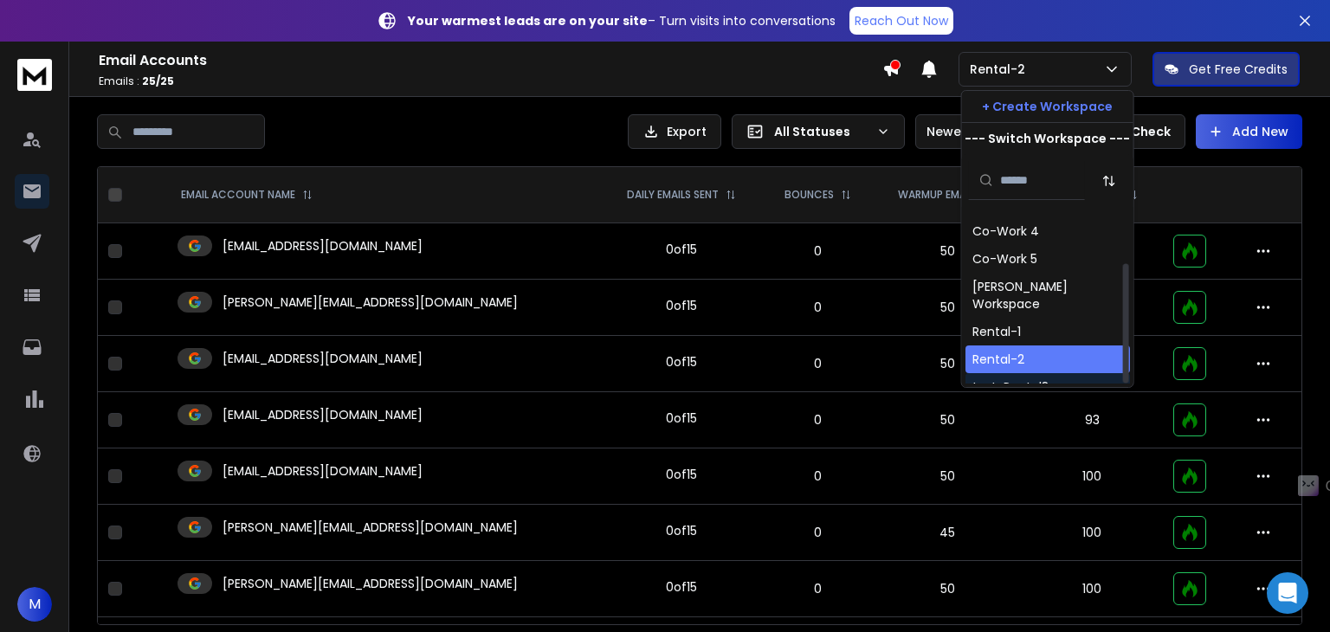
click at [1035, 378] on div "test-Rental3" at bounding box center [1010, 386] width 76 height 17
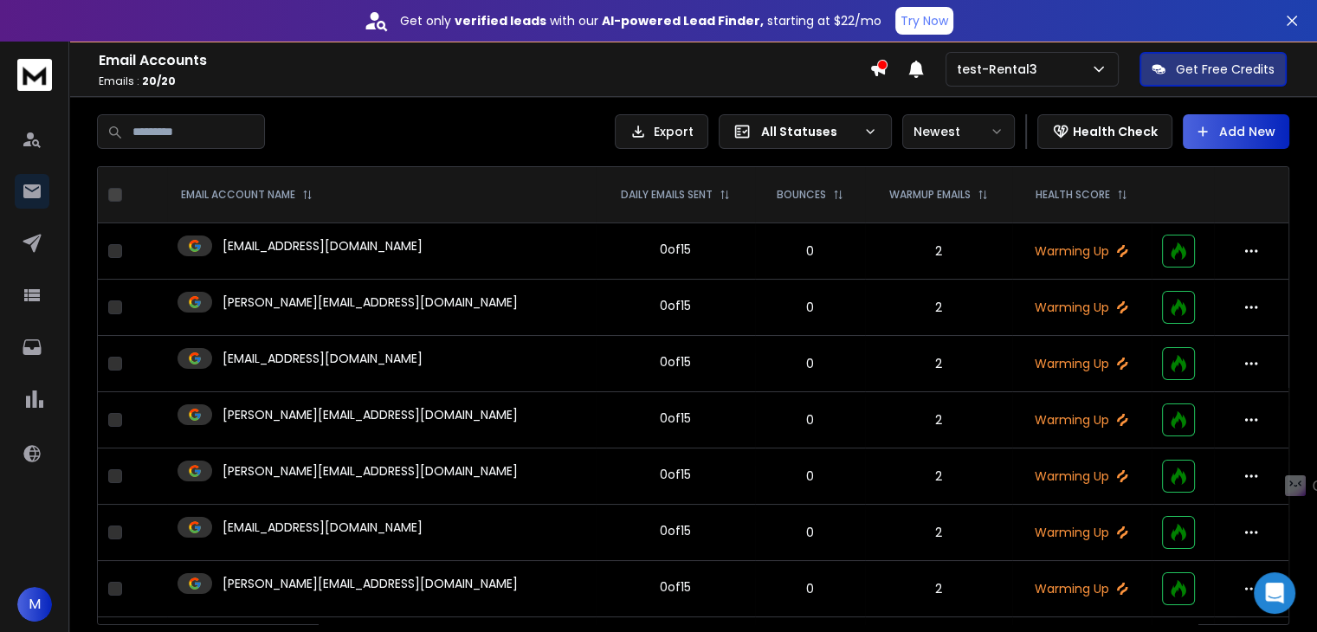
click at [1251, 128] on button "Add New" at bounding box center [1235, 131] width 106 height 35
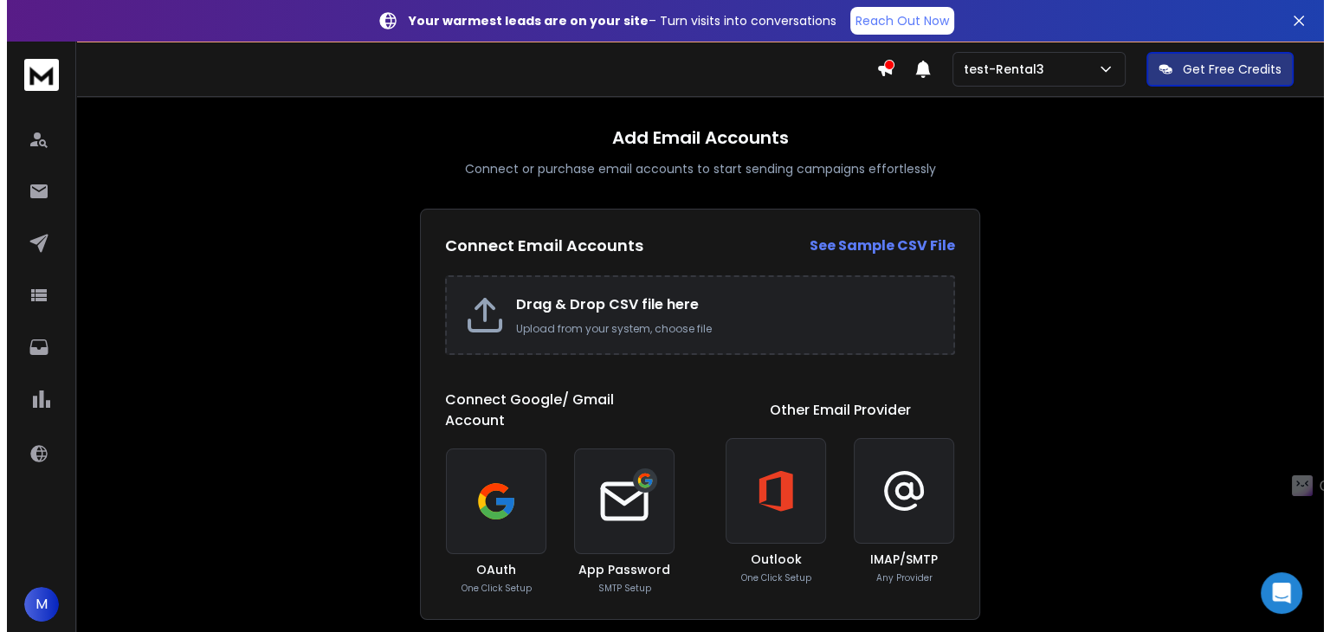
scroll to position [3, 0]
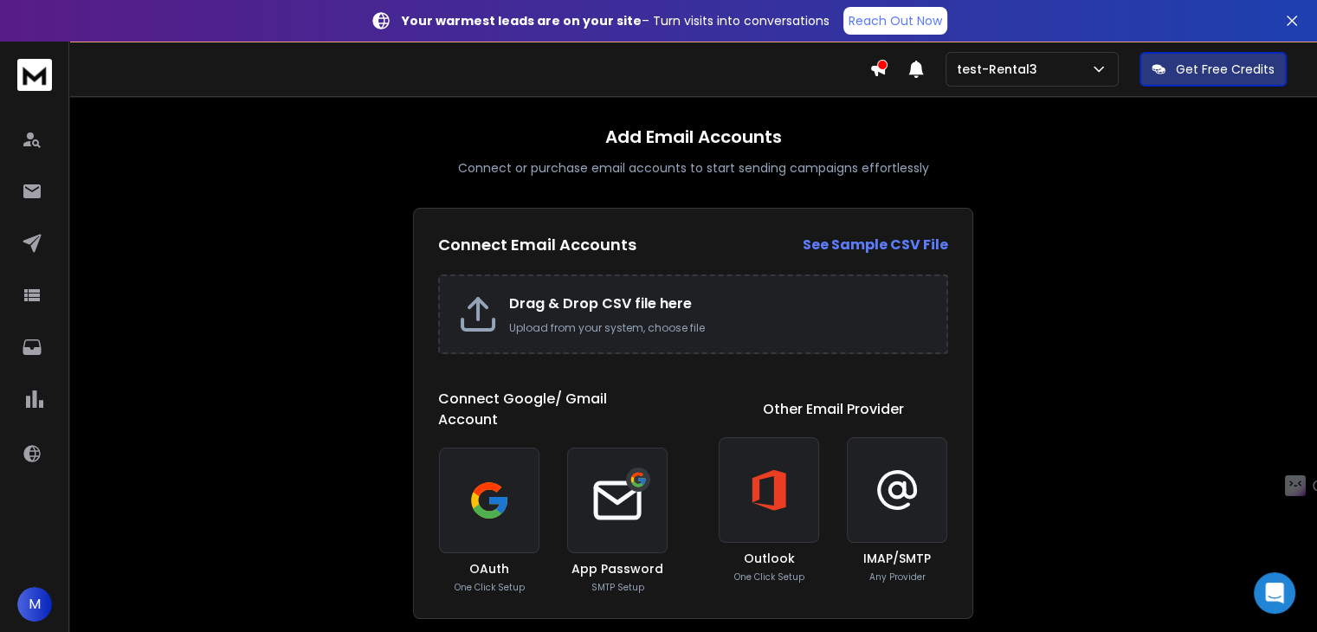
click at [505, 397] on h1 "Connect Google/ Gmail Account" at bounding box center [553, 410] width 230 height 42
drag, startPoint x: 505, startPoint y: 397, endPoint x: 657, endPoint y: 394, distance: 152.4
click at [657, 394] on h1 "Connect Google/ Gmail Account" at bounding box center [553, 410] width 230 height 42
click at [531, 391] on h1 "Connect Google/ Gmail Account" at bounding box center [553, 410] width 230 height 42
click at [507, 407] on h1 "Connect Google/ Gmail Account" at bounding box center [553, 410] width 230 height 42
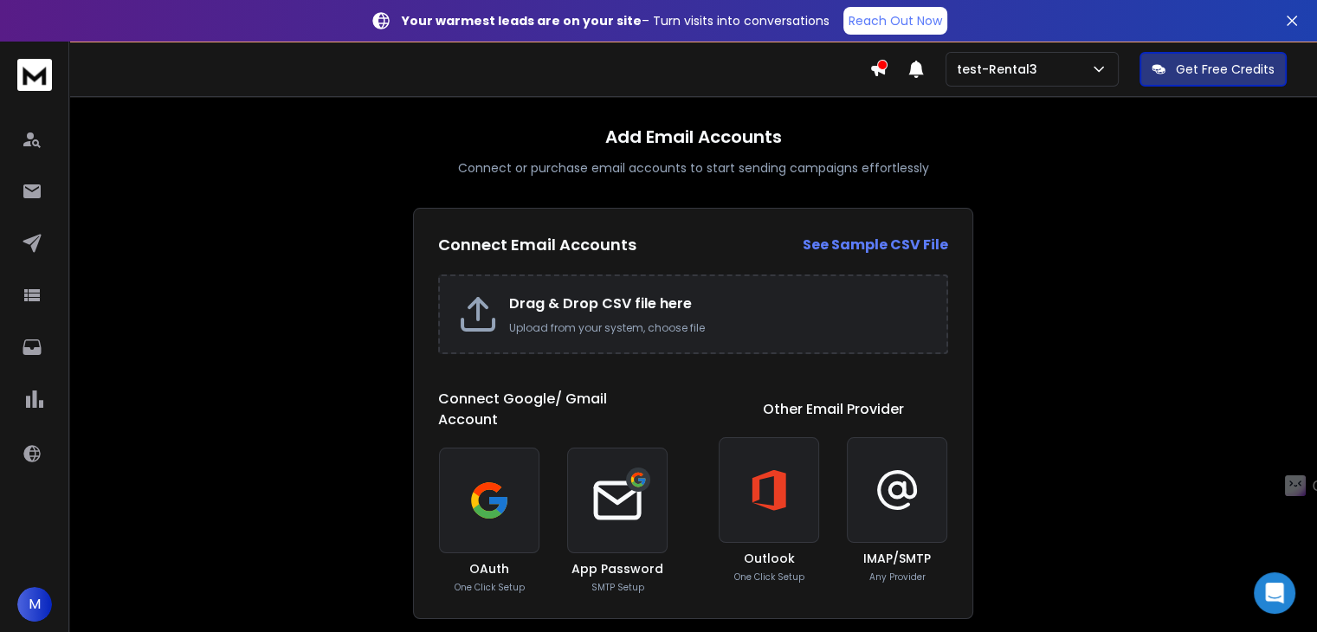
click at [533, 396] on h1 "Connect Google/ Gmail Account" at bounding box center [553, 410] width 230 height 42
click at [601, 398] on h1 "Connect Google/ Gmail Account" at bounding box center [553, 410] width 230 height 42
click at [586, 398] on h1 "Connect Google/ Gmail Account" at bounding box center [553, 410] width 230 height 42
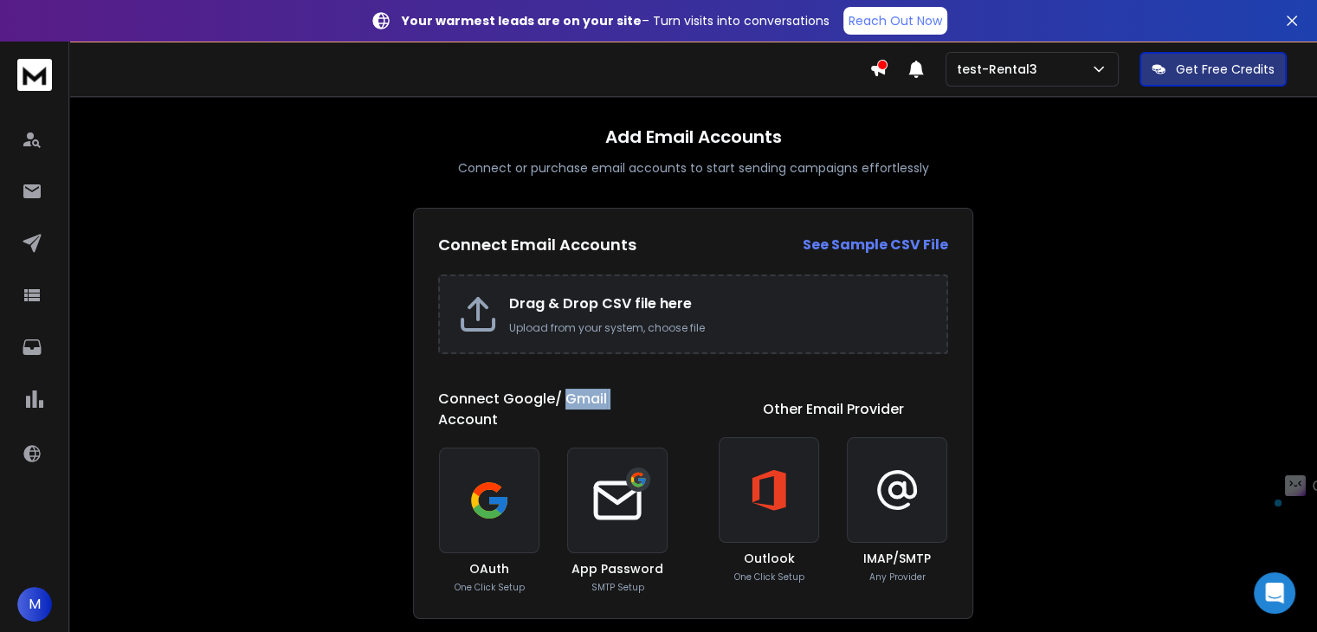
click at [586, 398] on h1 "Connect Google/ Gmail Account" at bounding box center [553, 410] width 230 height 42
click at [512, 390] on h1 "Connect Google/ Gmail Account" at bounding box center [553, 410] width 230 height 42
click at [497, 560] on h3 "OAuth" at bounding box center [489, 568] width 40 height 17
click at [602, 560] on h3 "App Password" at bounding box center [617, 568] width 92 height 17
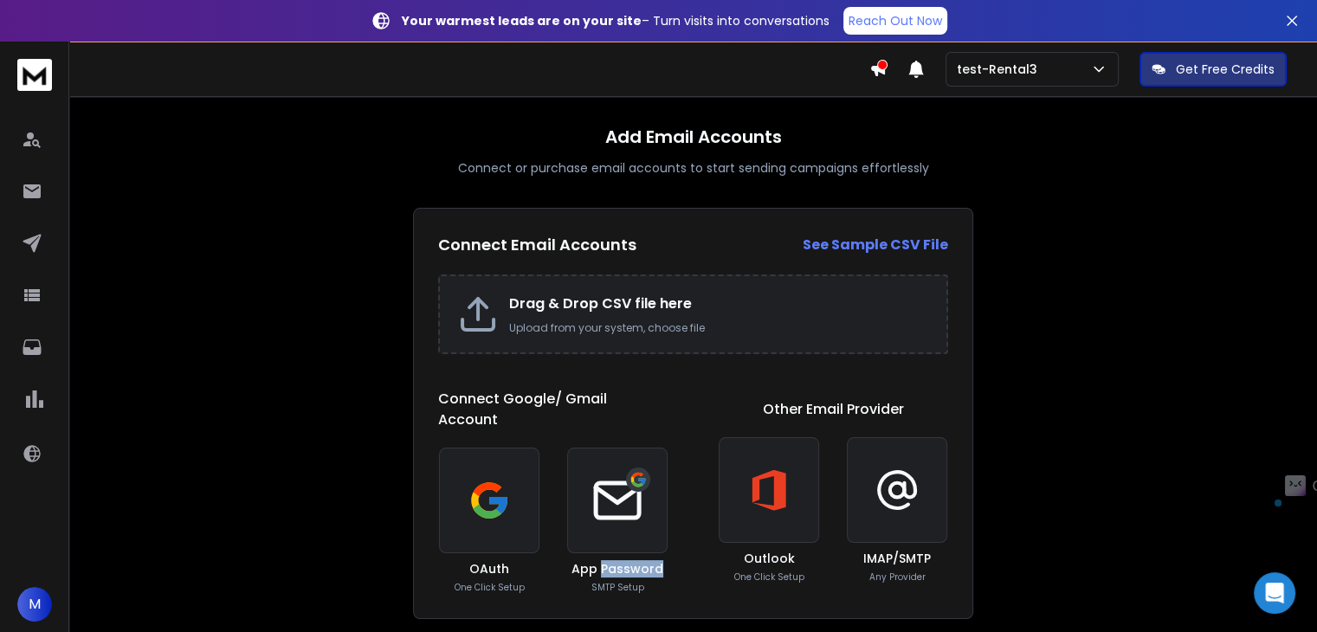
click at [602, 560] on h3 "App Password" at bounding box center [617, 568] width 92 height 17
click at [626, 491] on icon at bounding box center [617, 500] width 52 height 52
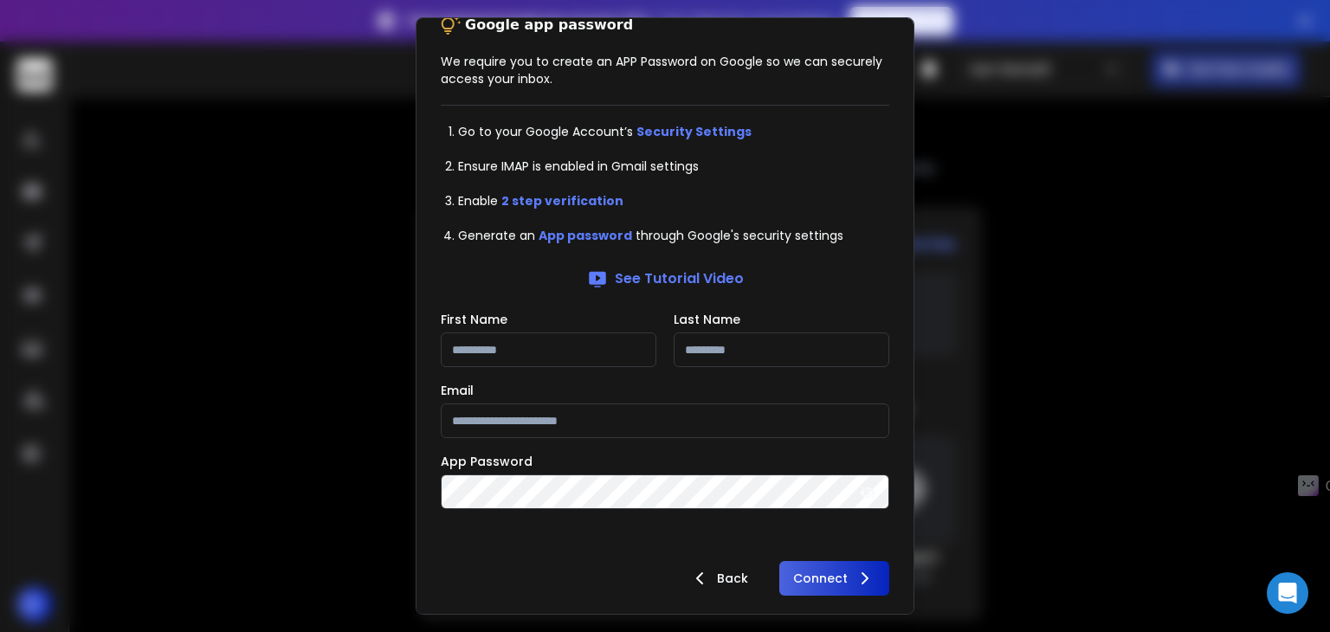
scroll to position [82, 0]
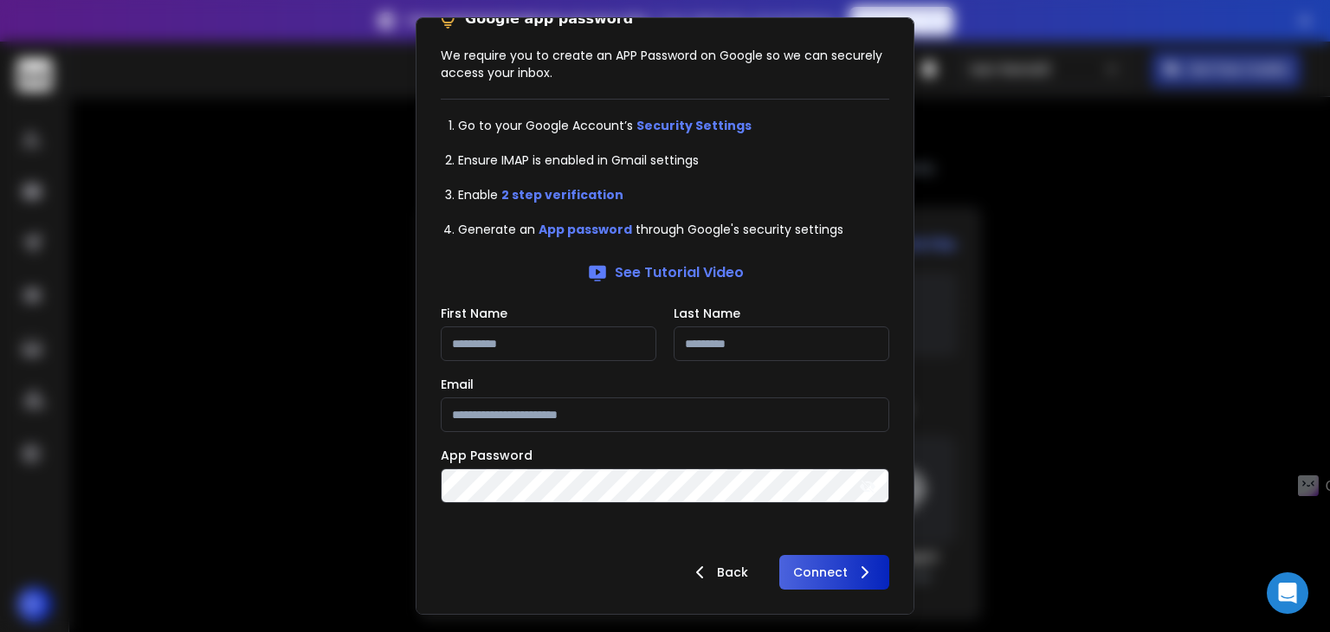
click at [499, 425] on input "email" at bounding box center [665, 414] width 448 height 35
click at [506, 459] on label "App Password" at bounding box center [487, 455] width 92 height 12
drag, startPoint x: 509, startPoint y: 330, endPoint x: 519, endPoint y: 335, distance: 11.6
click at [509, 330] on input "text" at bounding box center [549, 343] width 216 height 35
click at [757, 333] on input "text" at bounding box center [781, 343] width 216 height 35
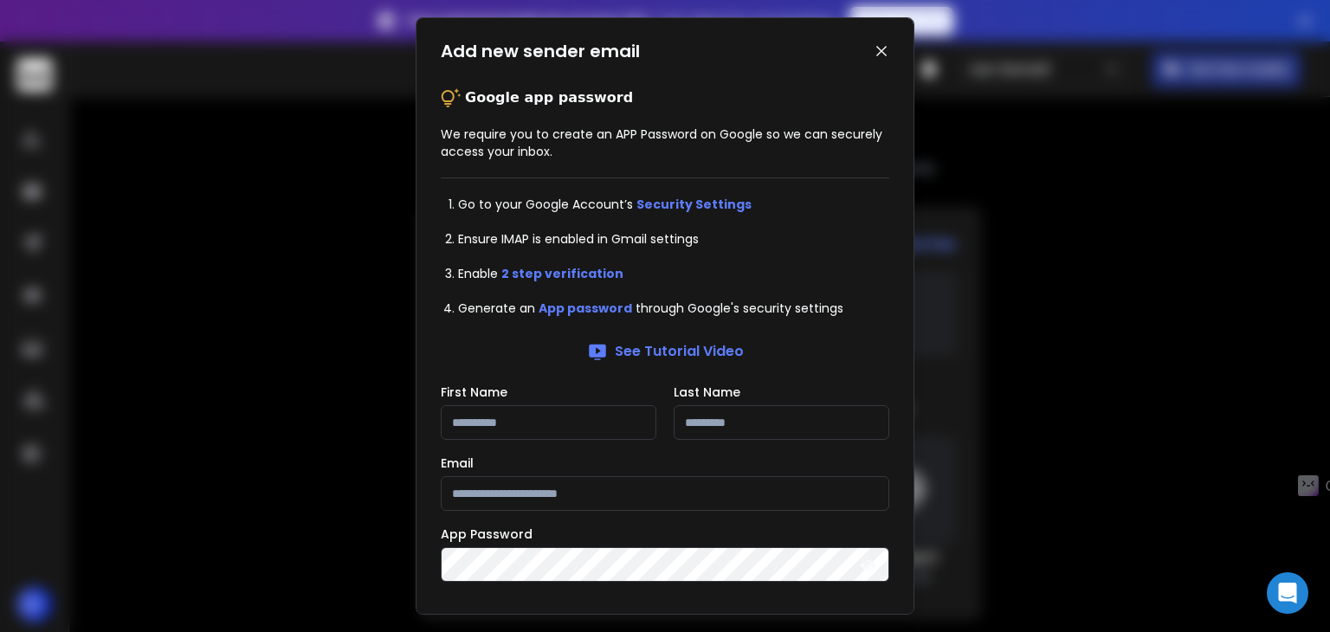
scroll to position [0, 0]
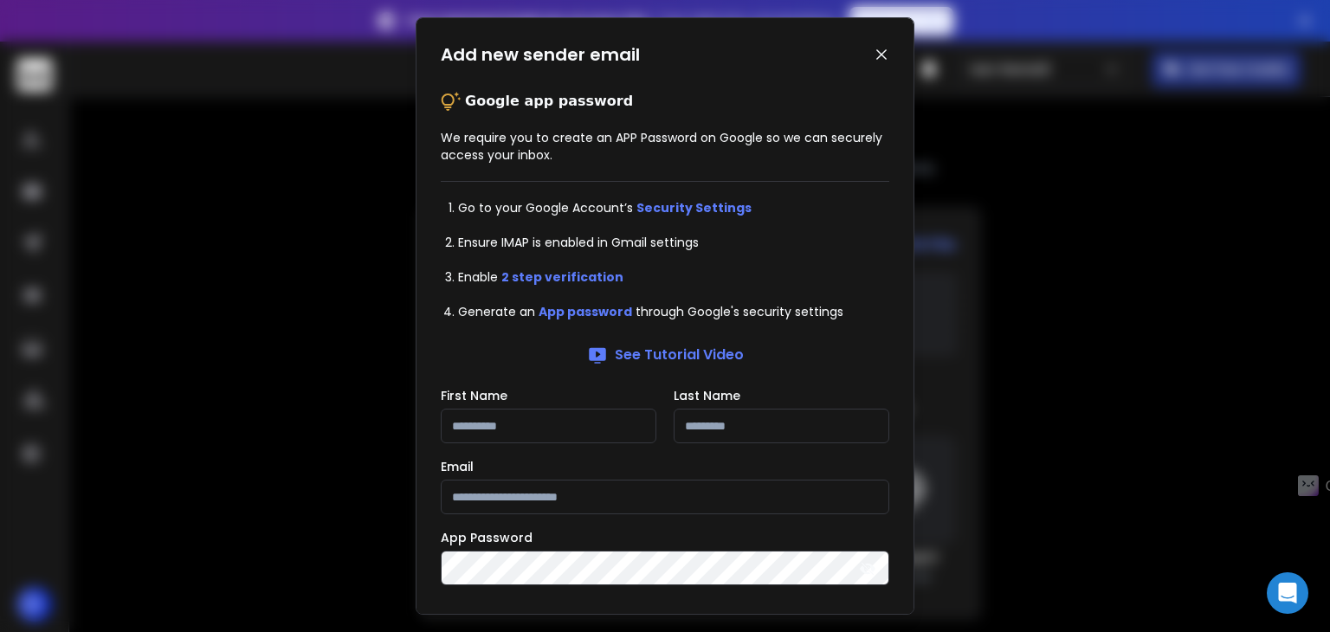
click at [882, 51] on icon at bounding box center [881, 55] width 16 height 16
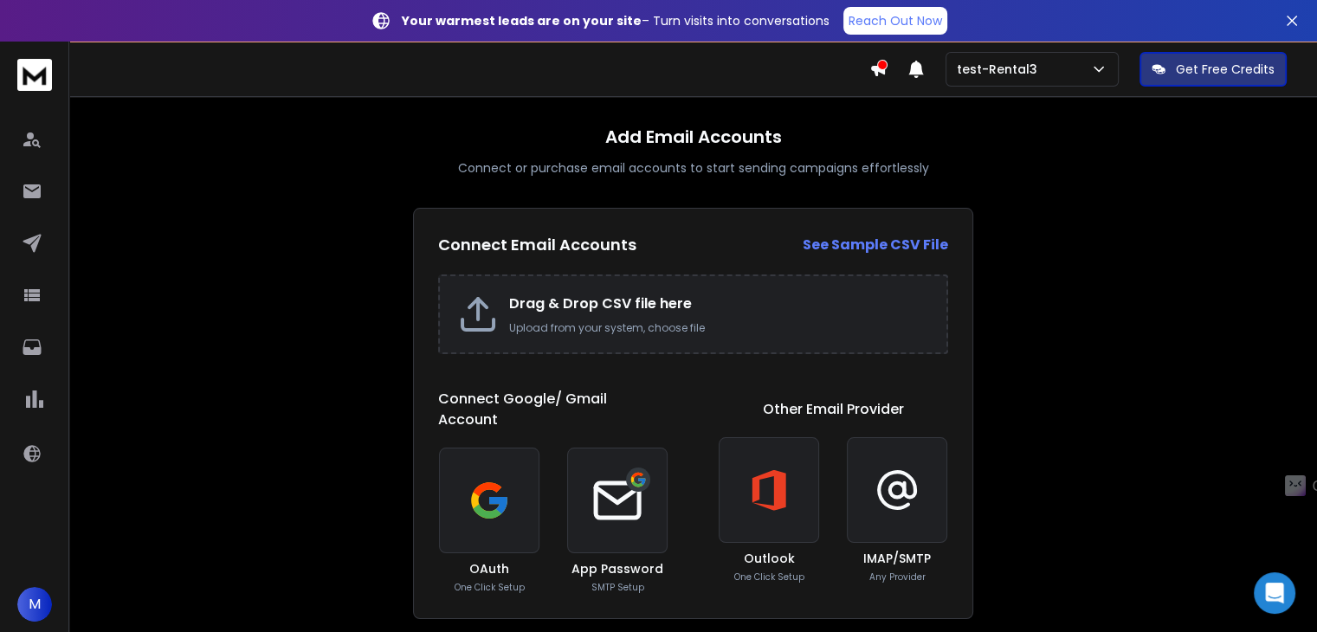
click at [148, 151] on div "Add Email Accounts Connect or purchase email accounts to start sending campaign…" at bounding box center [692, 151] width 1247 height 52
click at [1056, 66] on div "test-Rental3" at bounding box center [1031, 69] width 151 height 17
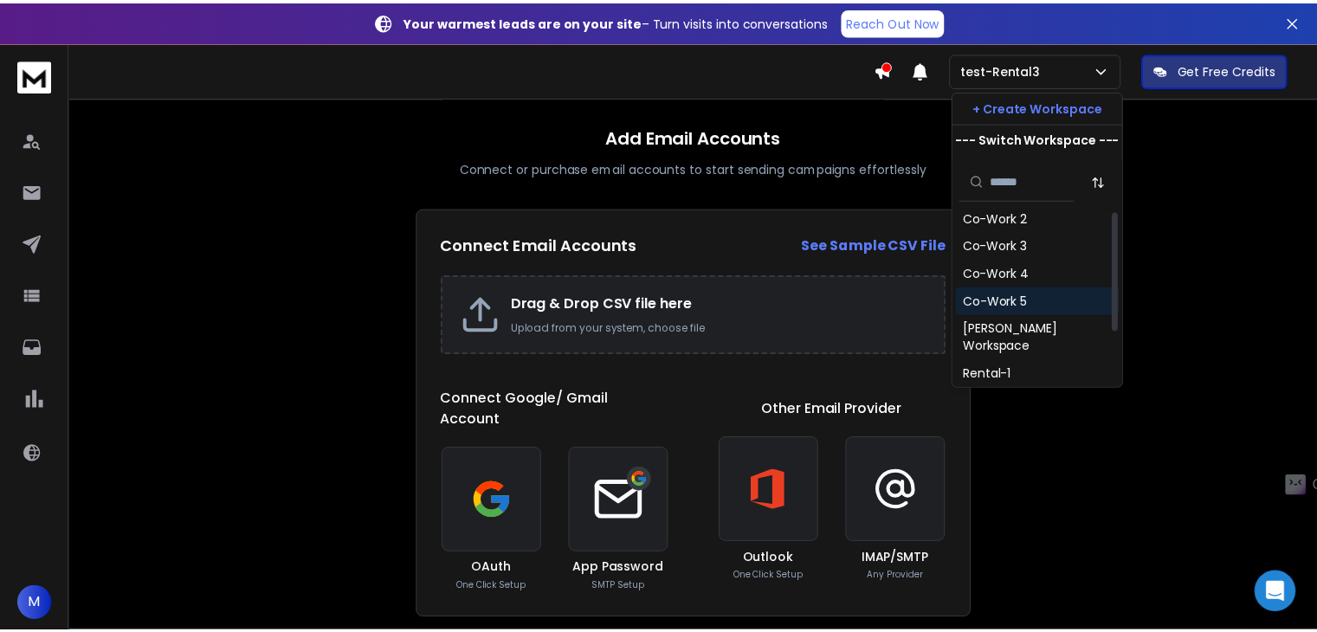
scroll to position [76, 0]
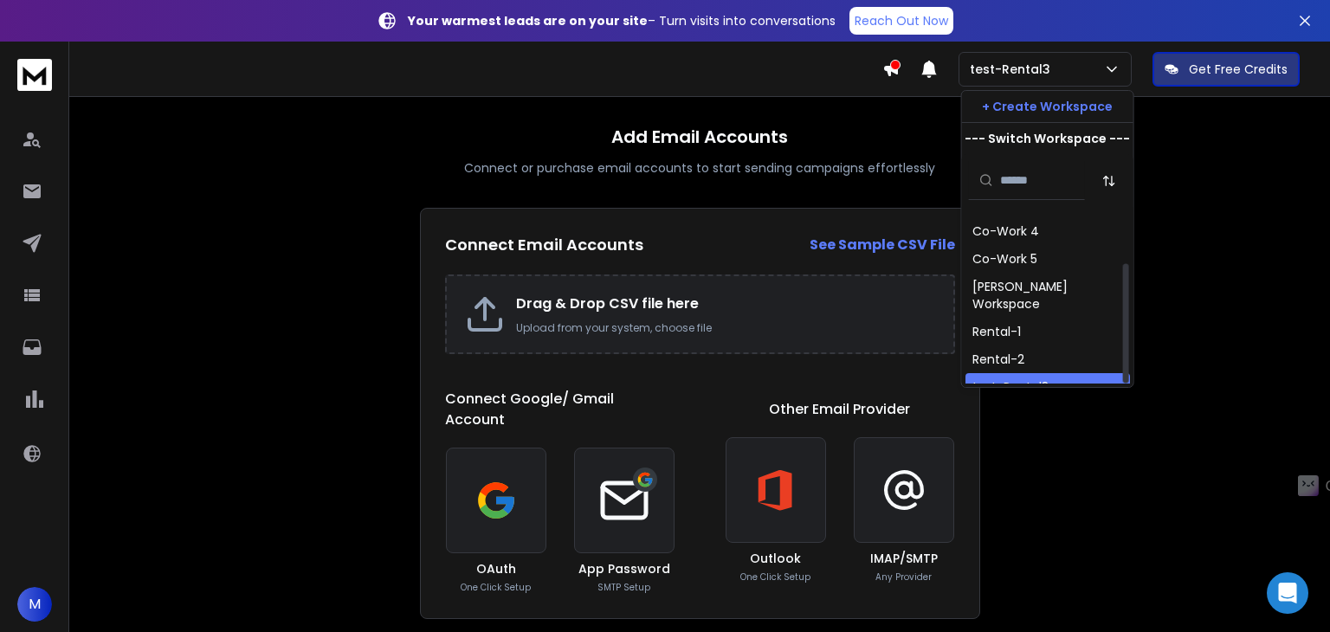
click at [1012, 378] on div "test-Rental3" at bounding box center [1010, 386] width 76 height 17
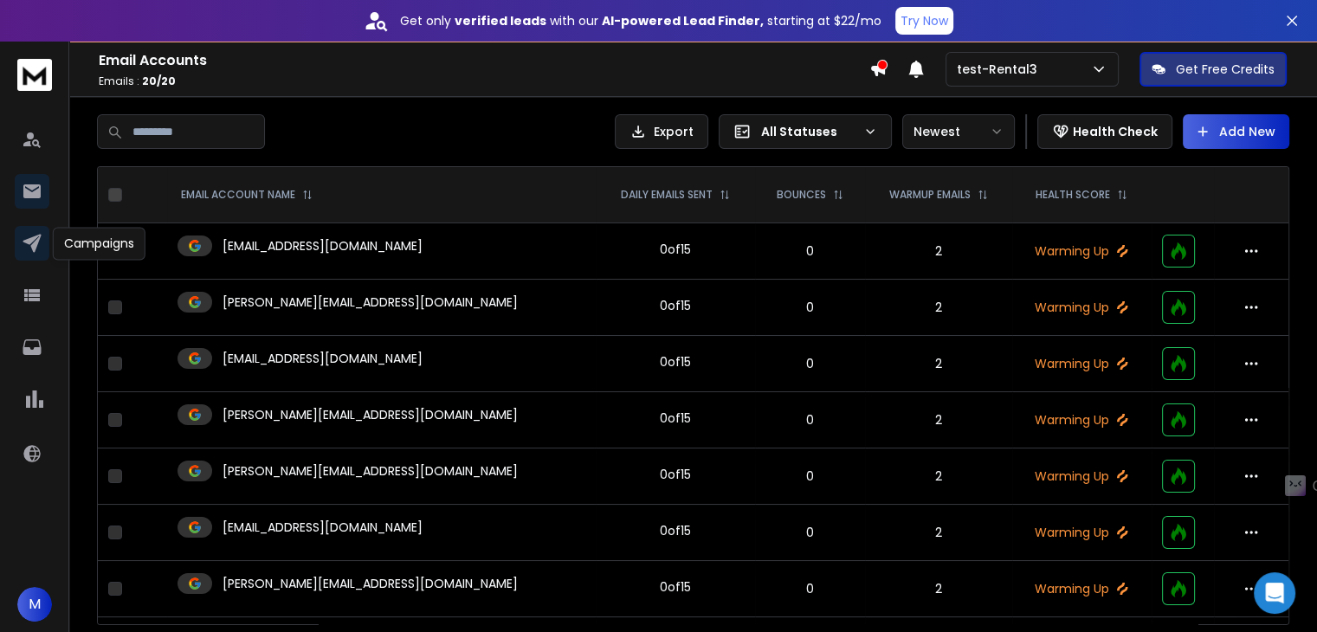
click at [35, 250] on icon at bounding box center [32, 243] width 18 height 18
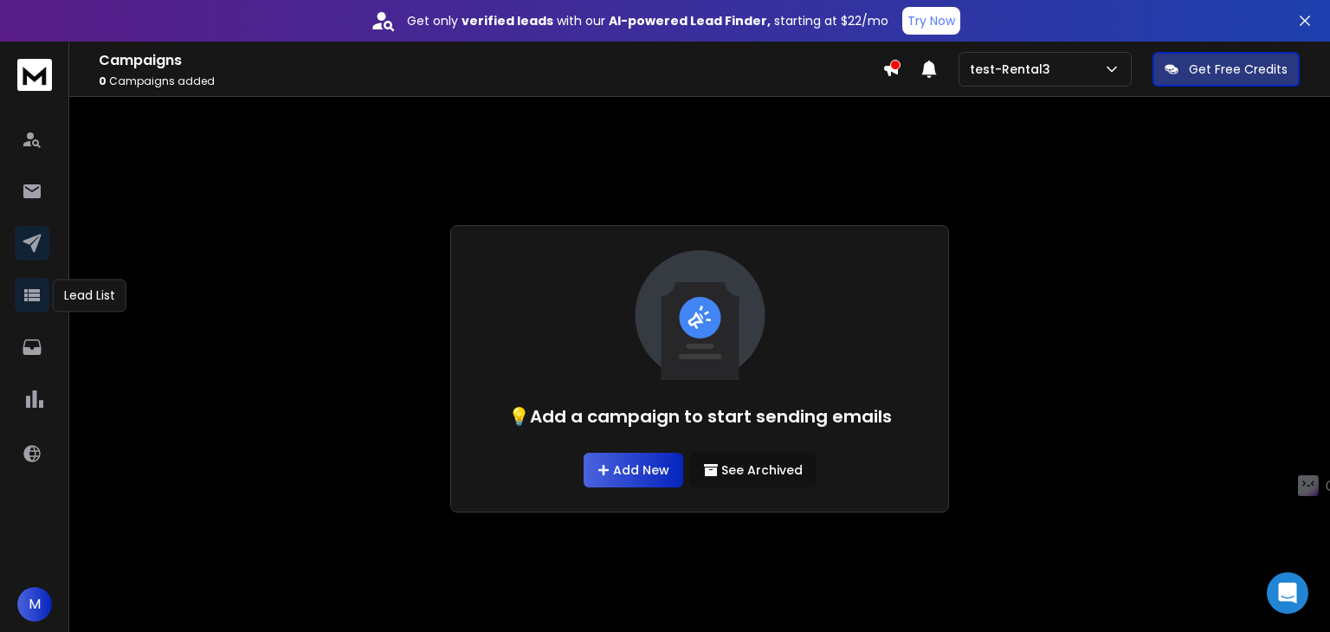
click at [36, 296] on icon at bounding box center [32, 295] width 16 height 12
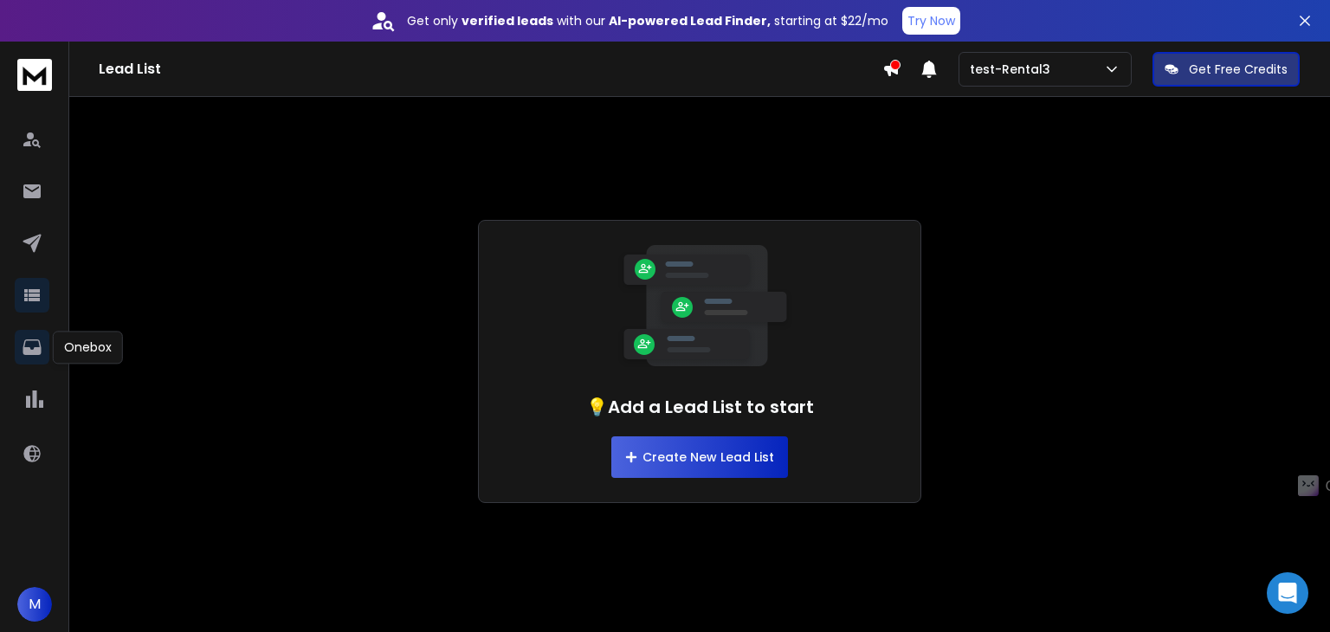
click at [20, 351] on link at bounding box center [32, 347] width 35 height 35
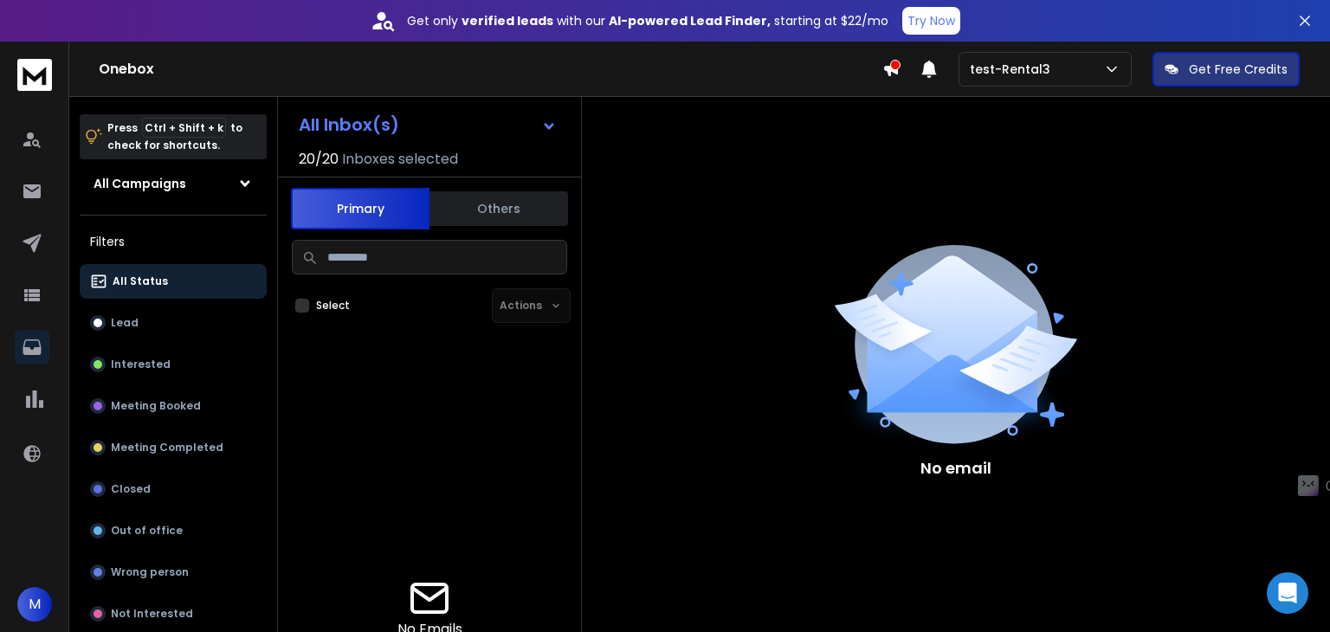
click at [29, 62] on img at bounding box center [34, 75] width 35 height 32
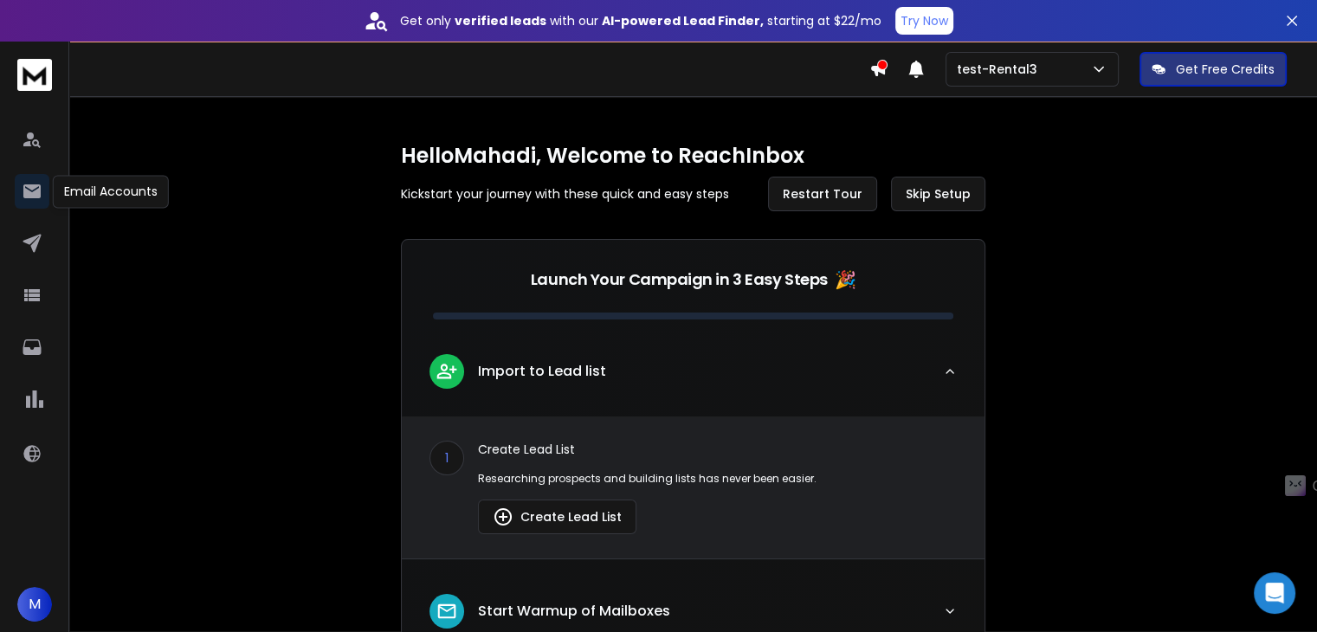
click at [42, 191] on link at bounding box center [32, 191] width 35 height 35
